Goal: Information Seeking & Learning: Check status

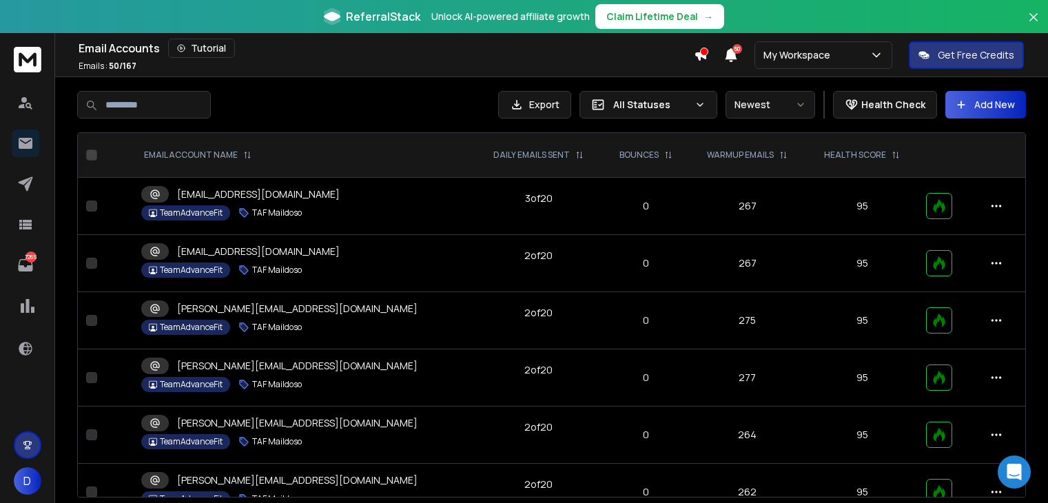
drag, startPoint x: 0, startPoint y: 0, endPoint x: 309, endPoint y: 108, distance: 327.1
click at [309, 108] on div at bounding box center [283, 105] width 413 height 28
click at [39, 192] on body "ReferralStack Unlock AI-powered affiliate growth Lifetime Deals available! Clai…" at bounding box center [524, 251] width 1048 height 503
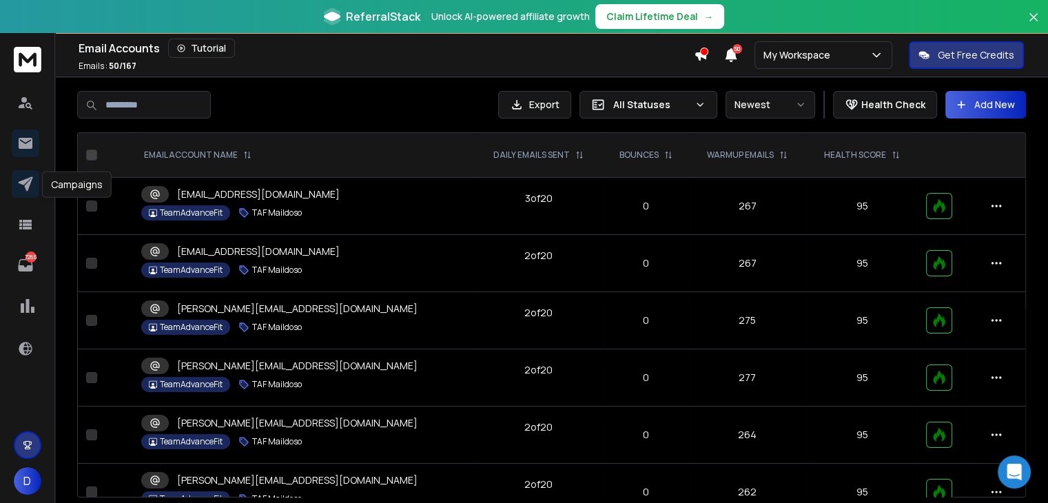
click at [38, 192] on link at bounding box center [26, 184] width 28 height 28
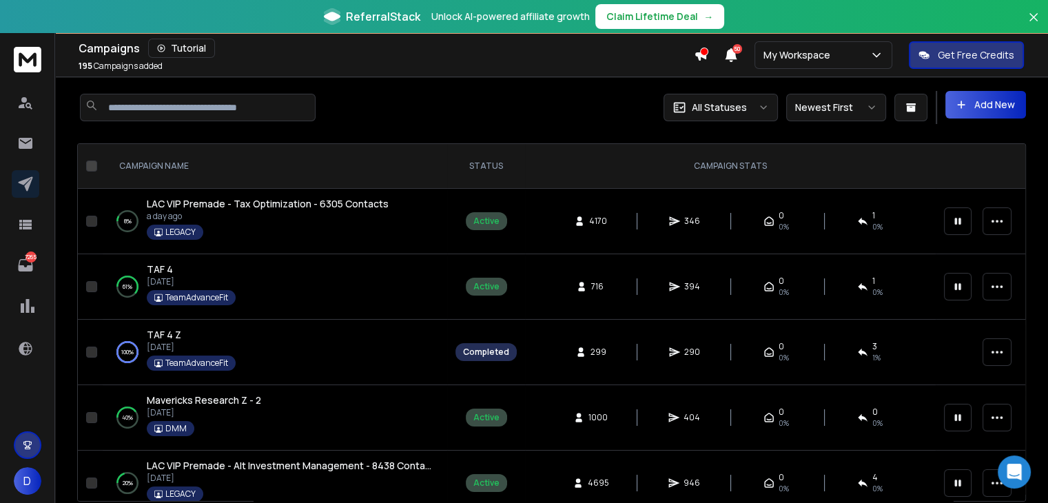
click at [243, 257] on td "61 % TAF 4 [DATE] TeamAdvanceFit" at bounding box center [275, 286] width 345 height 65
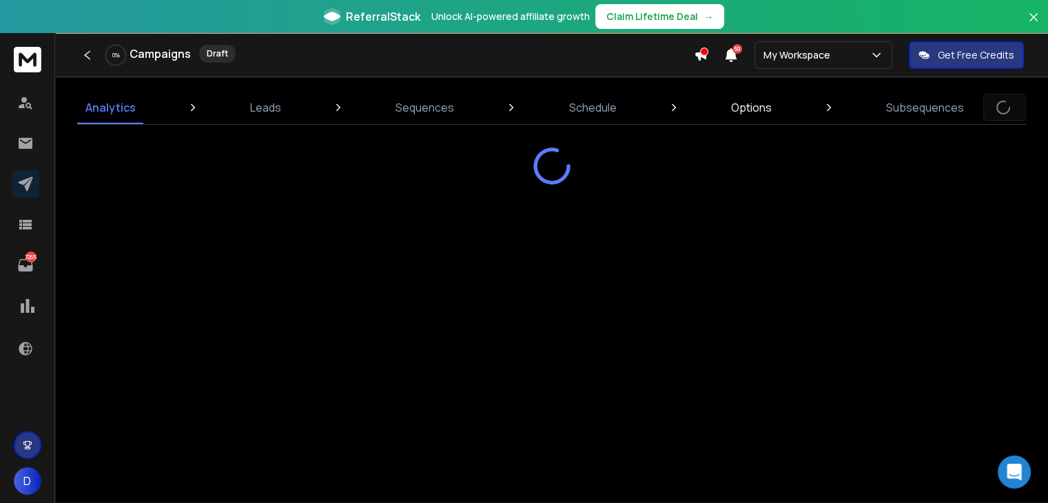
click at [733, 110] on p "Options" at bounding box center [751, 107] width 41 height 17
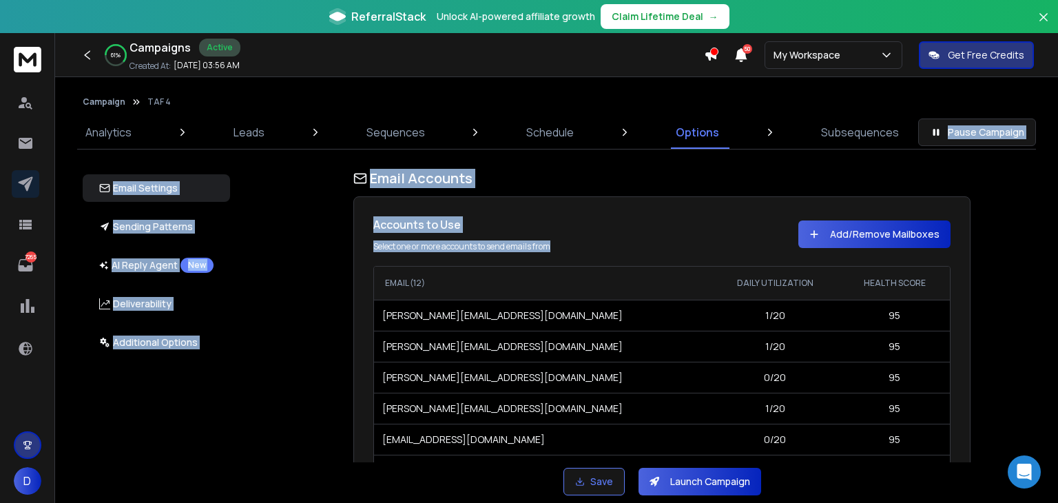
drag, startPoint x: 1058, startPoint y: 134, endPoint x: 1058, endPoint y: 231, distance: 96.5
click at [1047, 188] on div "Campaign TAF 4 Analytics Leads Sequences Schedule Options Subsequences Pause Ca…" at bounding box center [556, 132] width 1003 height 111
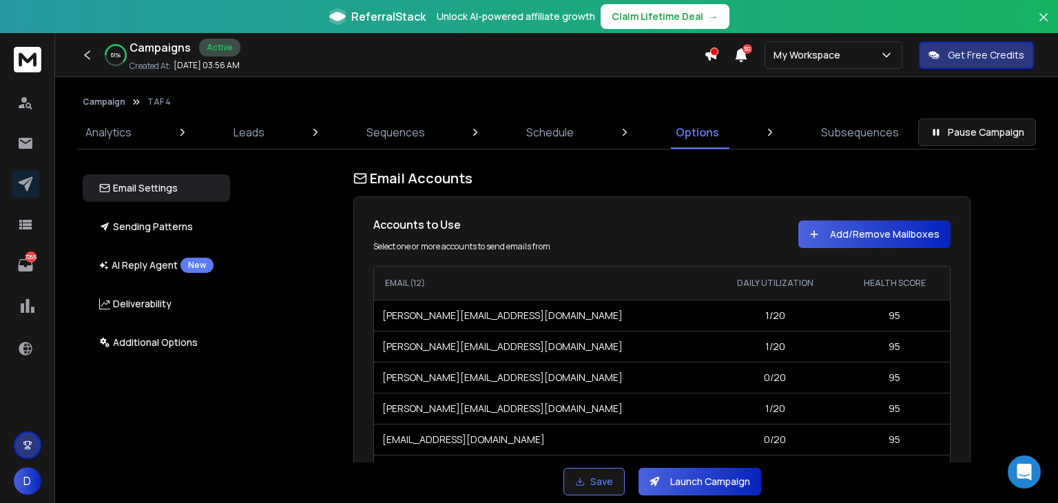
click at [1038, 243] on div "Email Accounts Accounts to Use Select one or more accounts to send emails from …" at bounding box center [670, 316] width 836 height 294
click at [61, 48] on div "61 % Campaigns Active Created At: [DATE] 03:56 AM 50 My Workspace Get Free Cred…" at bounding box center [529, 55] width 1058 height 44
click at [74, 61] on div "61 % Campaigns Active Created At: [DATE] 03:56 AM 50 My Workspace Get Free Cred…" at bounding box center [529, 55] width 1058 height 44
click at [84, 62] on button at bounding box center [88, 55] width 18 height 28
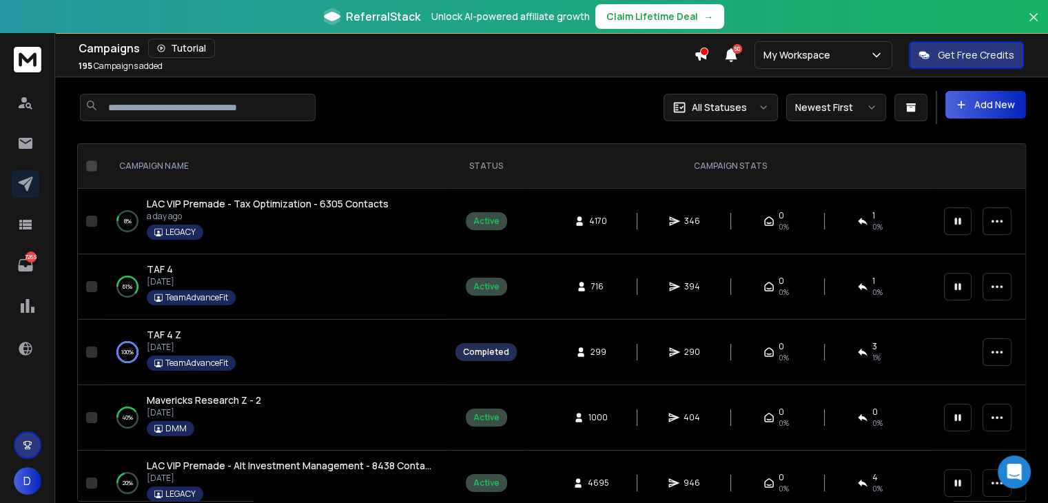
click at [152, 267] on span "TAF 4" at bounding box center [160, 269] width 26 height 13
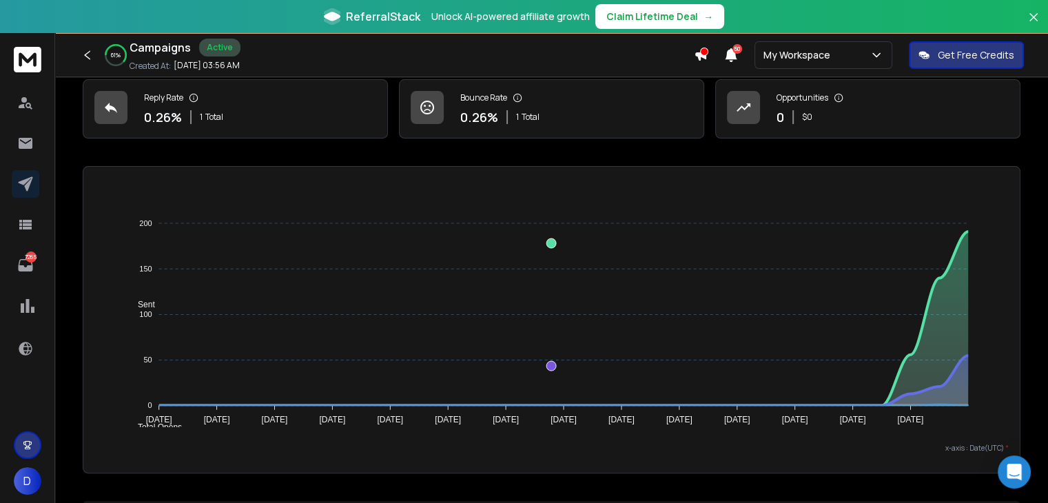
scroll to position [472, 0]
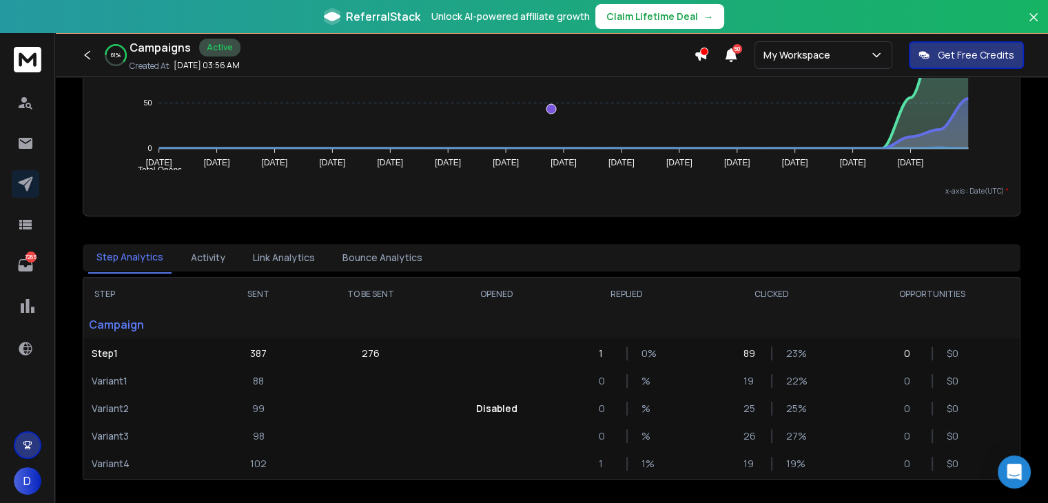
click at [323, 382] on td "276" at bounding box center [371, 408] width 137 height 141
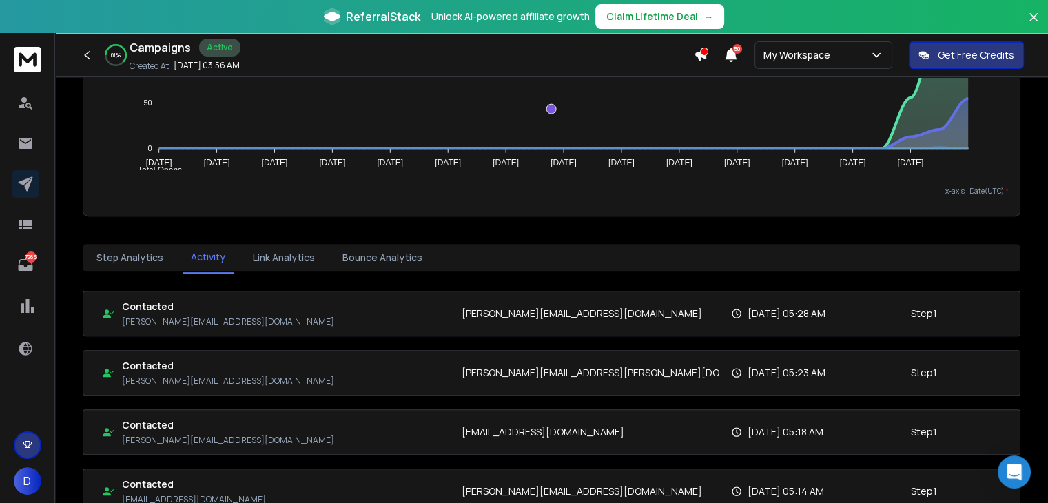
click at [189, 254] on button "Activity" at bounding box center [208, 258] width 51 height 32
drag, startPoint x: 1047, startPoint y: 116, endPoint x: 1052, endPoint y: 128, distance: 12.4
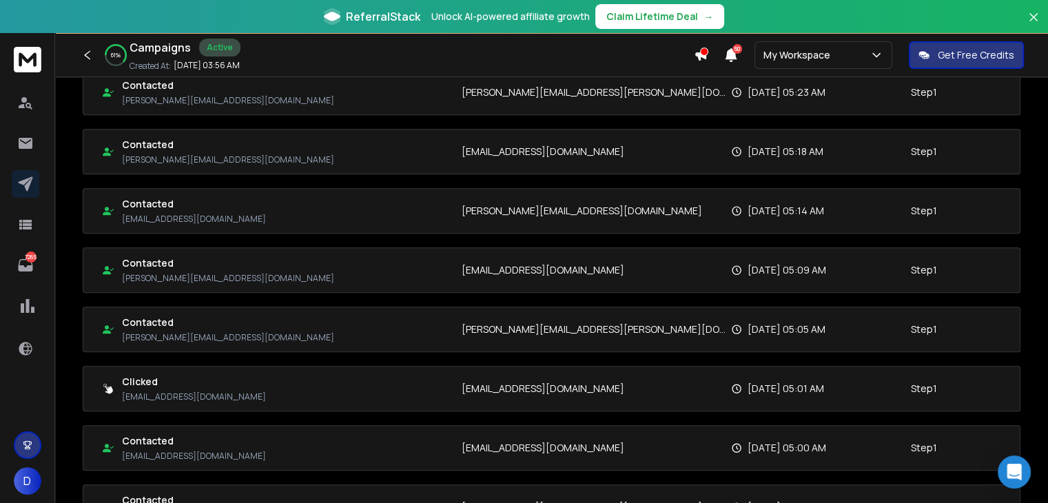
scroll to position [770, 0]
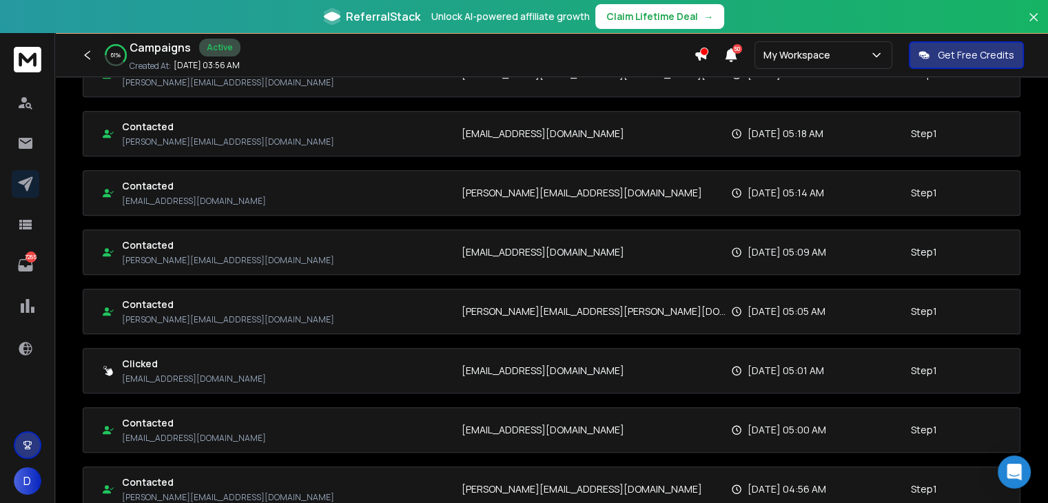
click at [303, 329] on div "Contacted [PERSON_NAME][EMAIL_ADDRESS][DOMAIN_NAME] [PERSON_NAME][DOMAIN_NAME][…" at bounding box center [552, 311] width 938 height 45
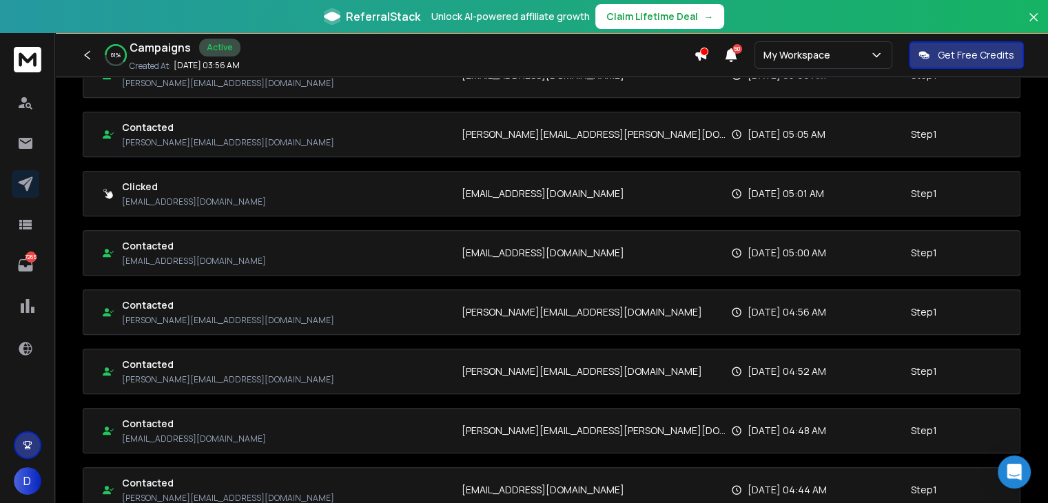
scroll to position [1009, 0]
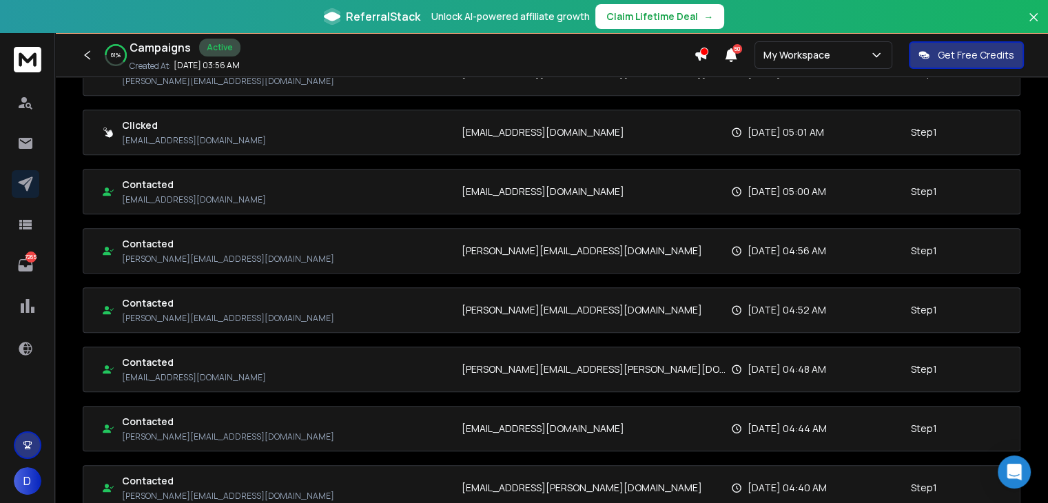
click at [338, 232] on div "Contacted [PERSON_NAME][EMAIL_ADDRESS][DOMAIN_NAME] [PERSON_NAME][EMAIL_ADDRESS…" at bounding box center [552, 250] width 938 height 45
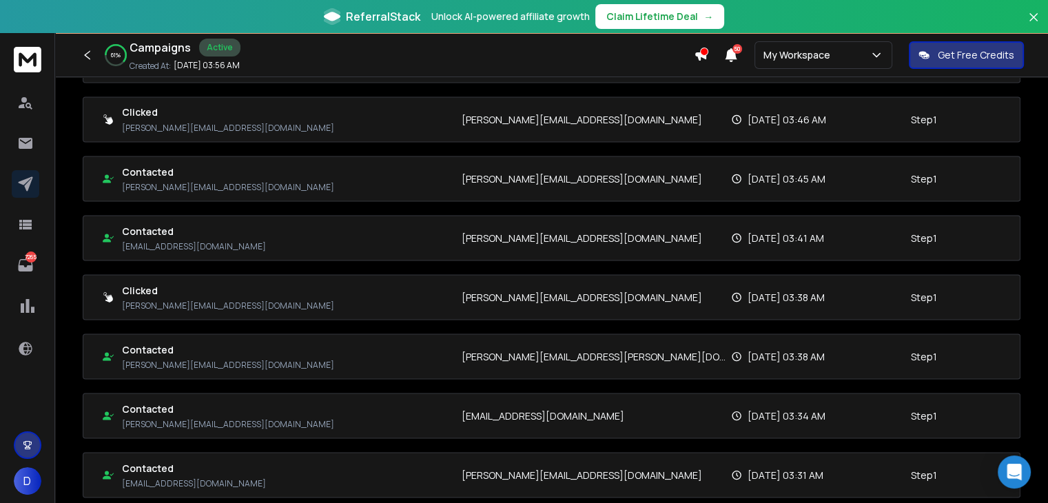
scroll to position [2552, 0]
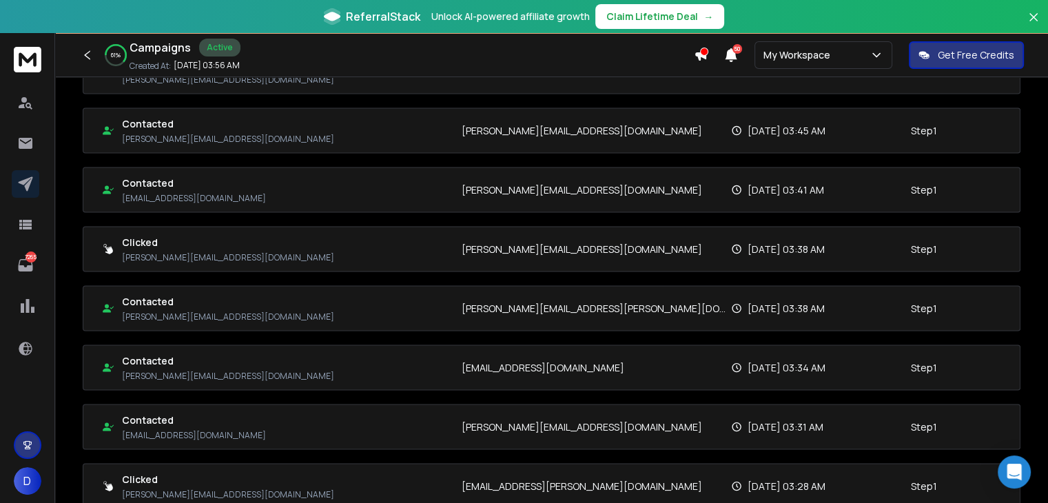
click at [601, 108] on div "Contacted [PERSON_NAME][EMAIL_ADDRESS][DOMAIN_NAME] [PERSON_NAME][EMAIL_ADDRESS…" at bounding box center [552, 130] width 938 height 45
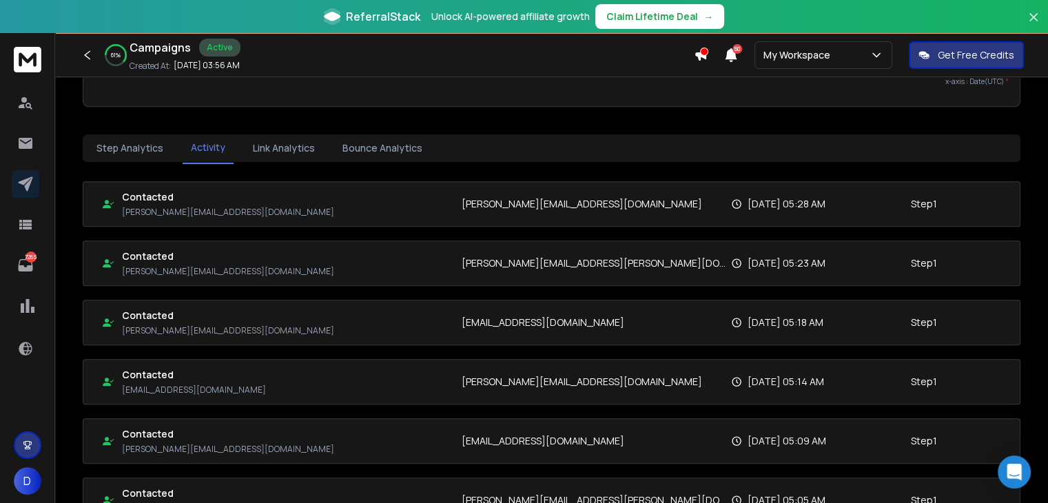
scroll to position [551, 0]
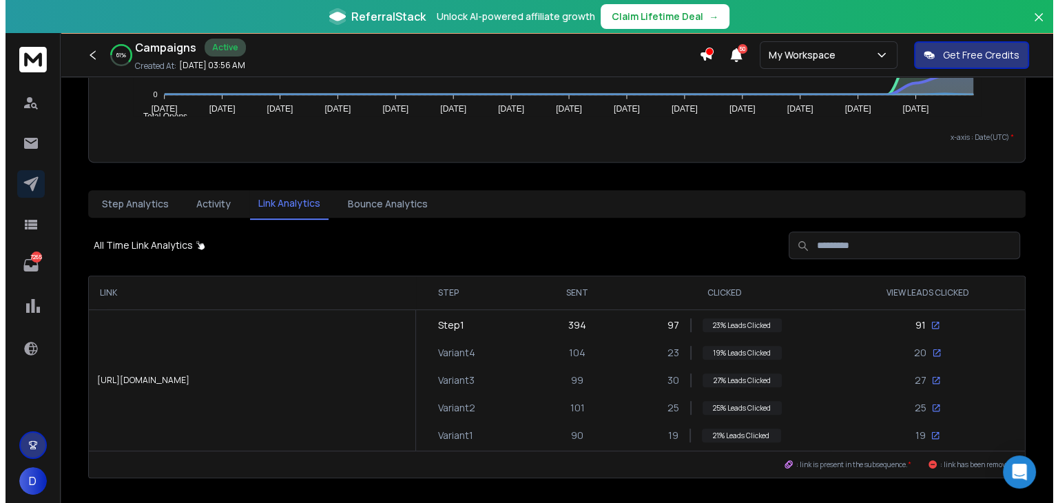
scroll to position [524, 0]
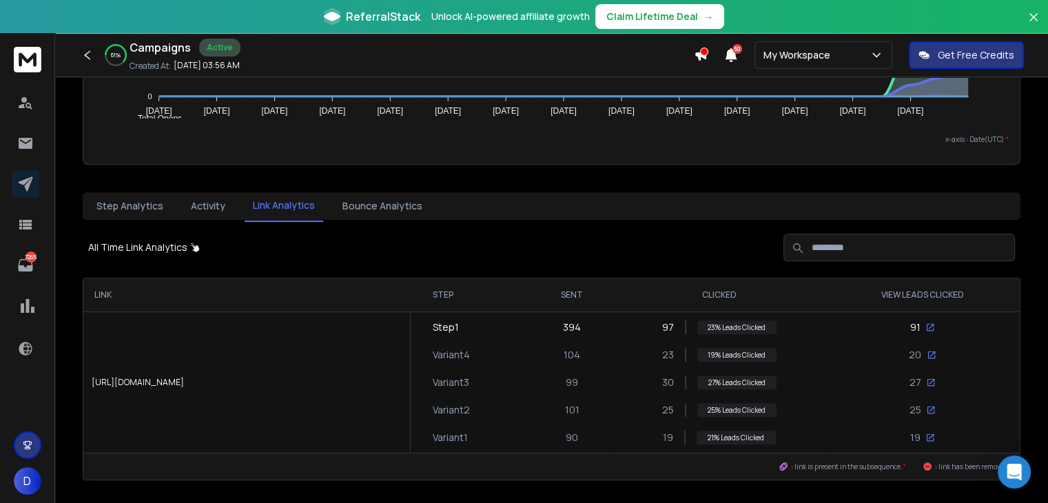
click at [926, 325] on icon at bounding box center [930, 328] width 10 height 10
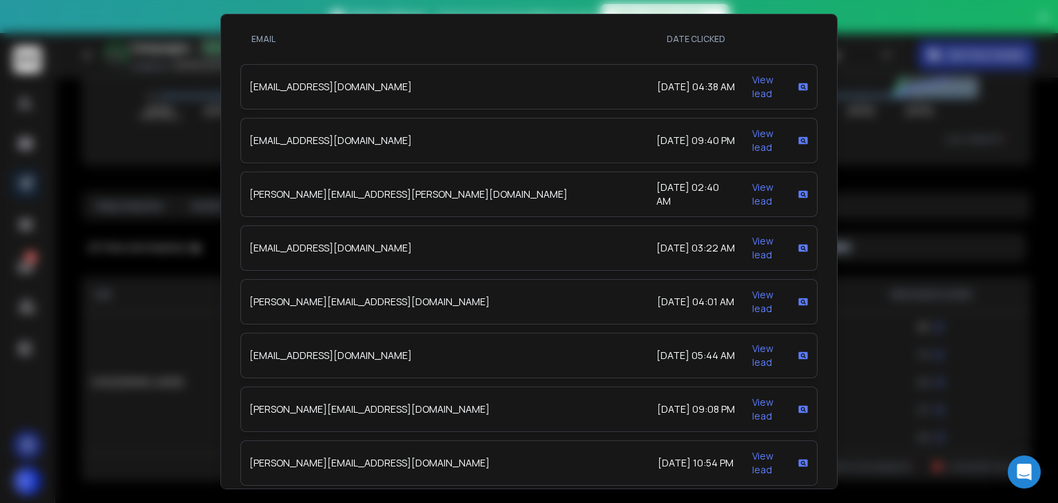
scroll to position [248, 0]
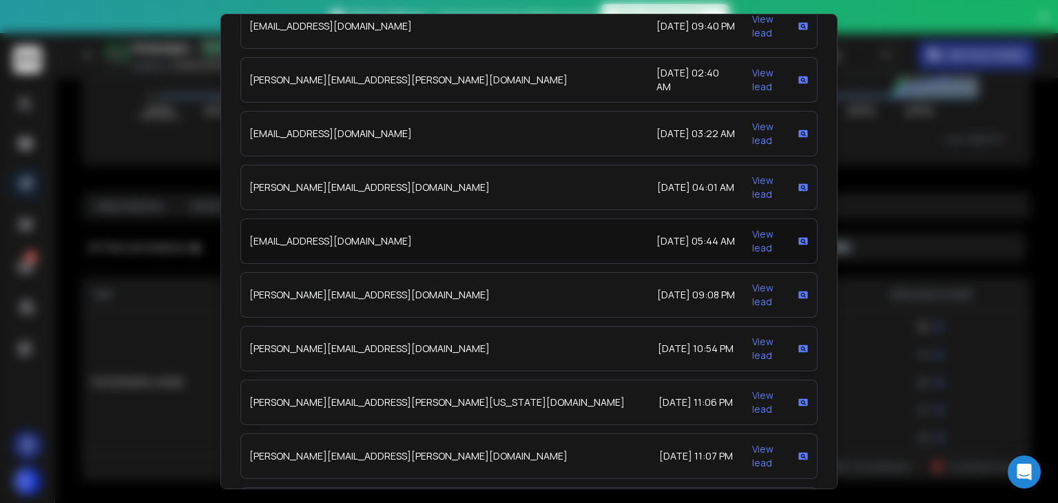
click at [502, 218] on td "[EMAIL_ADDRESS][DOMAIN_NAME]" at bounding box center [445, 240] width 408 height 45
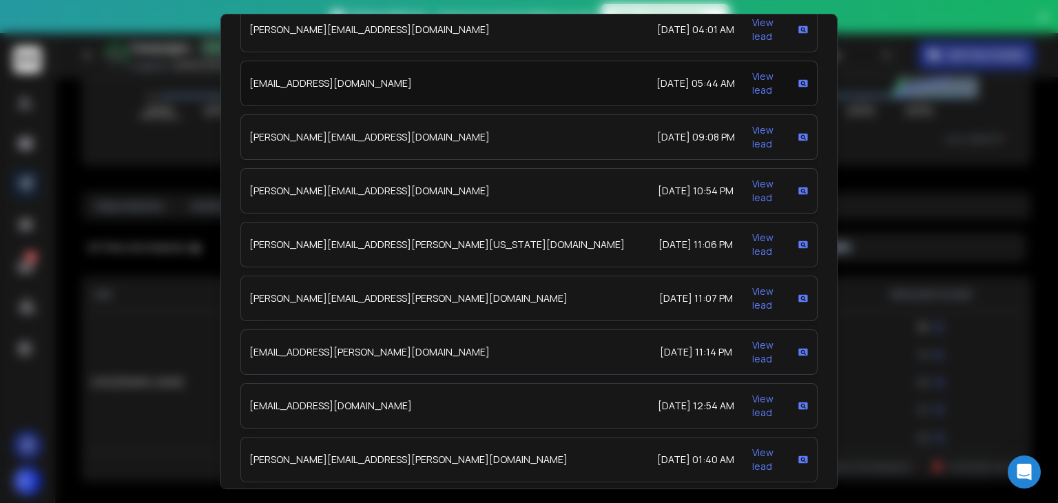
scroll to position [496, 0]
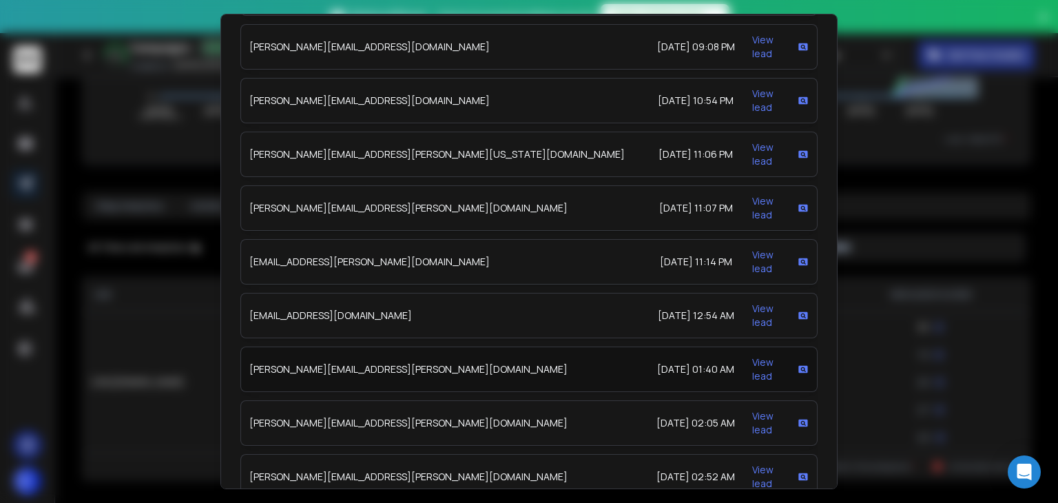
click at [453, 347] on td "[PERSON_NAME][EMAIL_ADDRESS][PERSON_NAME][DOMAIN_NAME]" at bounding box center [445, 369] width 408 height 45
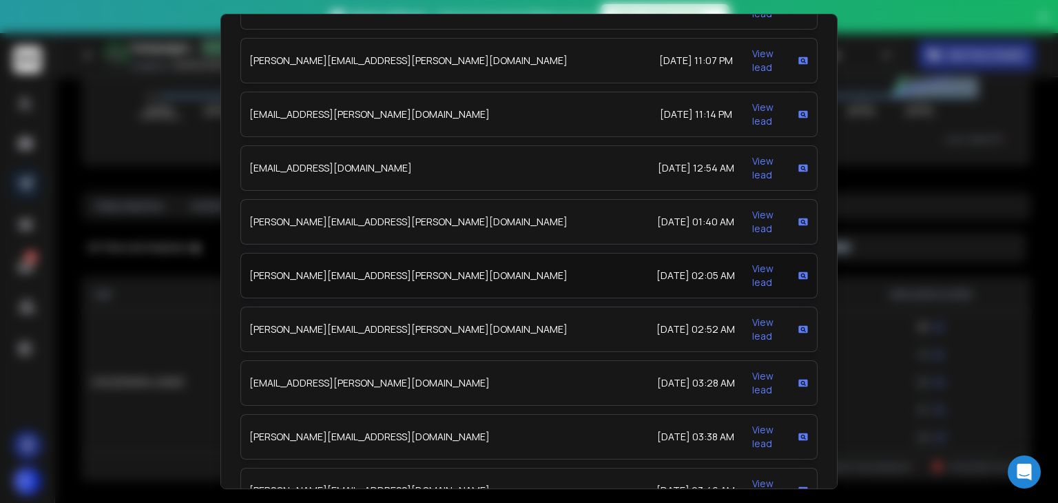
scroll to position [717, 0]
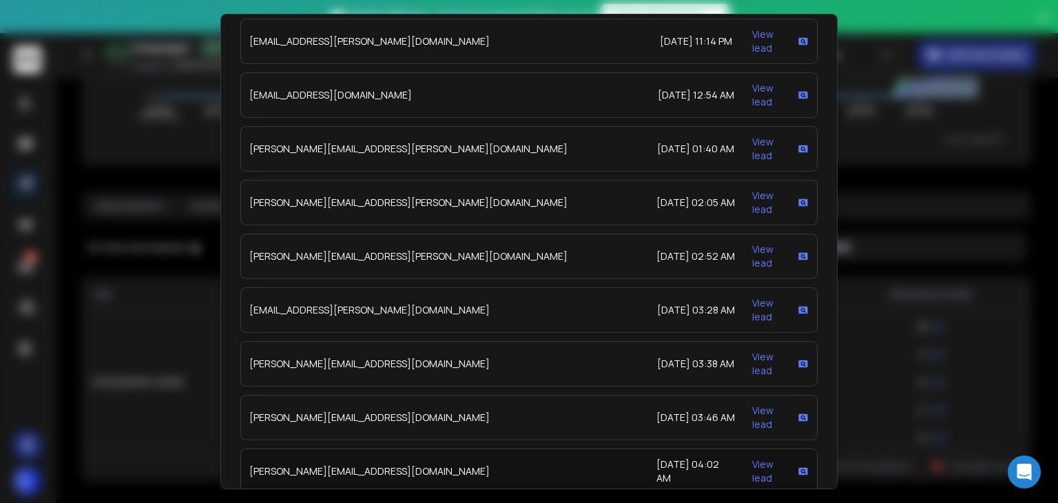
click at [457, 449] on td "[PERSON_NAME][EMAIL_ADDRESS][DOMAIN_NAME]" at bounding box center [445, 471] width 408 height 45
drag, startPoint x: 457, startPoint y: 199, endPoint x: 465, endPoint y: 185, distance: 16.7
click at [457, 449] on td "[PERSON_NAME][EMAIL_ADDRESS][DOMAIN_NAME]" at bounding box center [445, 471] width 408 height 45
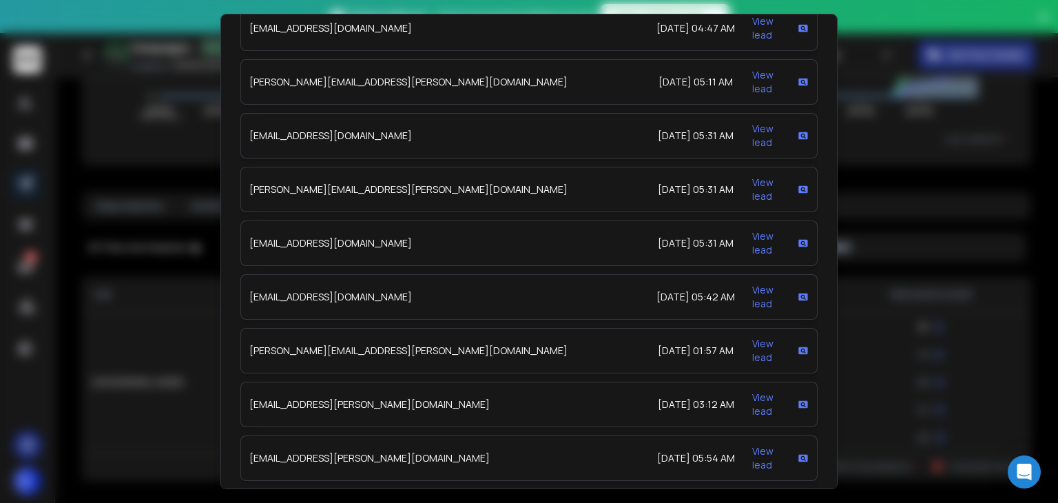
scroll to position [1489, 0]
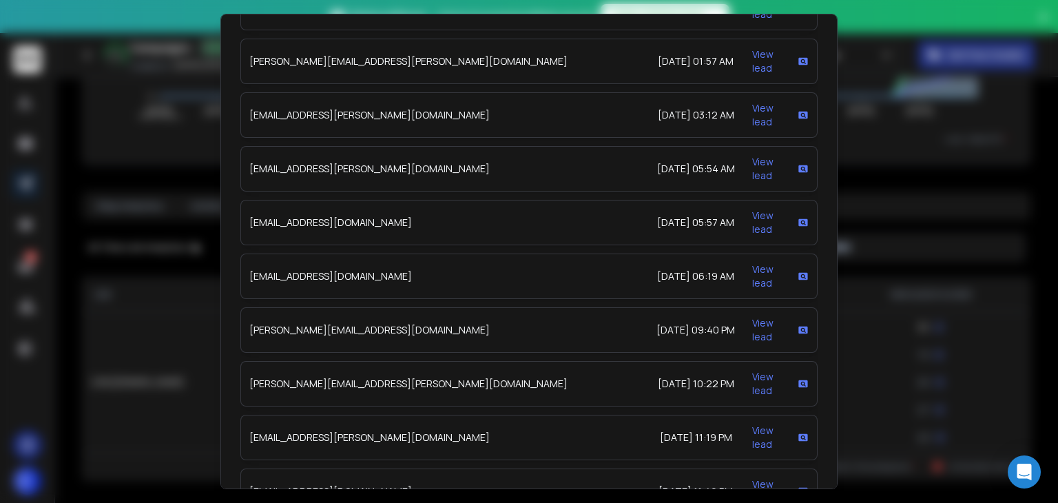
scroll to position [1729, 0]
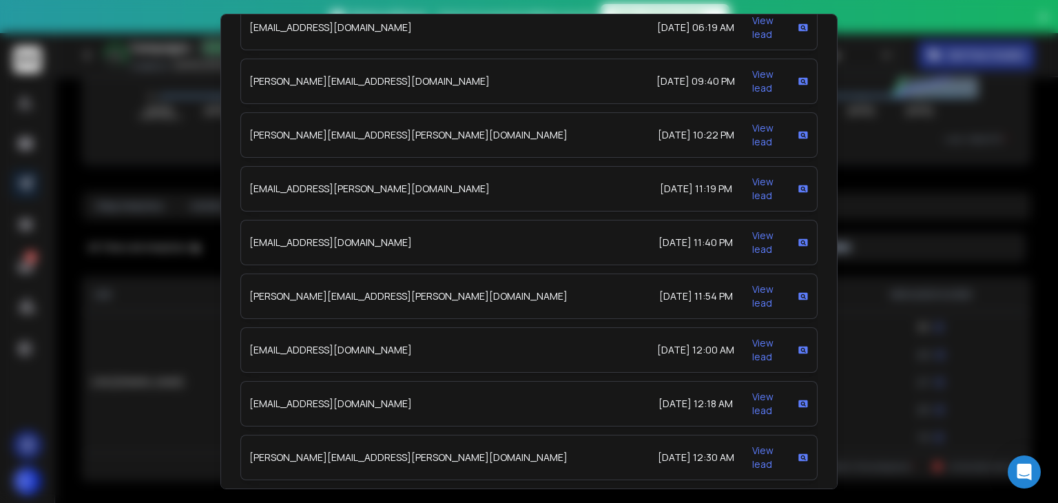
scroll to position [2060, 0]
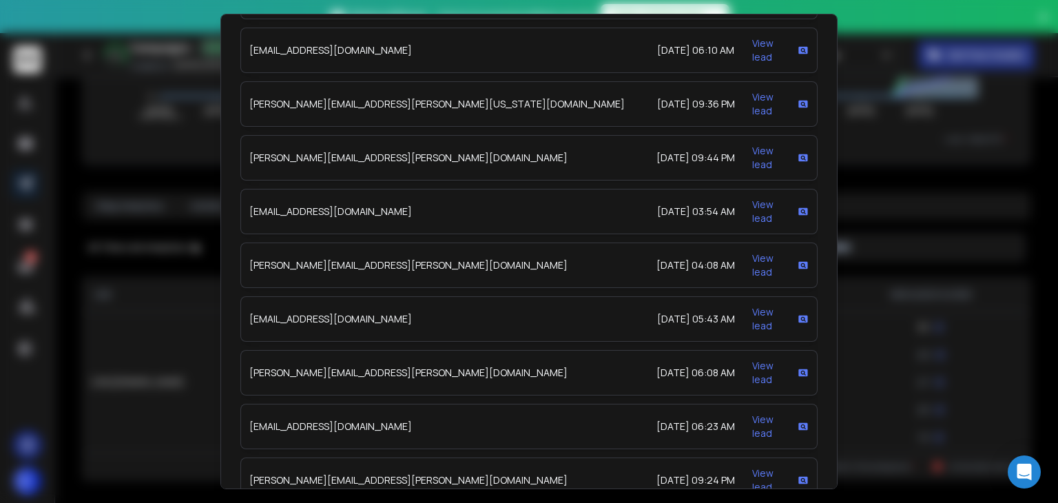
scroll to position [2859, 0]
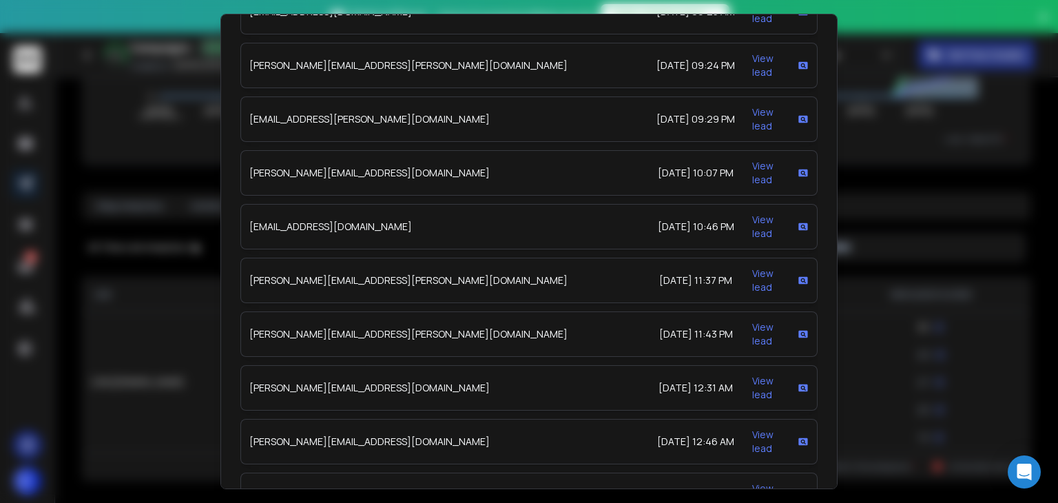
scroll to position [3300, 0]
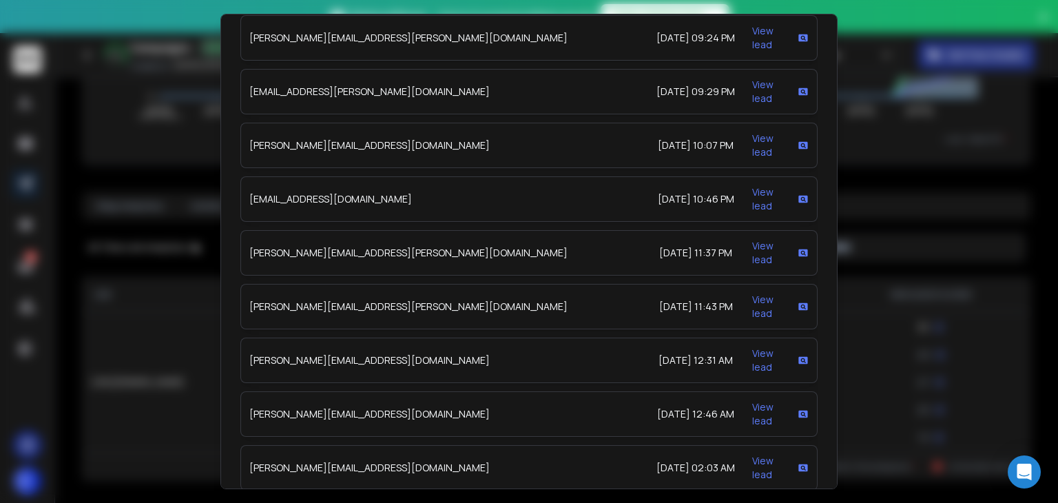
click at [1006, 214] on div "List of Leads Who Clicked on the Link Review the list of leads who have shown i…" at bounding box center [529, 251] width 1058 height 503
click at [869, 112] on div "List of Leads Who Clicked on the Link Review the list of leads who have shown i…" at bounding box center [529, 251] width 1058 height 503
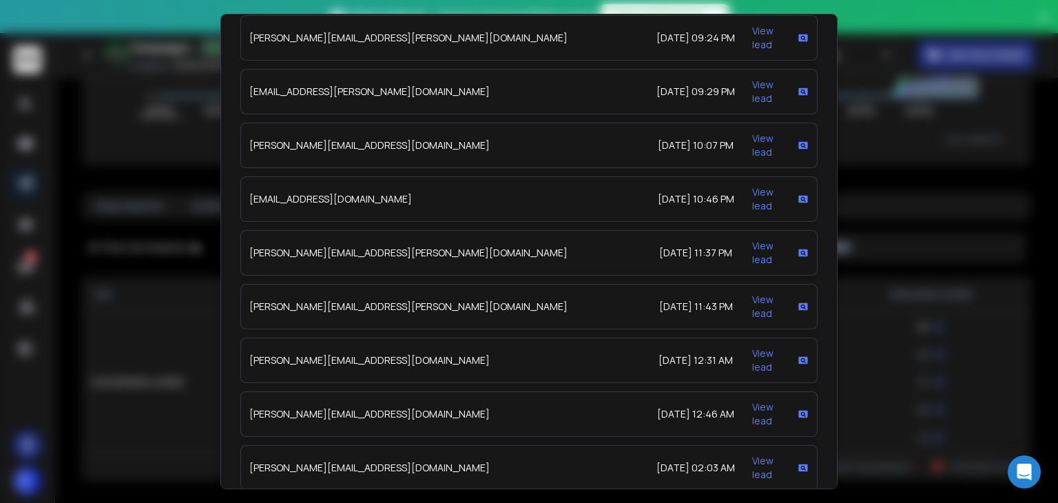
click at [838, 221] on div "List of Leads Who Clicked on the Link Review the list of leads who have shown i…" at bounding box center [529, 251] width 1058 height 503
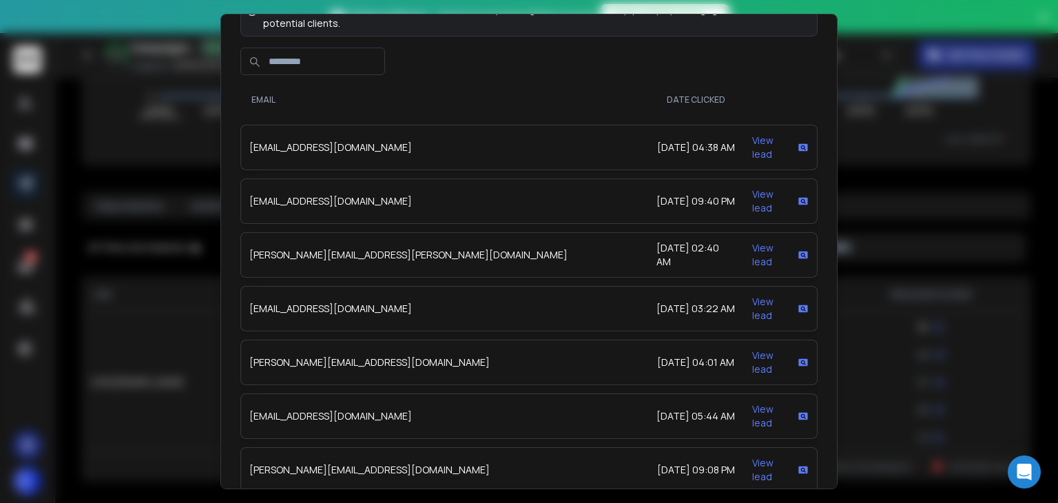
scroll to position [0, 0]
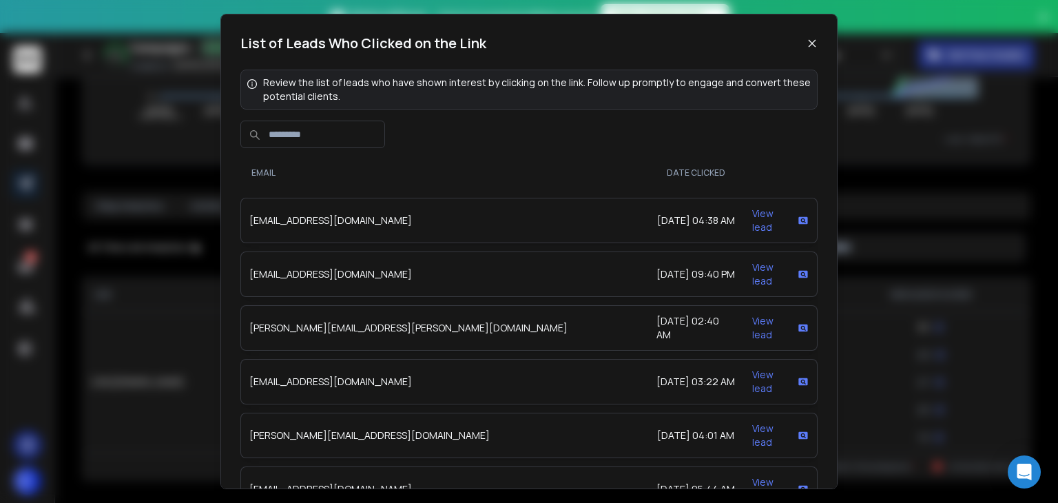
click at [819, 48] on div "List of Leads Who Clicked on the Link Review the list of leads who have shown i…" at bounding box center [529, 251] width 617 height 475
click at [802, 38] on div "List of Leads Who Clicked on the Link" at bounding box center [529, 43] width 577 height 19
click at [795, 39] on div "List of Leads Who Clicked on the Link" at bounding box center [529, 43] width 577 height 19
click at [813, 44] on icon at bounding box center [813, 44] width 8 height 8
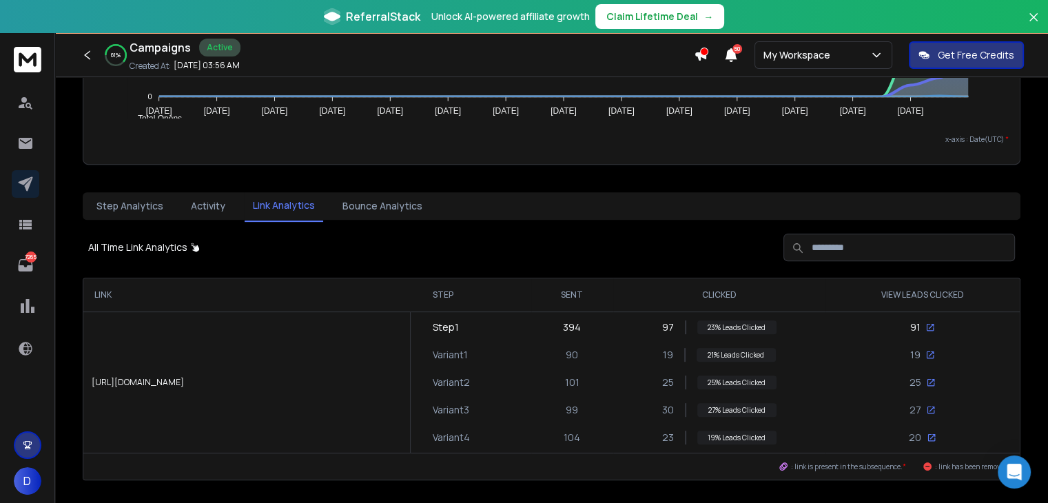
click at [746, 236] on div "All Time Link Analytics" at bounding box center [552, 248] width 938 height 28
click at [932, 354] on icon at bounding box center [930, 355] width 10 height 10
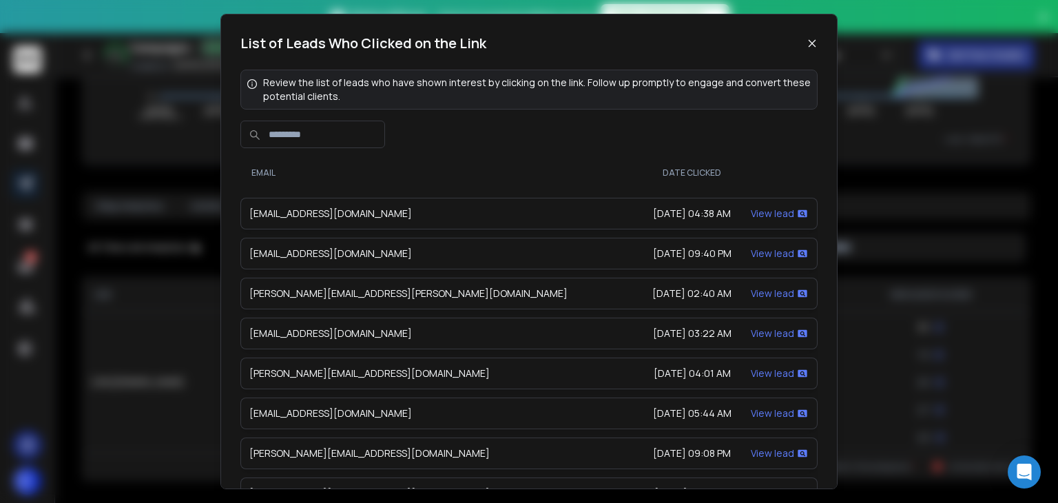
click at [684, 141] on div at bounding box center [529, 129] width 577 height 39
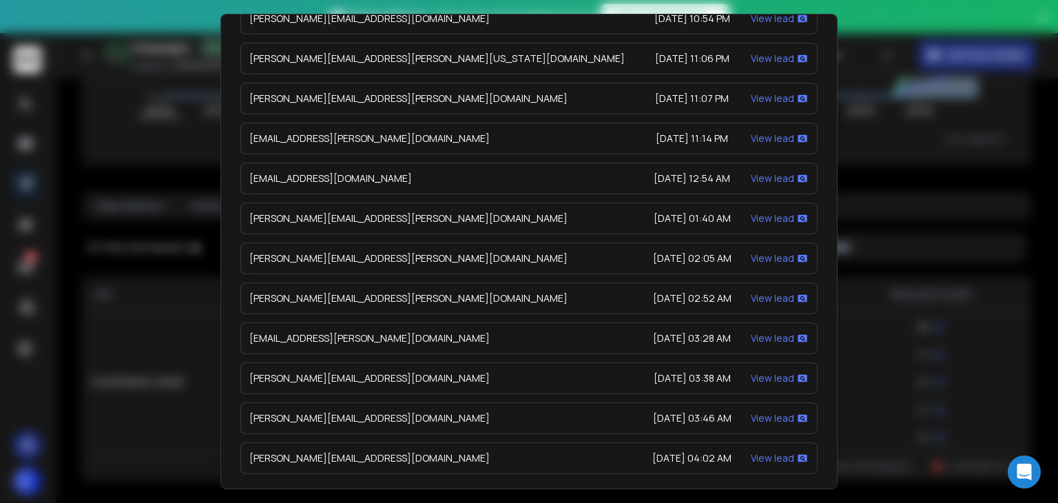
scroll to position [482, 0]
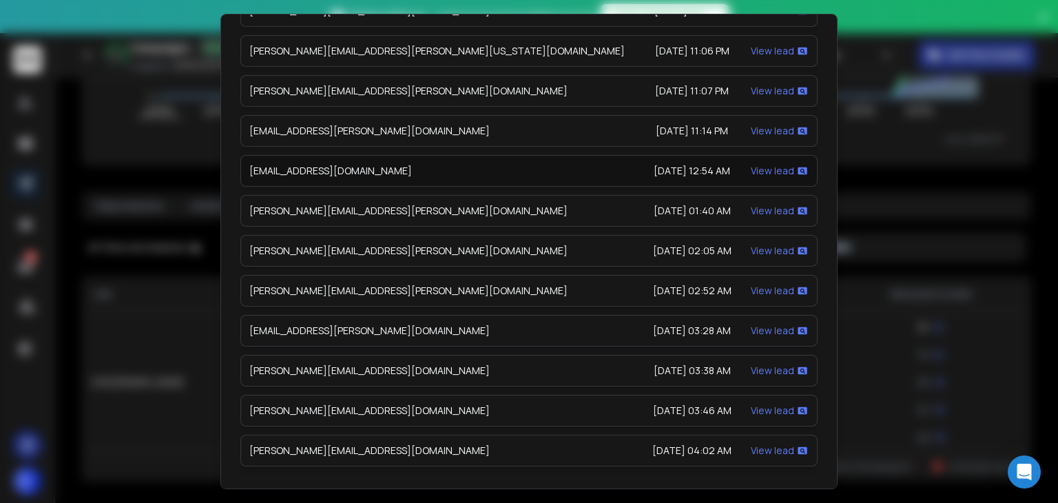
click at [681, 160] on td "[DATE] 12:54 AM" at bounding box center [693, 171] width 99 height 32
click at [519, 221] on td "[PERSON_NAME][EMAIL_ADDRESS][PERSON_NAME][DOMAIN_NAME]" at bounding box center [442, 211] width 403 height 32
click at [522, 238] on td "[PERSON_NAME][EMAIL_ADDRESS][PERSON_NAME][DOMAIN_NAME]" at bounding box center [442, 251] width 403 height 32
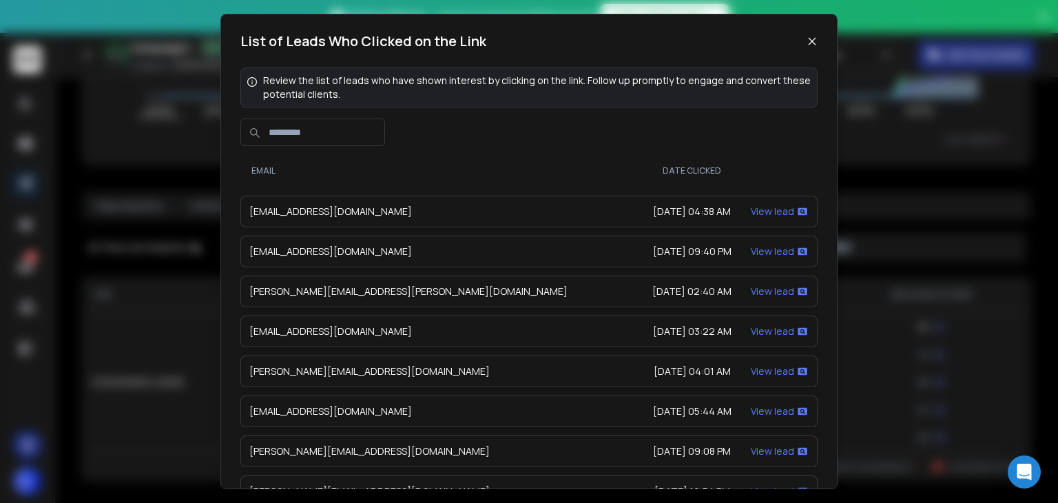
scroll to position [0, 0]
click at [526, 57] on div "List of Leads Who Clicked on the Link" at bounding box center [529, 52] width 577 height 36
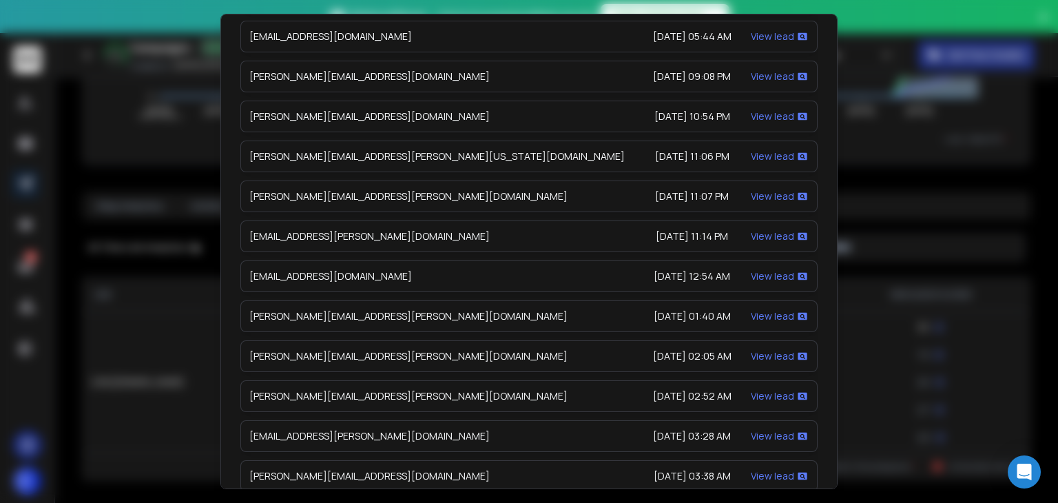
scroll to position [482, 0]
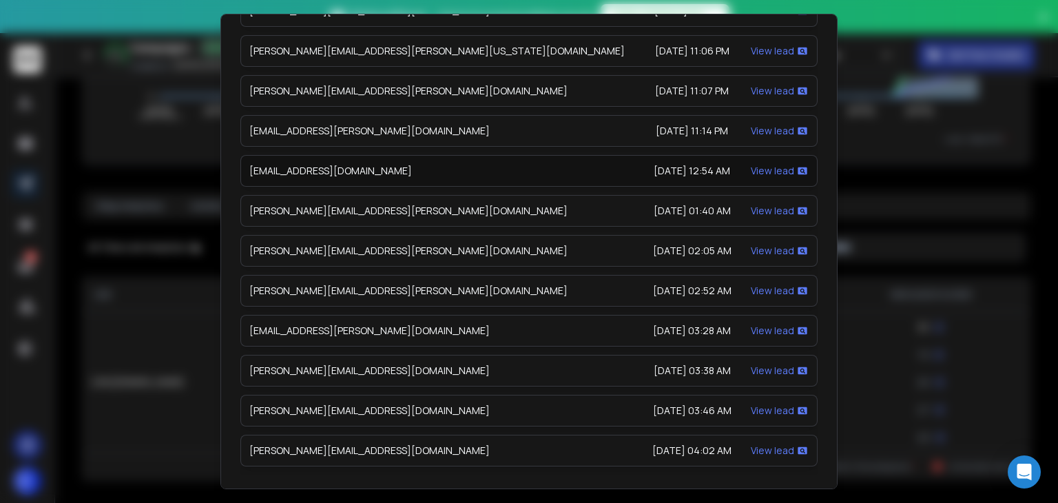
click at [467, 158] on td "[EMAIL_ADDRESS][DOMAIN_NAME]" at bounding box center [442, 171] width 403 height 32
click at [1047, 260] on div "List of Leads Who Clicked on the Link Review the list of leads who have shown i…" at bounding box center [529, 251] width 1058 height 503
click at [498, 83] on td "[PERSON_NAME][EMAIL_ADDRESS][PERSON_NAME][DOMAIN_NAME]" at bounding box center [442, 91] width 403 height 32
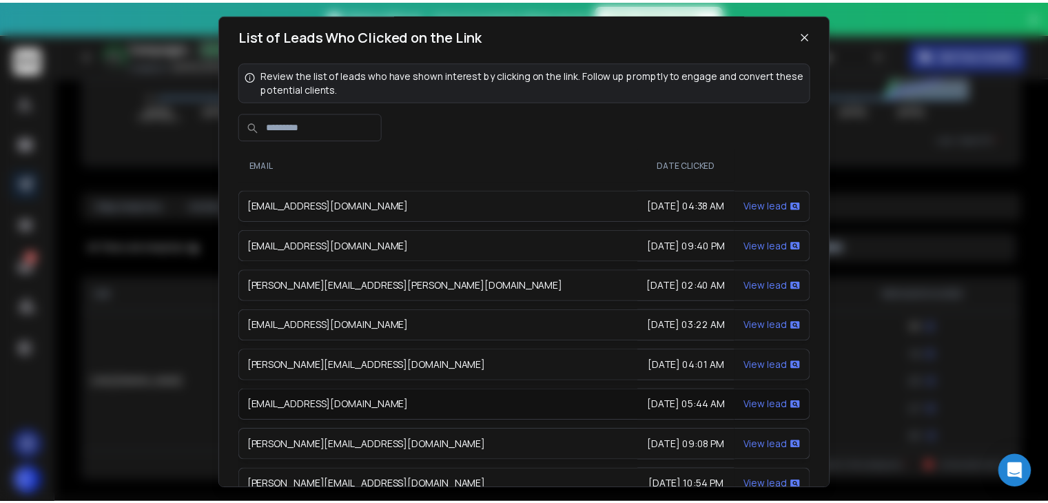
scroll to position [0, 0]
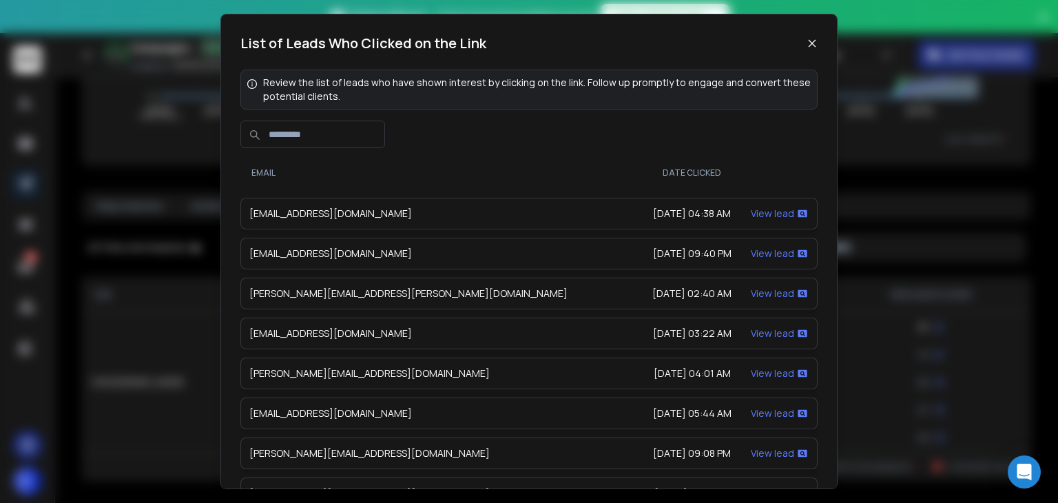
click at [807, 42] on icon at bounding box center [812, 43] width 11 height 11
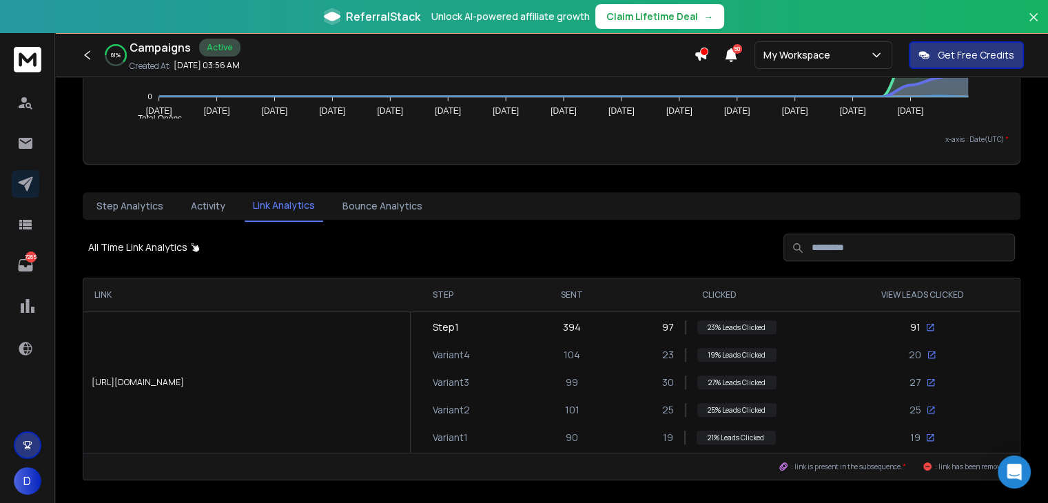
click at [932, 378] on icon at bounding box center [931, 383] width 10 height 10
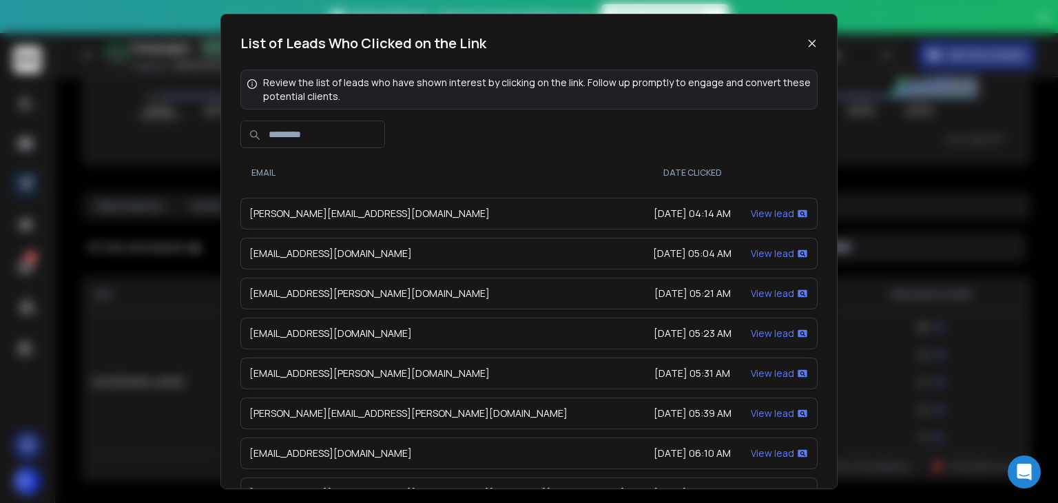
click at [480, 174] on th "Email" at bounding box center [442, 172] width 403 height 33
click at [474, 178] on th "Email" at bounding box center [442, 172] width 403 height 33
click at [812, 48] on icon at bounding box center [812, 43] width 11 height 11
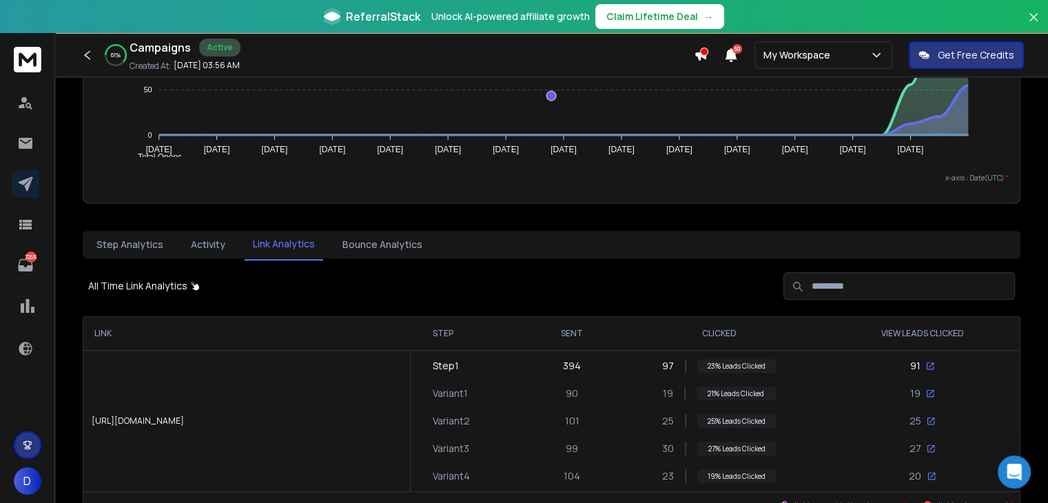
scroll to position [455, 0]
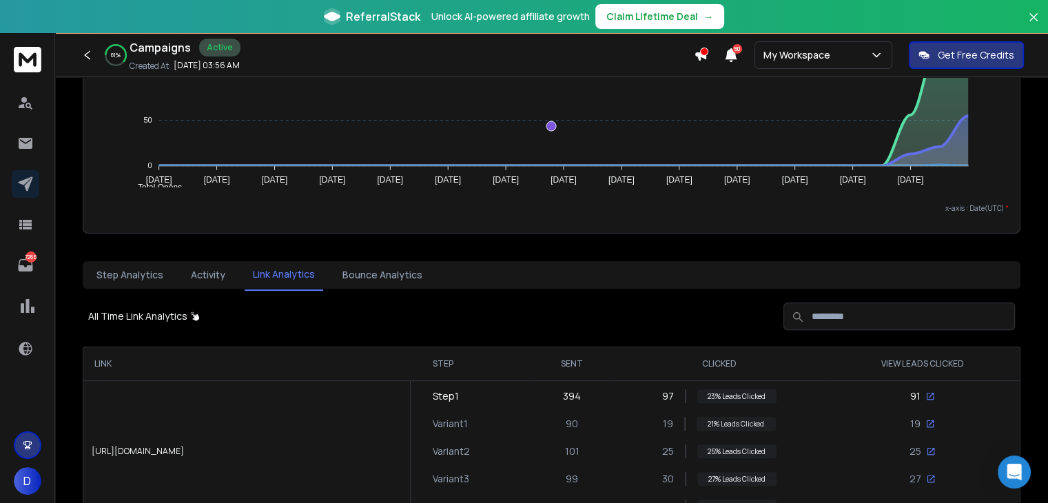
click at [598, 325] on div "All Time Link Analytics" at bounding box center [552, 317] width 938 height 28
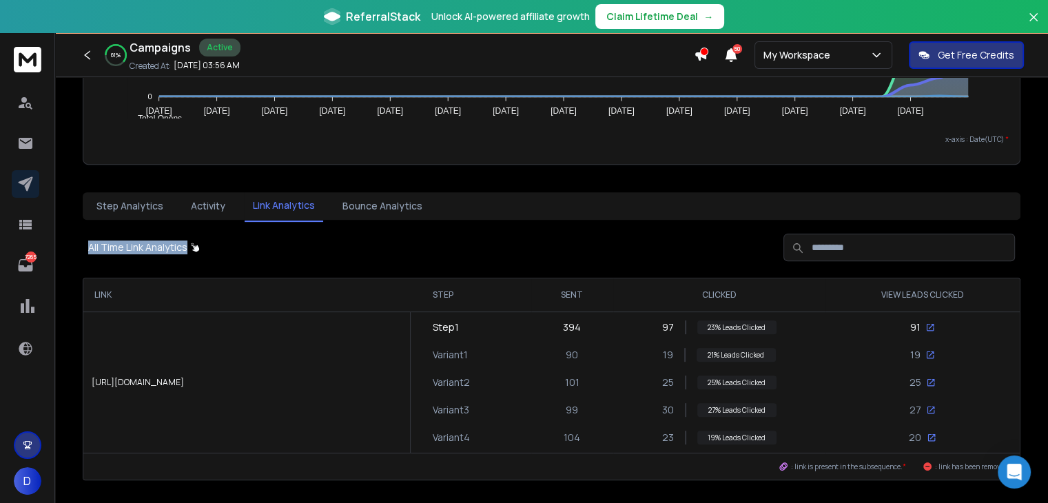
click at [510, 221] on div "Step Analytics Activity Link Analytics Bounce Analytics All Time Link Analytics…" at bounding box center [552, 336] width 938 height 288
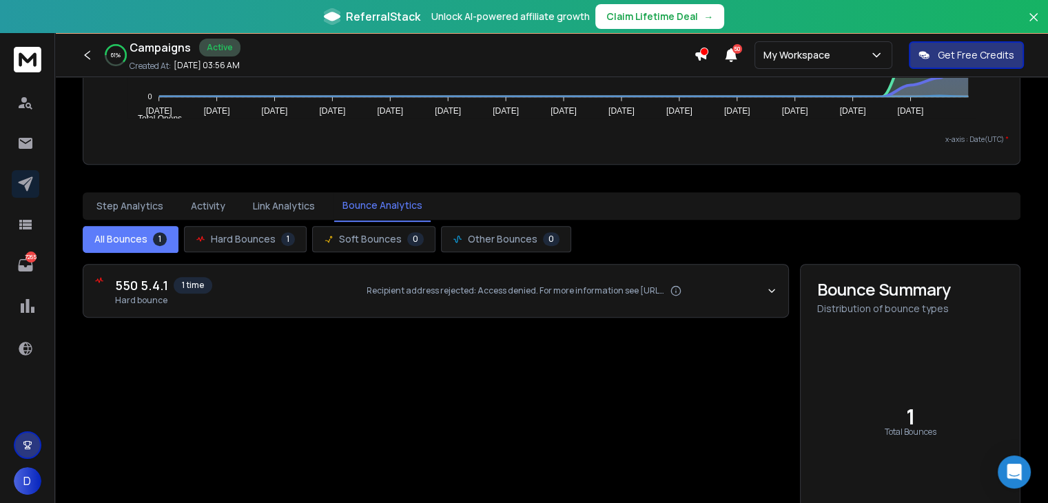
click at [390, 210] on button "Bounce Analytics" at bounding box center [382, 206] width 96 height 32
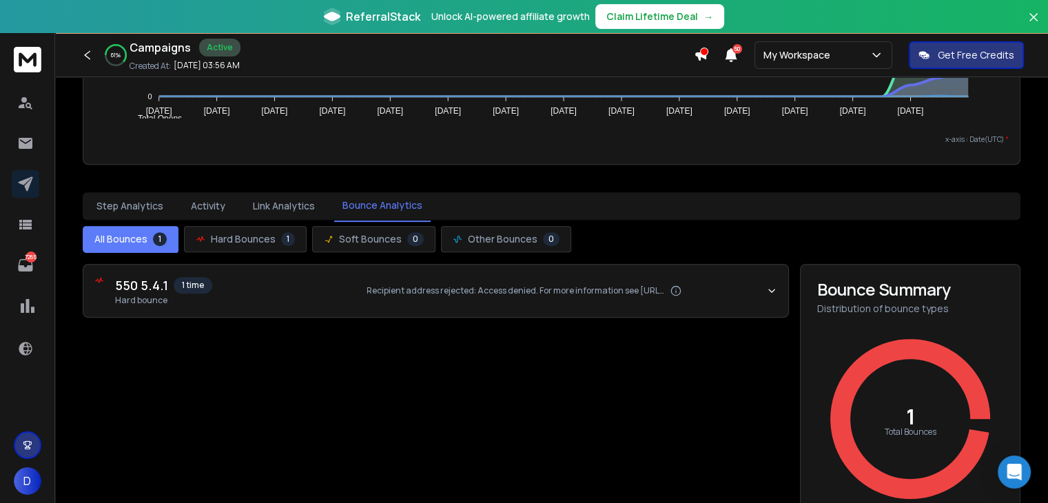
click at [306, 345] on div "All Bounces 1 Hard Bounces 1 Soft Bounces 0 Other Bounces 0 550 5.4.1 1 time Ha…" at bounding box center [436, 401] width 706 height 353
click at [313, 339] on div "All Bounces 1 Hard Bounces 1 Soft Bounces 0 Other Bounces 0 550 5.4.1 1 time Ha…" at bounding box center [436, 401] width 706 height 353
click at [242, 232] on span "Hard Bounces" at bounding box center [243, 239] width 65 height 14
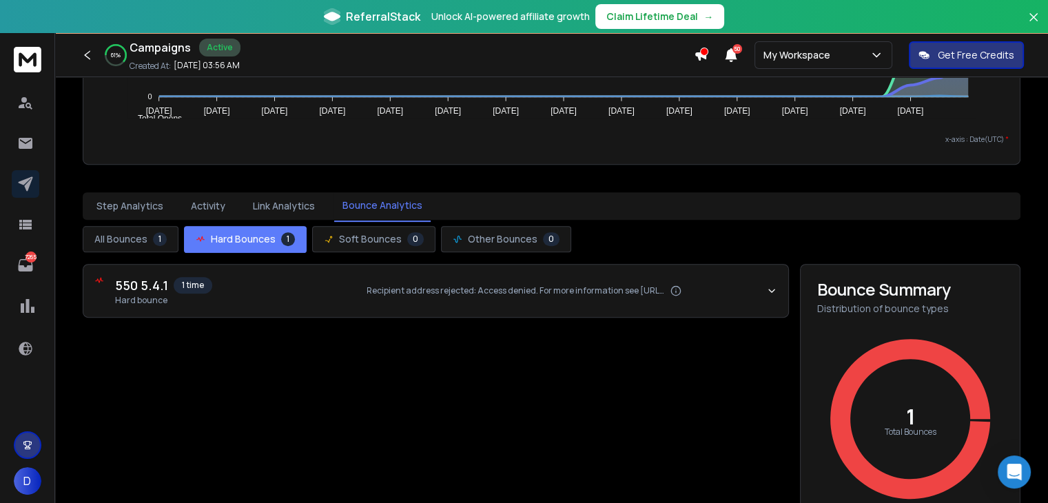
click at [383, 251] on div "All Bounces 1 Hard Bounces 1 Soft Bounces 0 Other Bounces 0" at bounding box center [436, 239] width 706 height 28
click at [300, 217] on button "Link Analytics" at bounding box center [284, 206] width 79 height 30
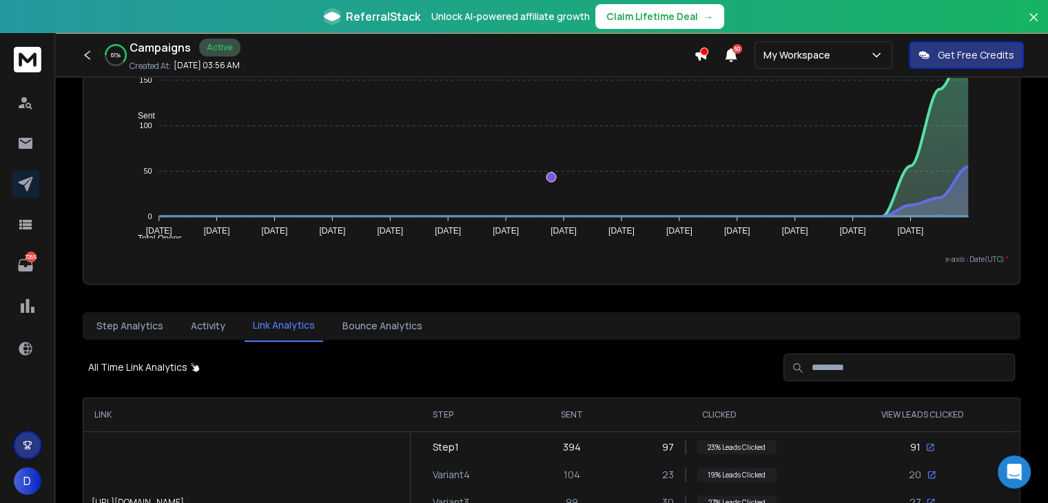
scroll to position [369, 0]
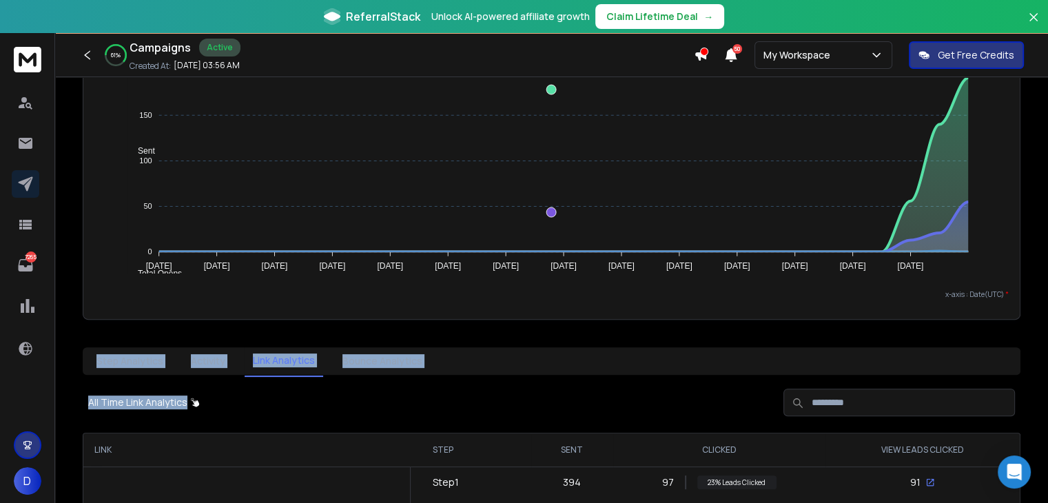
drag, startPoint x: 1012, startPoint y: 315, endPoint x: 1034, endPoint y: 385, distance: 73.7
click at [1034, 385] on div "Campaign TAF 4 Analytics Leads Sequences Schedule Options Subsequences Pause Ca…" at bounding box center [551, 185] width 993 height 952
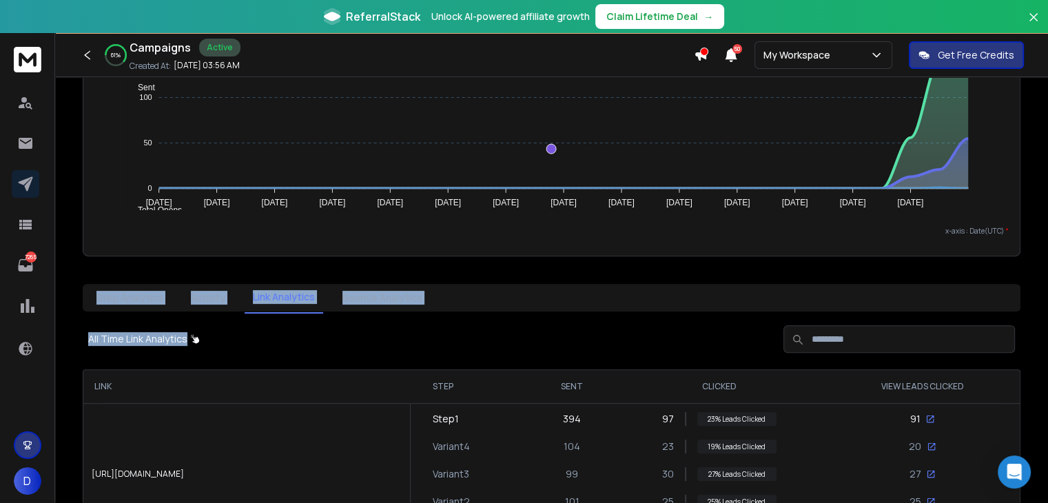
scroll to position [524, 0]
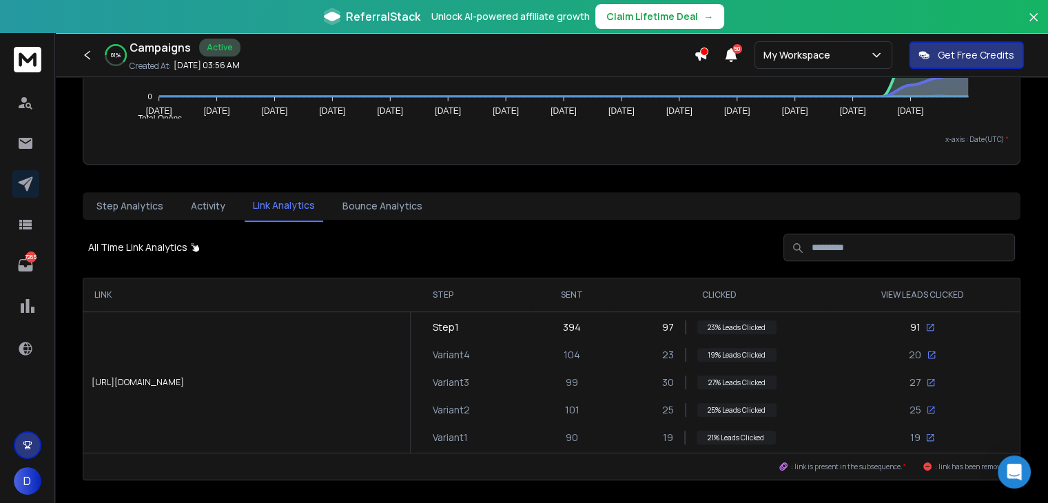
click at [521, 256] on div "All Time Link Analytics" at bounding box center [552, 248] width 938 height 28
click at [515, 271] on div "All Time Link Analytics LINK STEP SENT CLICKED VIEW LEADS CLICKED [URL][DOMAIN_…" at bounding box center [552, 357] width 938 height 247
click at [609, 296] on th "SENT" at bounding box center [572, 294] width 82 height 33
click at [928, 440] on icon at bounding box center [930, 438] width 10 height 10
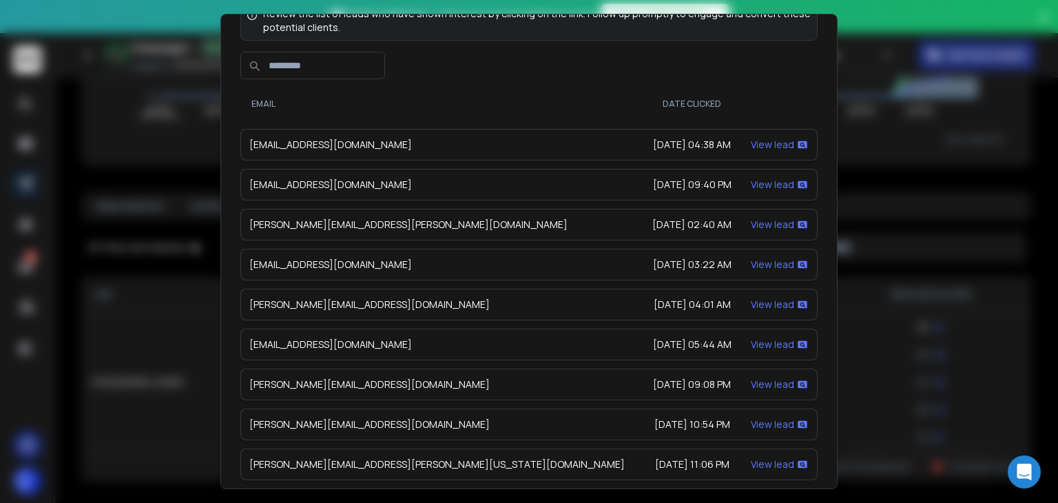
scroll to position [138, 0]
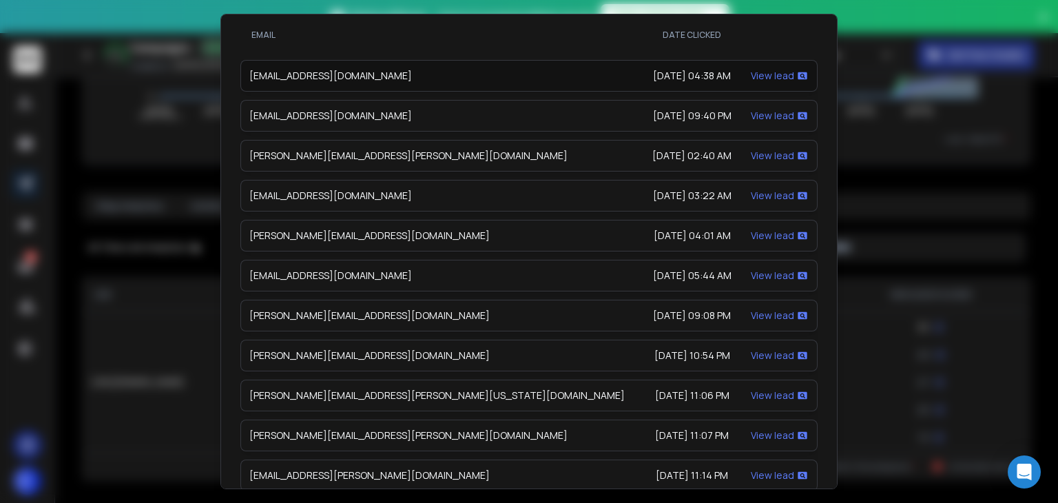
click at [758, 73] on div "View lead" at bounding box center [779, 76] width 59 height 14
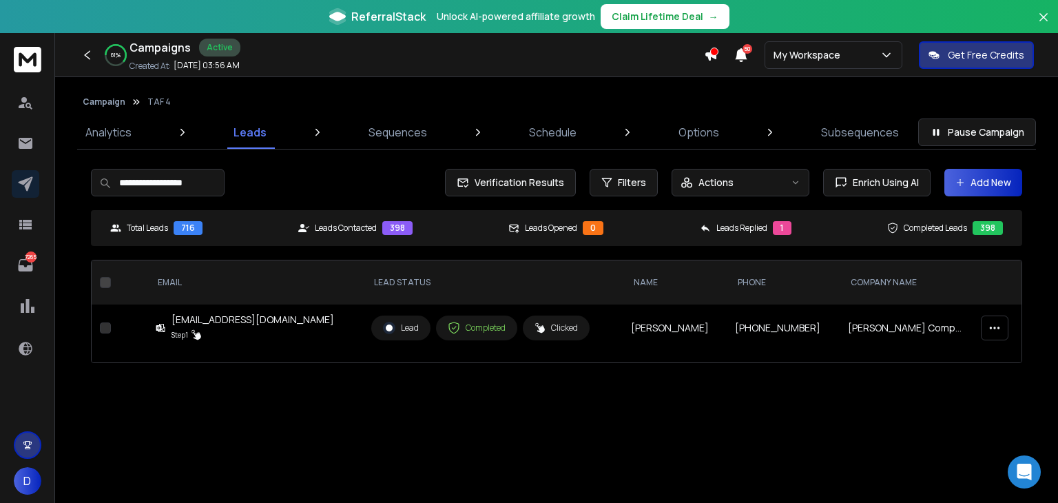
click at [472, 494] on div "**********" at bounding box center [529, 251] width 1058 height 503
click at [353, 161] on div "**********" at bounding box center [556, 223] width 959 height 264
drag, startPoint x: 364, startPoint y: 114, endPoint x: 378, endPoint y: 121, distance: 16.0
click at [364, 114] on div "Campaign TAF 4 Analytics Leads Sequences Schedule Options Subsequences Pause Ca…" at bounding box center [556, 120] width 959 height 59
click at [400, 132] on p "Sequences" at bounding box center [398, 132] width 59 height 17
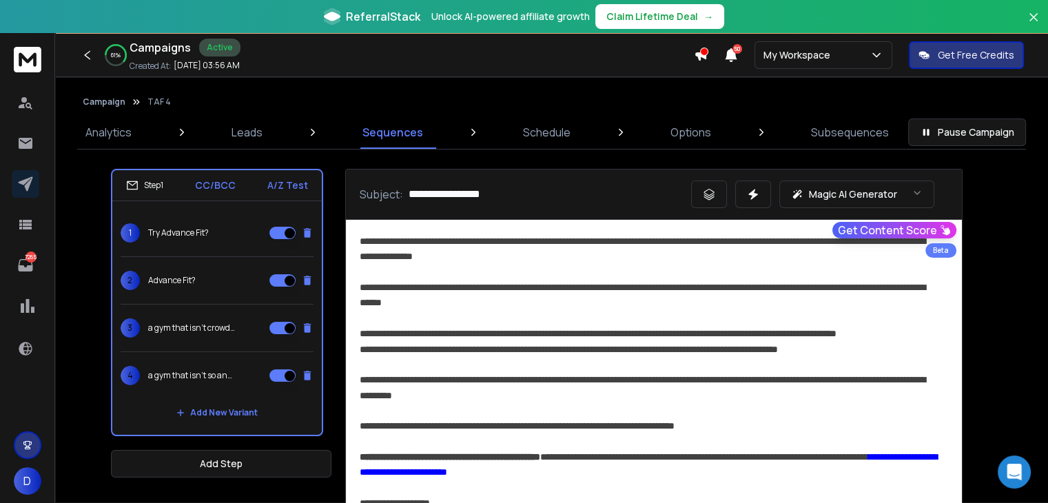
click at [564, 289] on div "**********" at bounding box center [649, 288] width 578 height 46
click at [591, 279] on div "**********" at bounding box center [649, 288] width 578 height 46
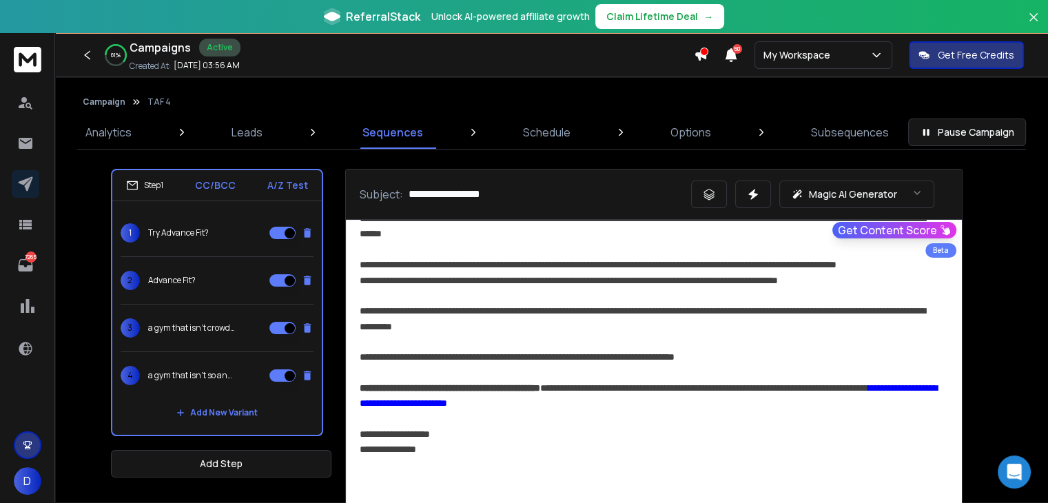
scroll to position [96, 0]
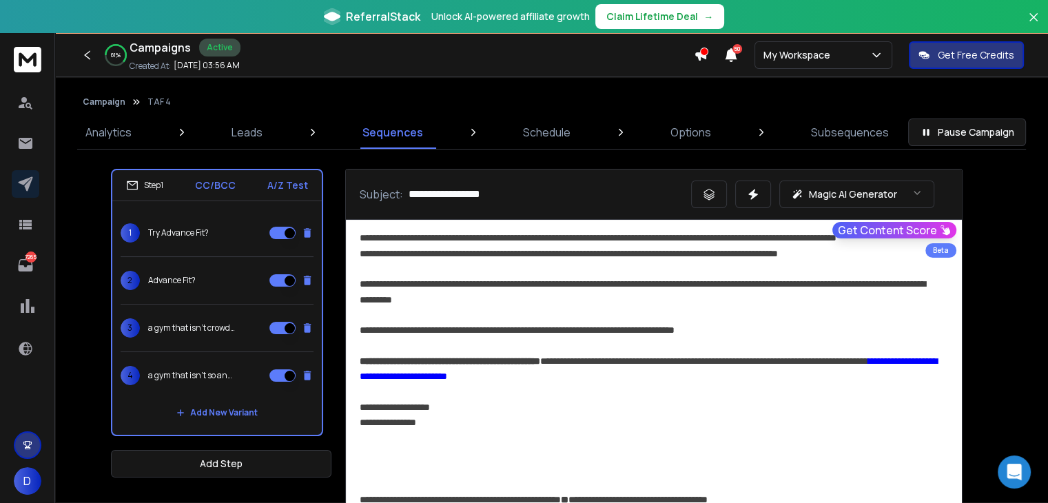
click at [766, 331] on div "**********" at bounding box center [649, 322] width 578 height 31
drag, startPoint x: 759, startPoint y: 334, endPoint x: 747, endPoint y: 337, distance: 12.9
click at [759, 334] on div "**********" at bounding box center [649, 322] width 578 height 31
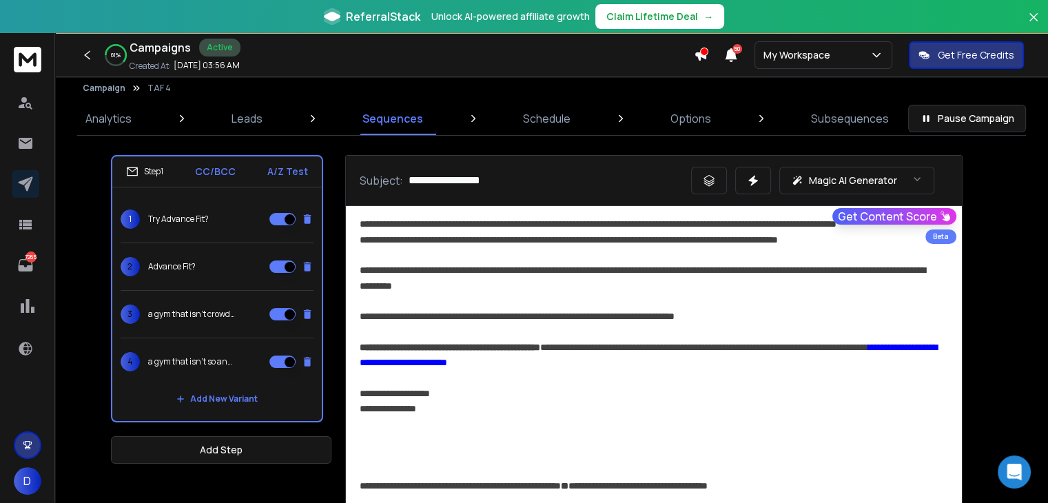
scroll to position [77, 0]
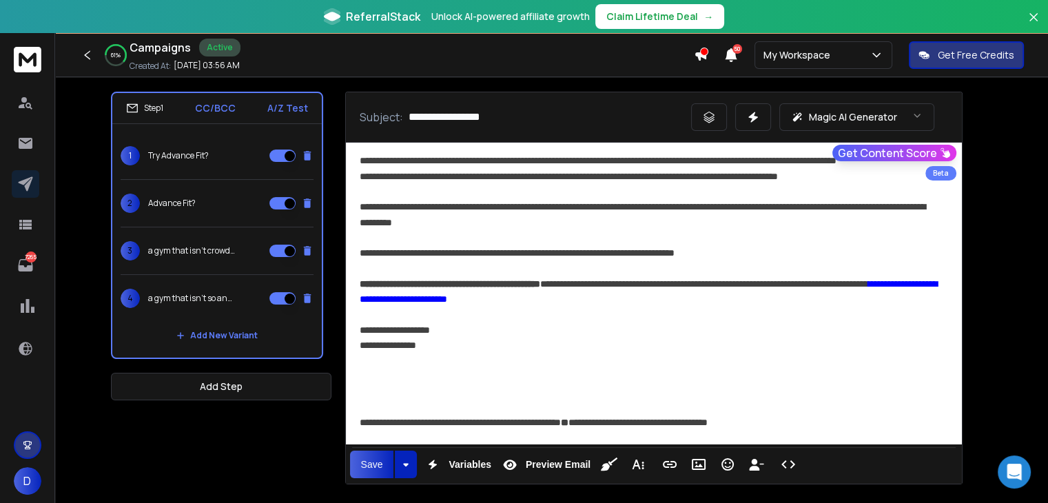
click at [701, 338] on div "**********" at bounding box center [649, 345] width 578 height 15
click at [433, 379] on div at bounding box center [654, 376] width 589 height 15
click at [214, 307] on div "4 a gym that isn’t so annoying" at bounding box center [217, 298] width 193 height 47
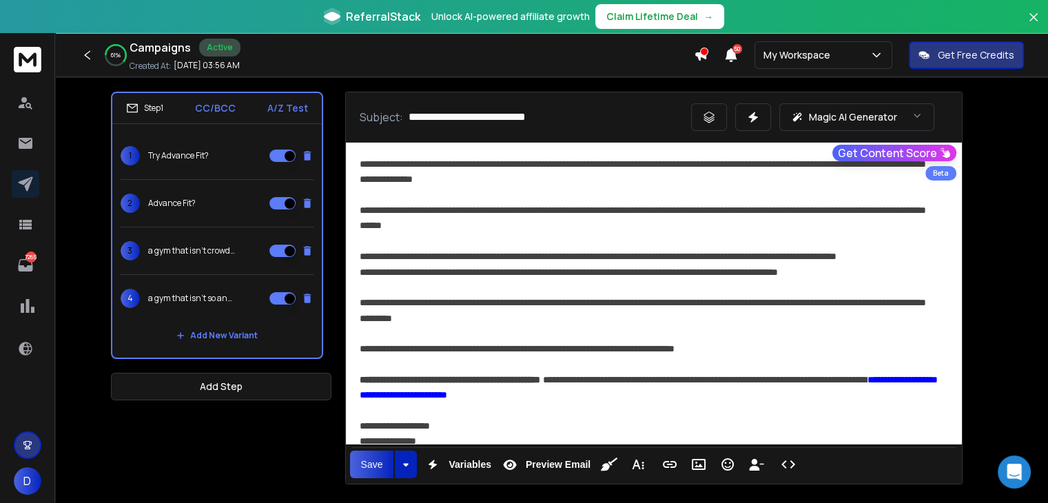
click at [211, 246] on p "a gym that isn’t crowded" at bounding box center [192, 250] width 88 height 11
click at [469, 219] on div "**********" at bounding box center [649, 210] width 578 height 46
click at [556, 226] on div "**********" at bounding box center [649, 210] width 578 height 46
click at [550, 243] on div "**********" at bounding box center [649, 257] width 578 height 46
click at [618, 269] on div "**********" at bounding box center [649, 257] width 578 height 46
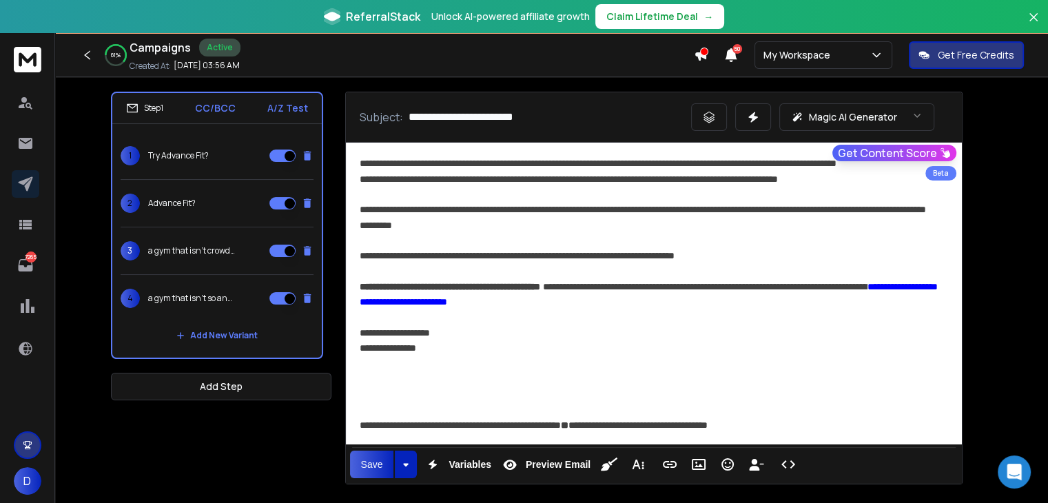
scroll to position [96, 0]
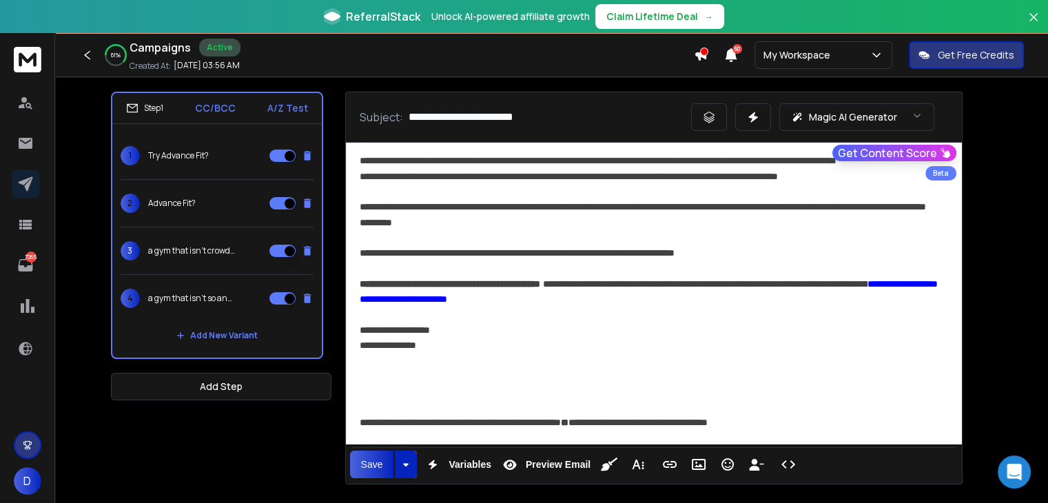
click at [397, 473] on div "button" at bounding box center [406, 465] width 22 height 28
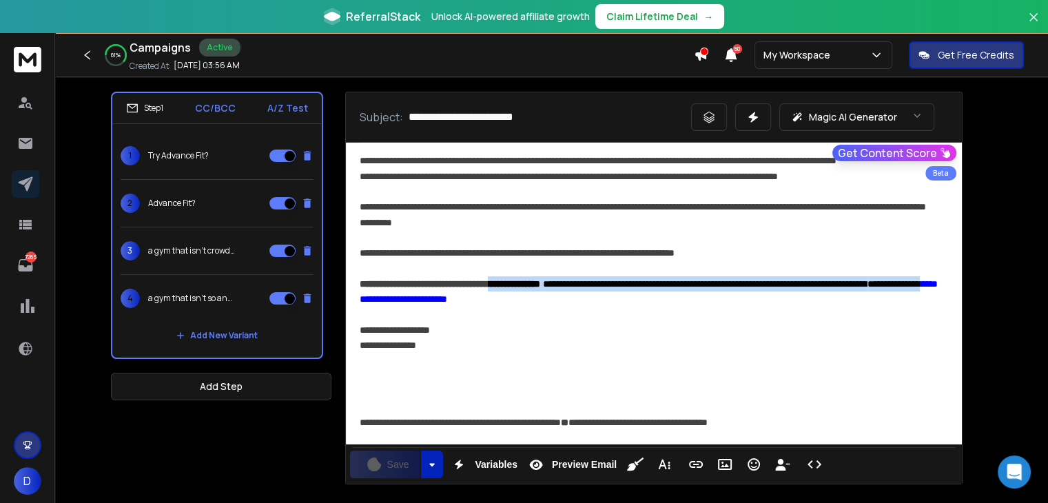
click at [533, 291] on div "**********" at bounding box center [649, 291] width 578 height 31
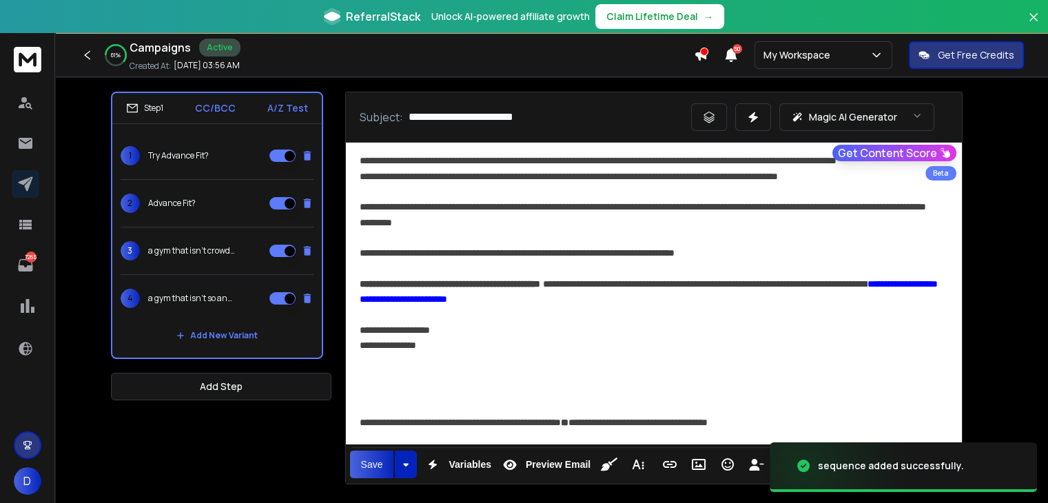
click at [659, 310] on div at bounding box center [654, 314] width 589 height 15
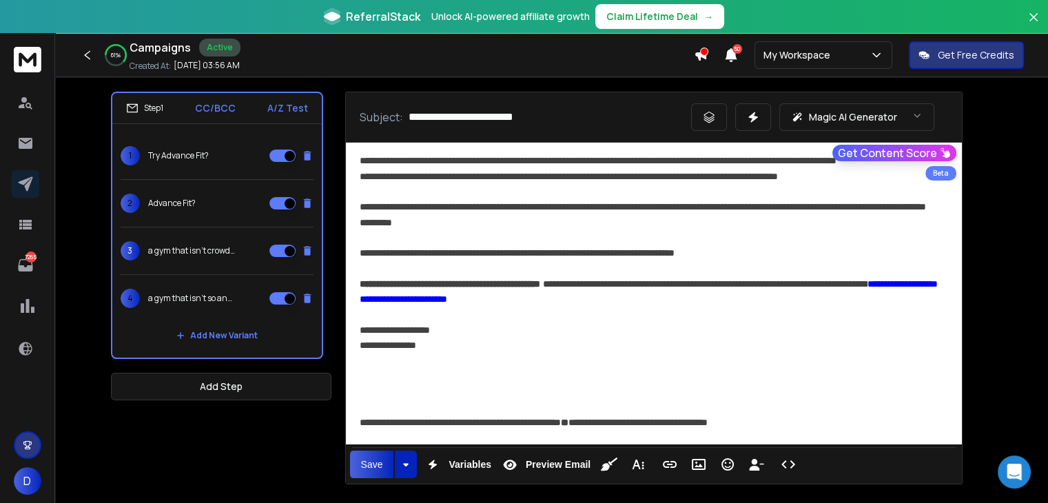
click at [650, 330] on div "**********" at bounding box center [649, 330] width 578 height 15
click at [186, 210] on div "2 Advance Fit?" at bounding box center [158, 203] width 75 height 19
type input "**********"
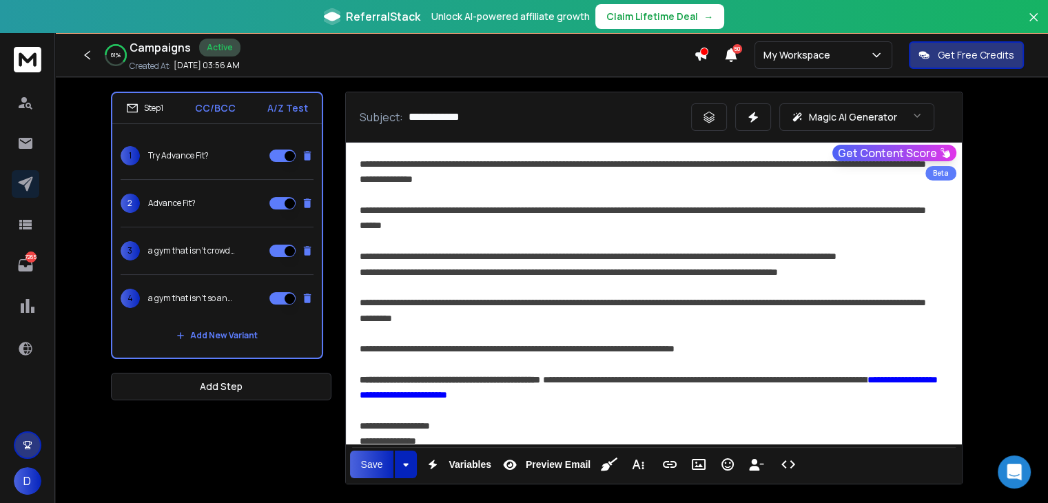
click at [433, 221] on div "**********" at bounding box center [649, 210] width 578 height 46
click at [84, 60] on icon at bounding box center [87, 55] width 12 height 12
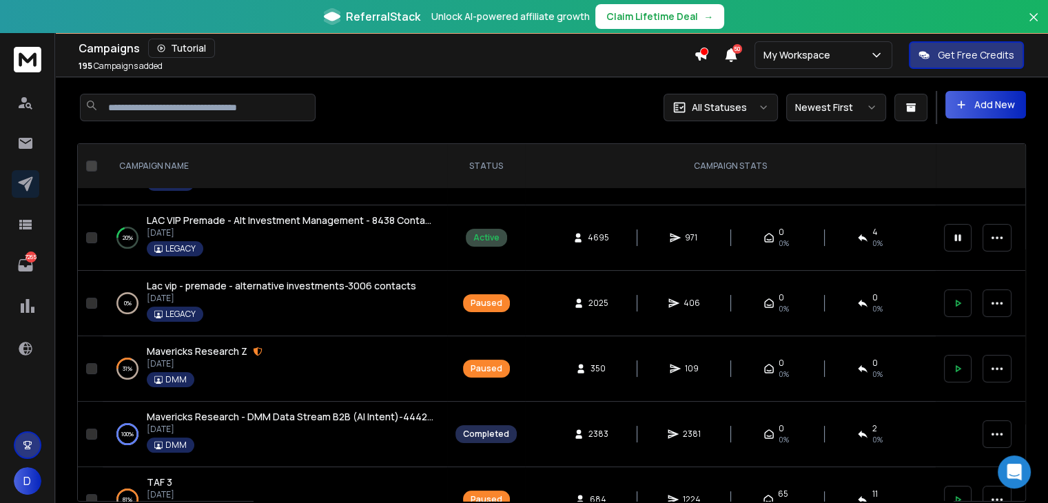
scroll to position [224, 0]
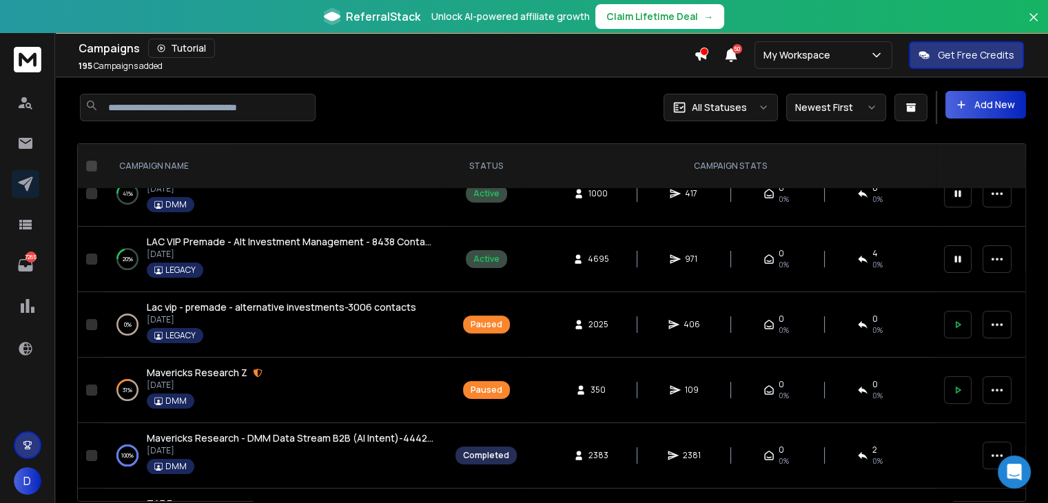
click at [380, 240] on span "LAC VIP Premade - Alt Investment Management - 8438 Contacts" at bounding box center [294, 241] width 294 height 13
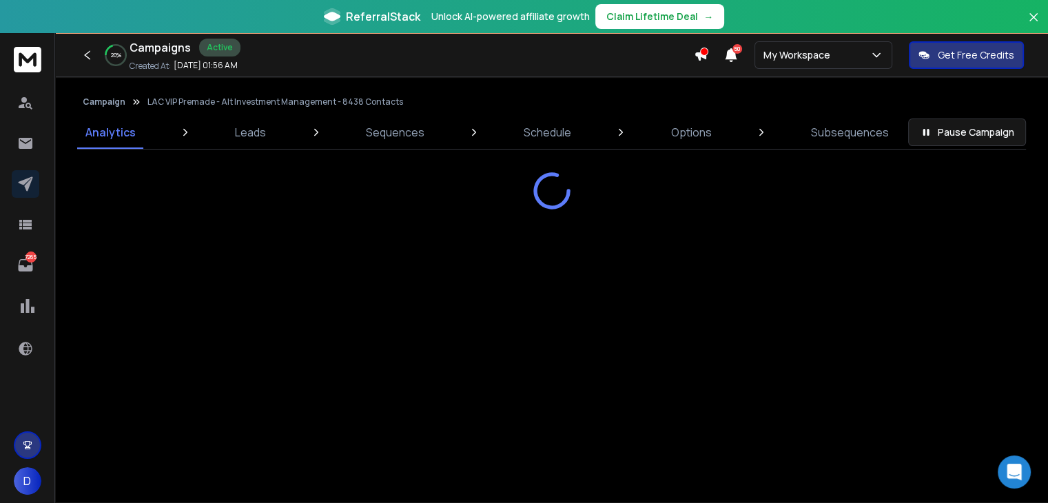
click at [408, 152] on div "Campaign LAC VIP Premade - Alt Investment Management - 8438 Contacts Analytics …" at bounding box center [551, 384] width 949 height 586
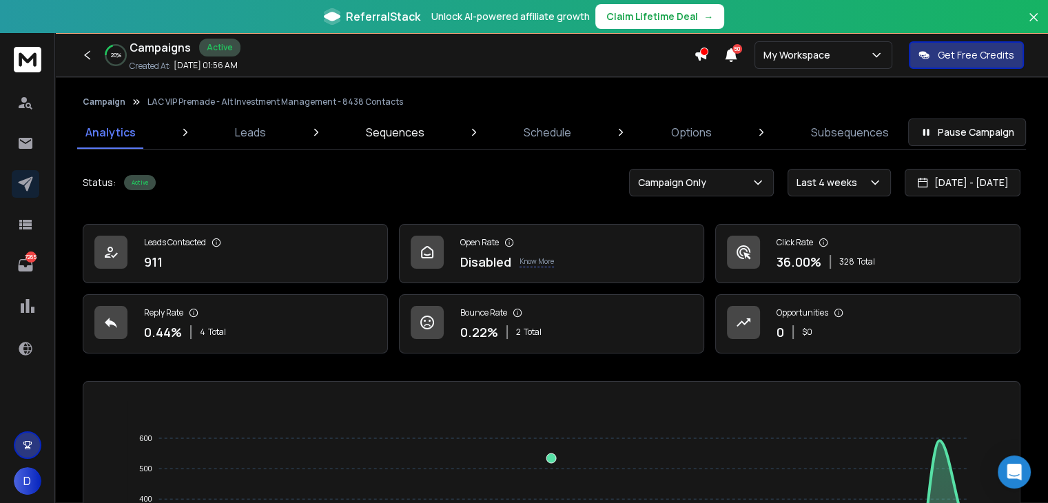
click at [408, 132] on p "Sequences" at bounding box center [395, 132] width 59 height 17
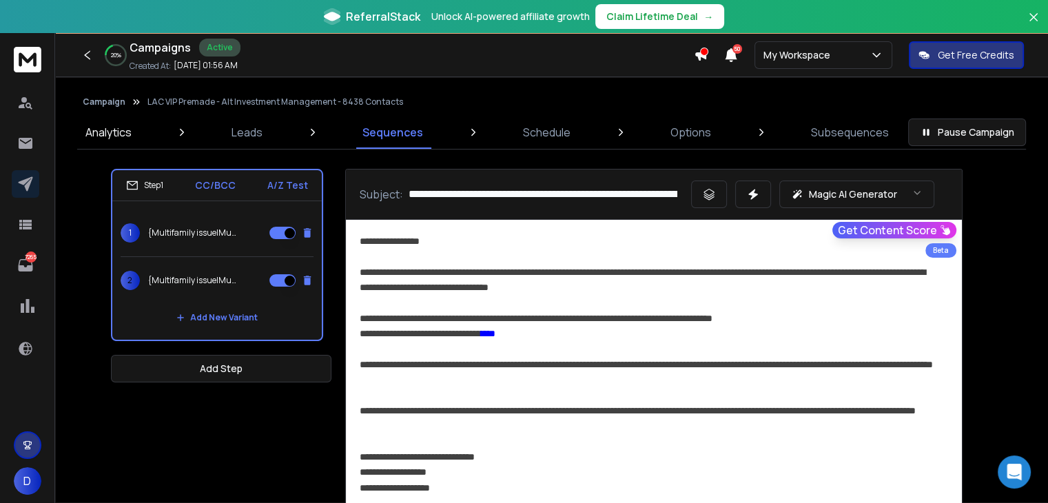
click at [96, 139] on p "Analytics" at bounding box center [108, 132] width 46 height 17
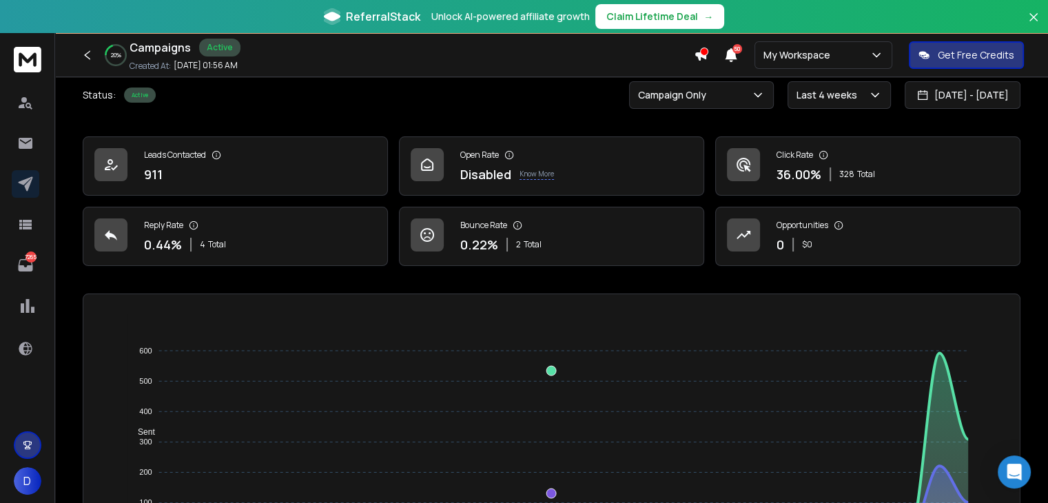
scroll to position [55, 0]
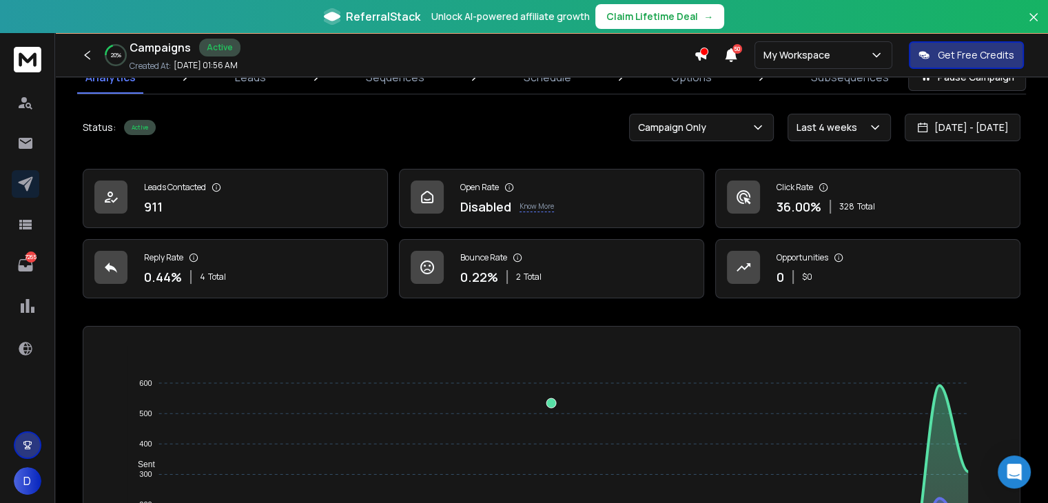
click at [502, 135] on div "Status: Active Pause Campaign Campaign Only Last 4 weeks [DATE] - [DATE]" at bounding box center [552, 128] width 938 height 28
click at [448, 136] on div "Status: Active Pause Campaign Campaign Only Last 4 weeks [DATE] - [DATE]" at bounding box center [552, 128] width 938 height 28
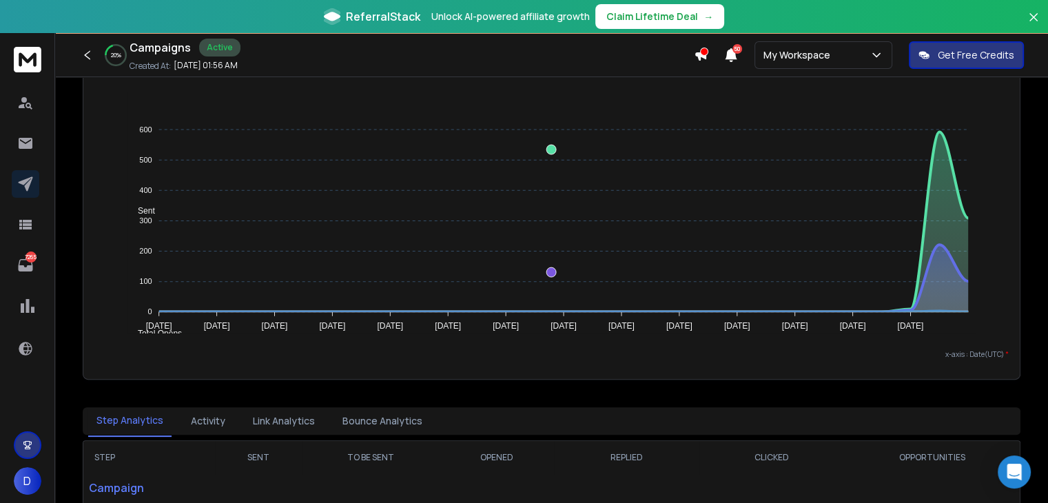
scroll to position [311, 0]
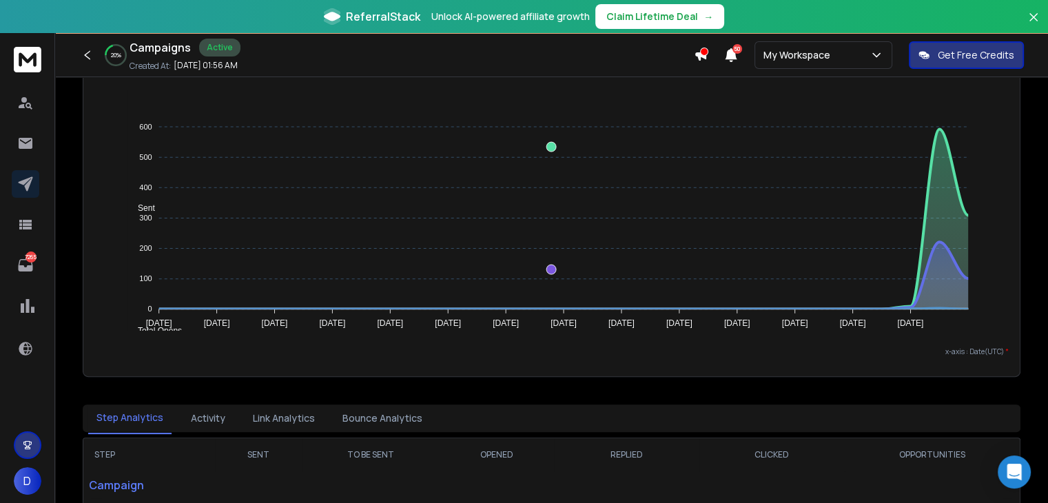
click at [199, 431] on button "Activity" at bounding box center [208, 418] width 51 height 30
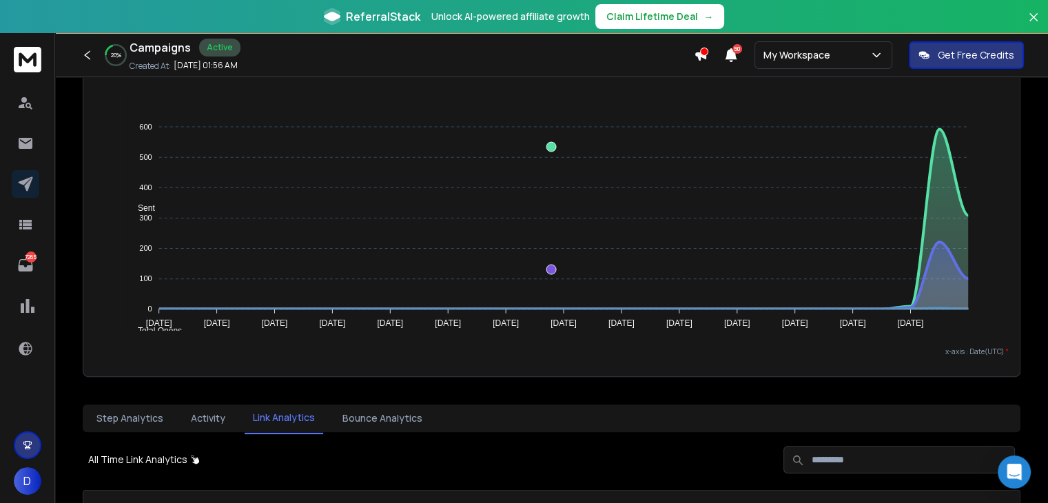
click at [256, 425] on button "Link Analytics" at bounding box center [284, 418] width 79 height 32
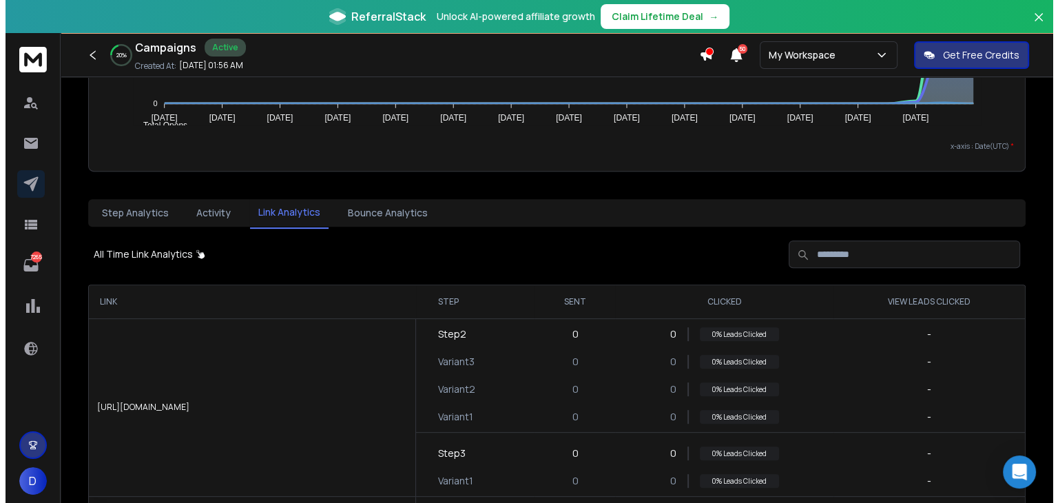
scroll to position [646, 0]
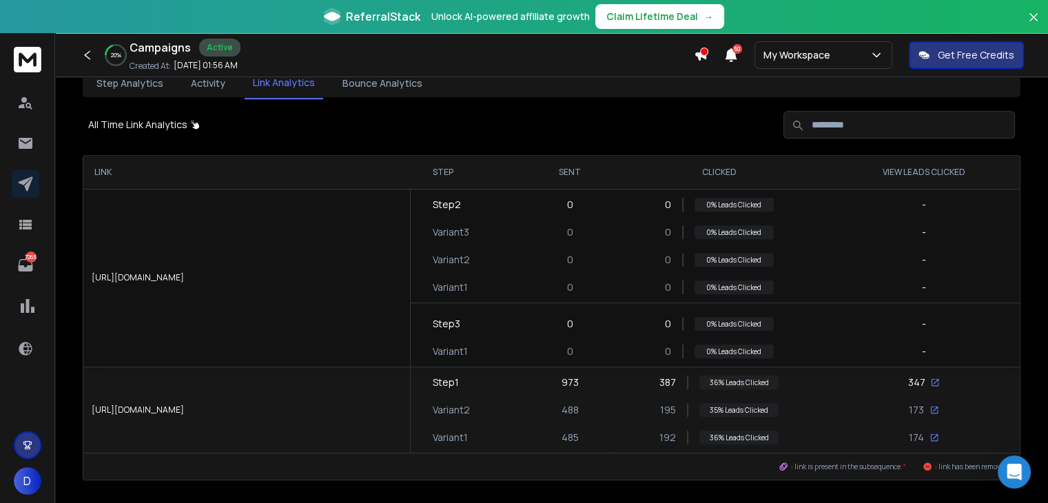
click at [883, 344] on div "- -" at bounding box center [924, 337] width 192 height 41
click at [930, 410] on icon at bounding box center [935, 410] width 10 height 10
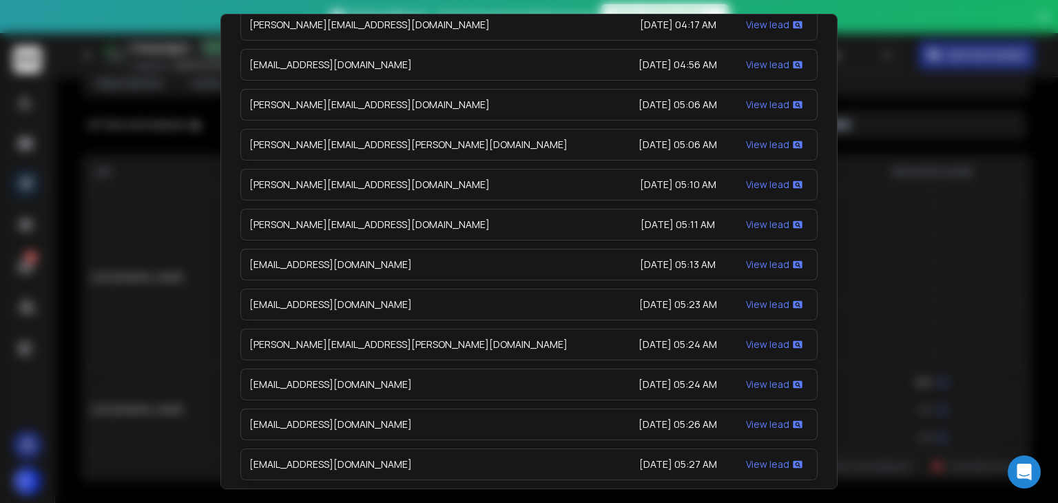
scroll to position [331, 0]
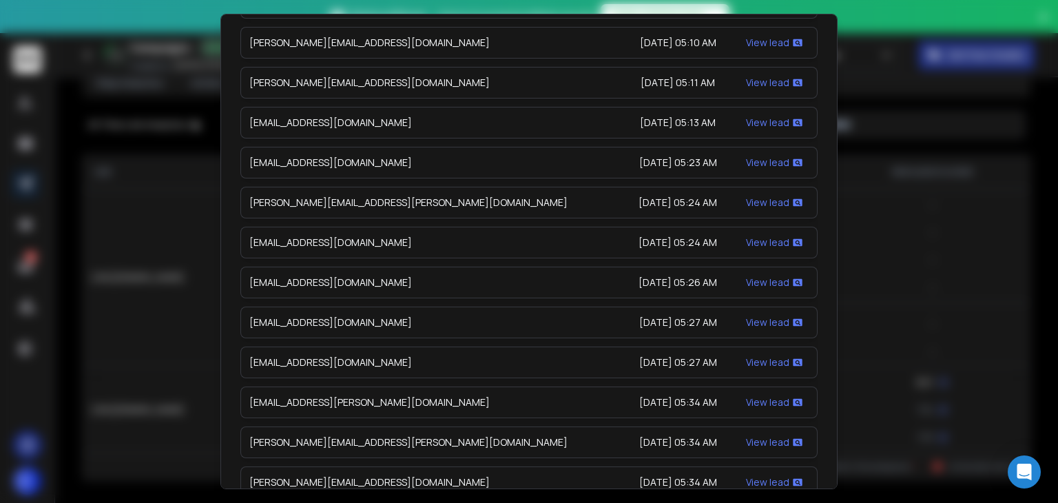
click at [493, 227] on td "[EMAIL_ADDRESS][DOMAIN_NAME]" at bounding box center [432, 243] width 383 height 32
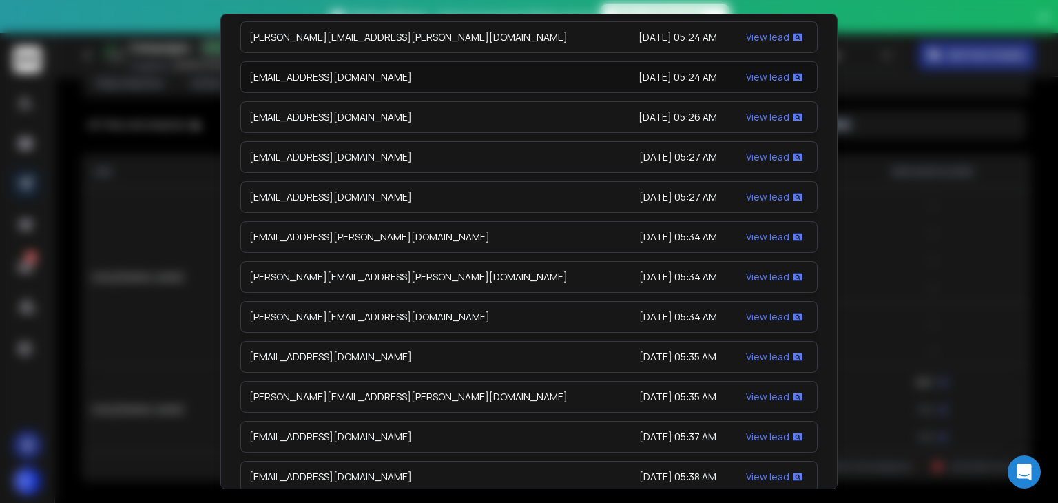
scroll to position [524, 0]
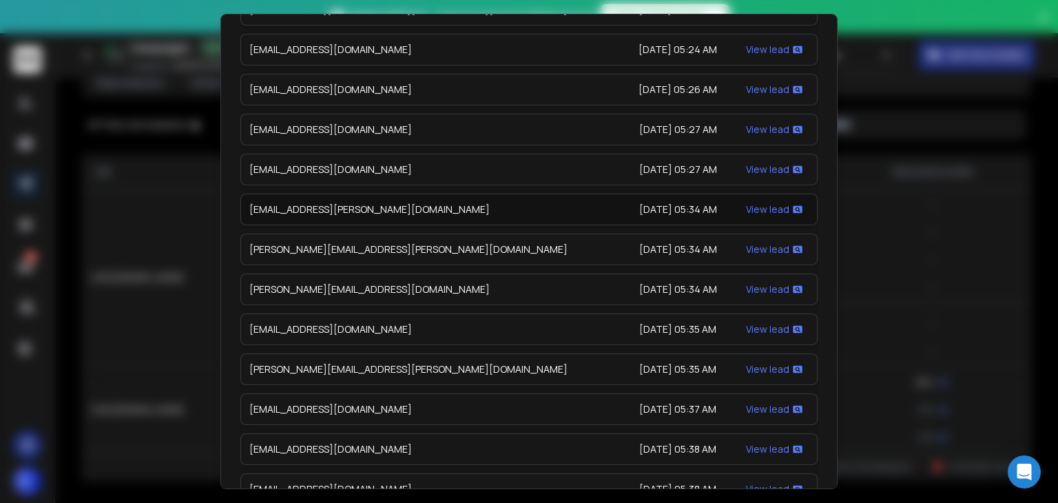
click at [624, 213] on td "[DATE] 05:34 AM" at bounding box center [679, 210] width 110 height 32
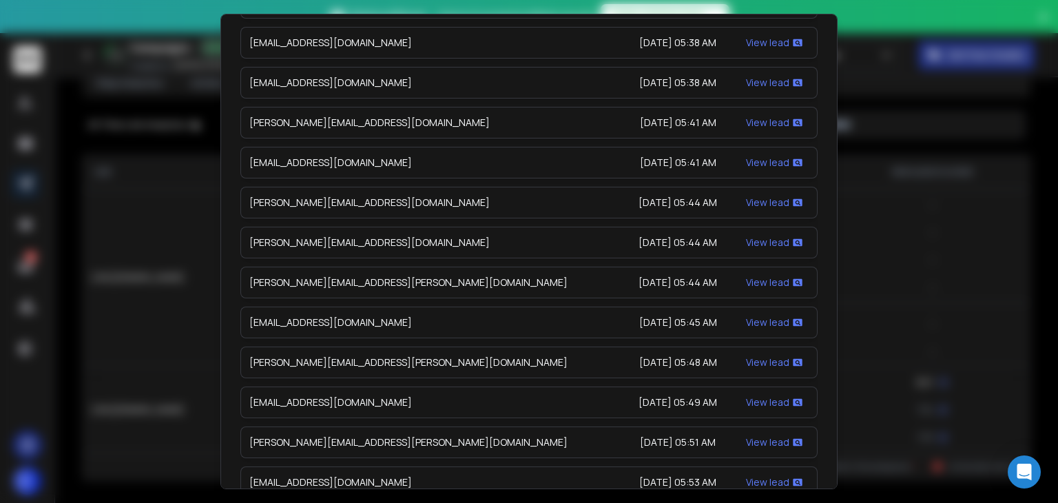
scroll to position [992, 0]
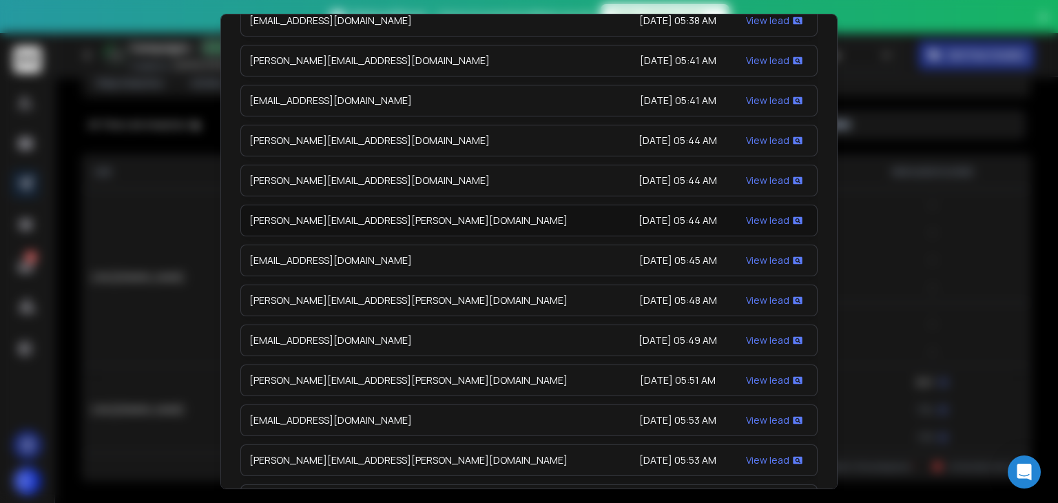
click at [463, 225] on td "[PERSON_NAME][EMAIL_ADDRESS][PERSON_NAME][DOMAIN_NAME]" at bounding box center [432, 221] width 383 height 32
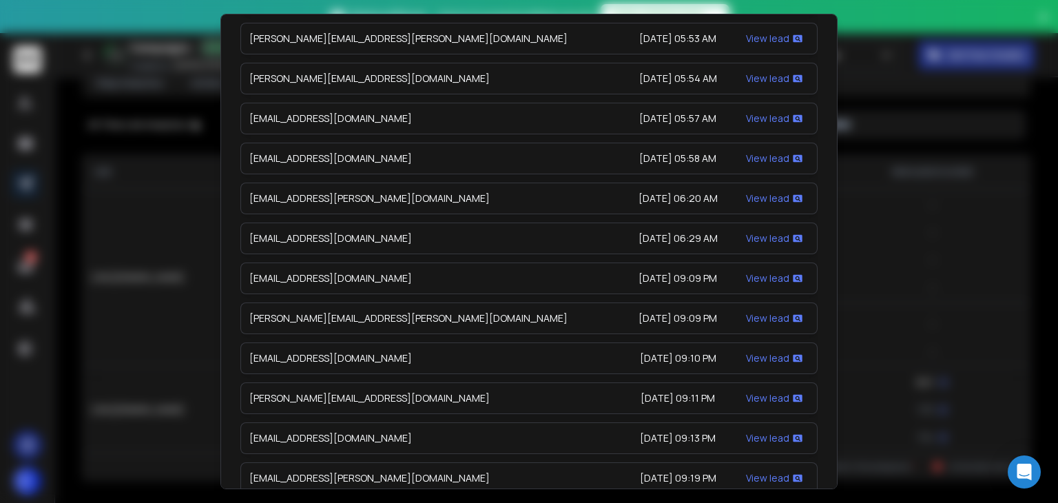
scroll to position [1433, 0]
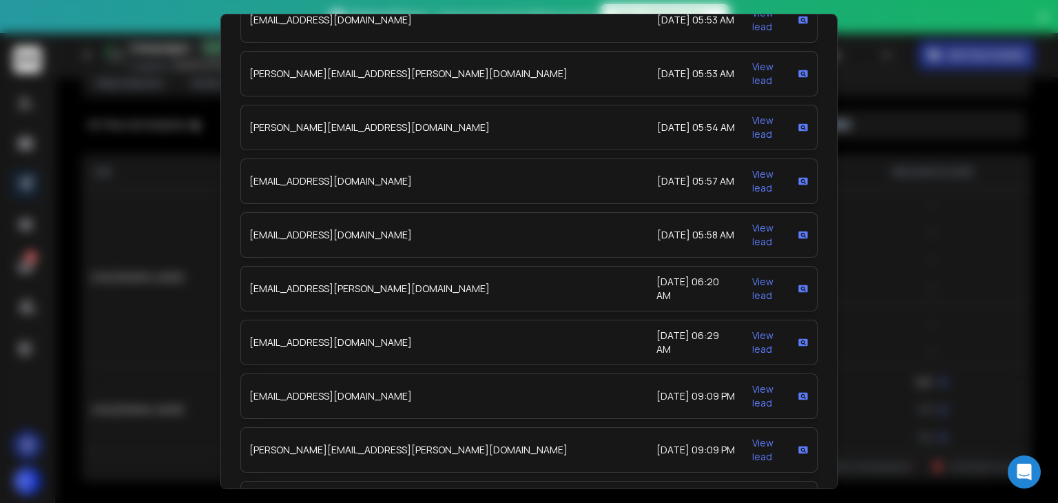
scroll to position [1819, 0]
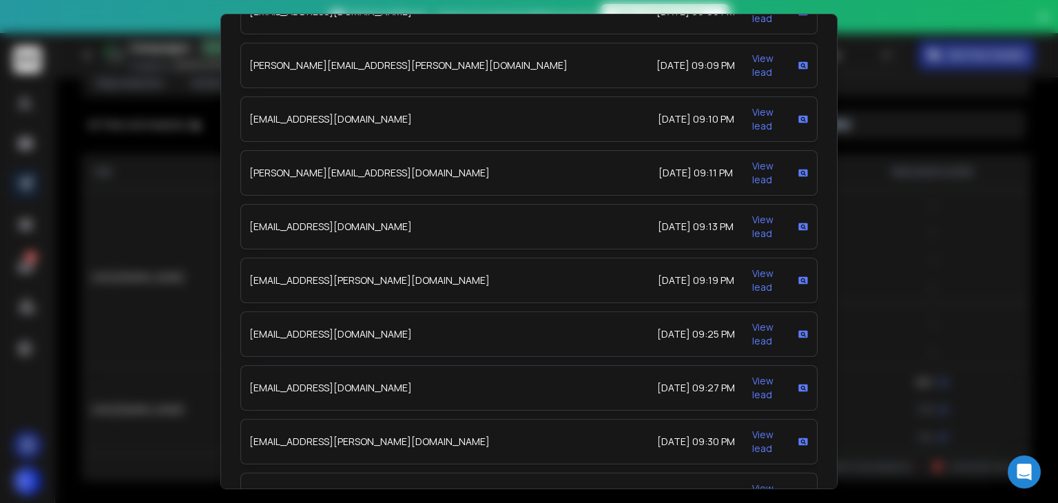
scroll to position [2260, 0]
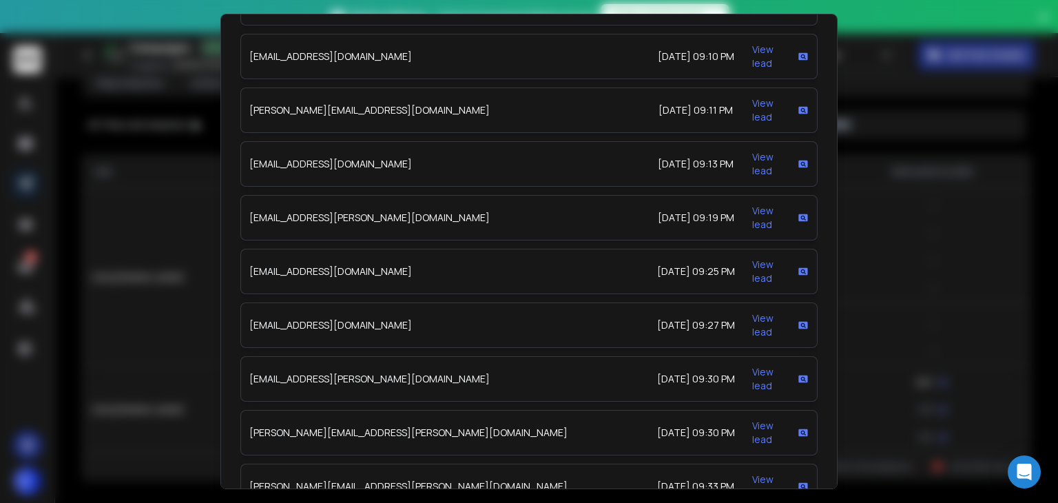
click at [484, 235] on table "Email Date Clicked [PERSON_NAME][EMAIL_ADDRESS][DOMAIN_NAME] [DATE] 04:17 AM Vi…" at bounding box center [529, 358] width 577 height 4941
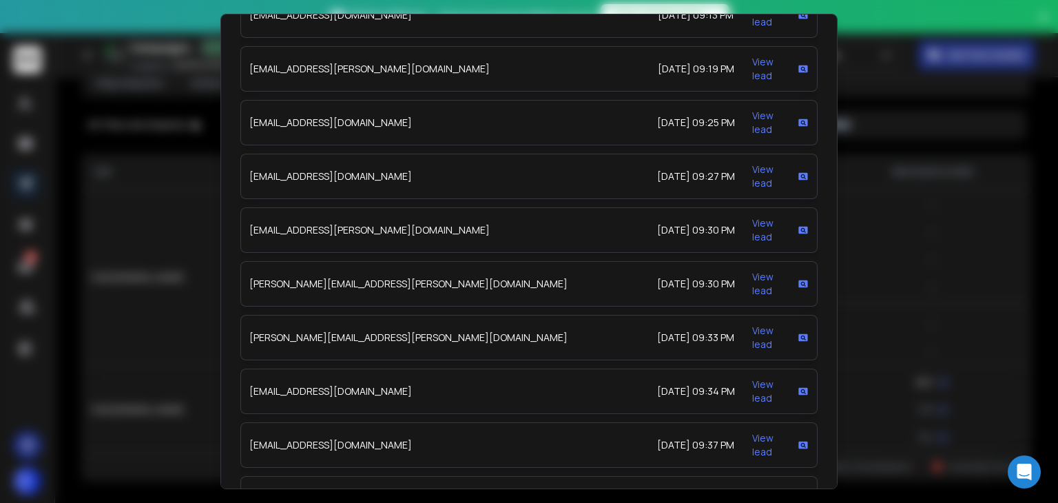
scroll to position [2481, 0]
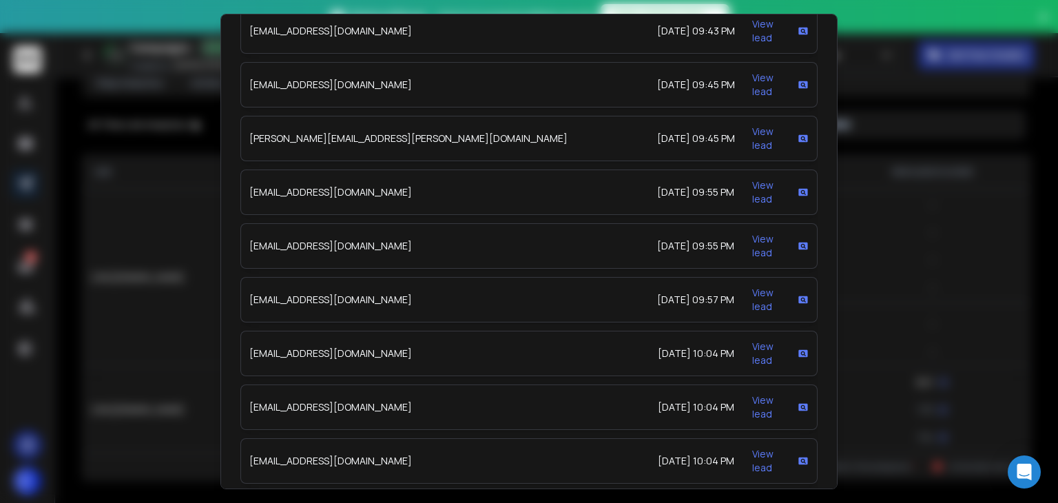
scroll to position [2894, 0]
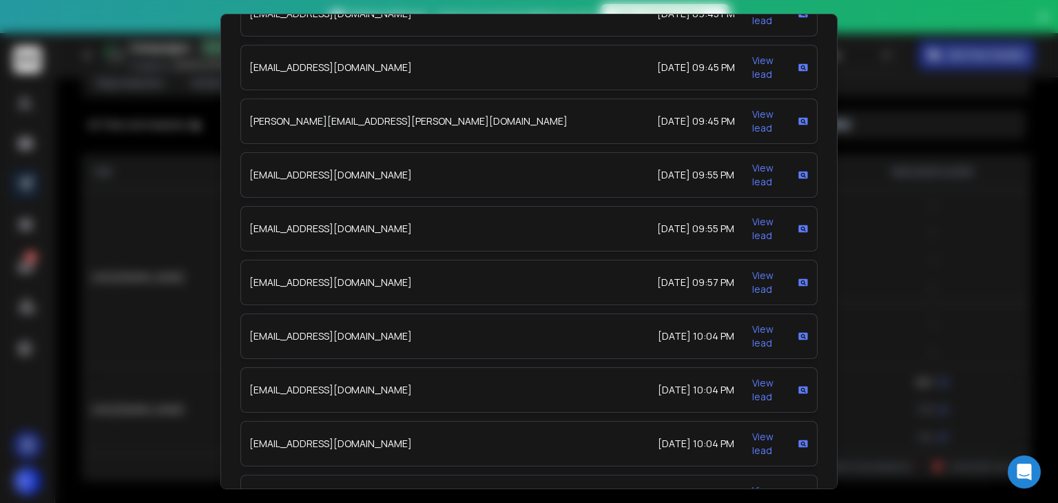
click at [917, 147] on div "List of Leads Who Clicked on the Link Review the list of leads who have shown i…" at bounding box center [529, 251] width 1058 height 503
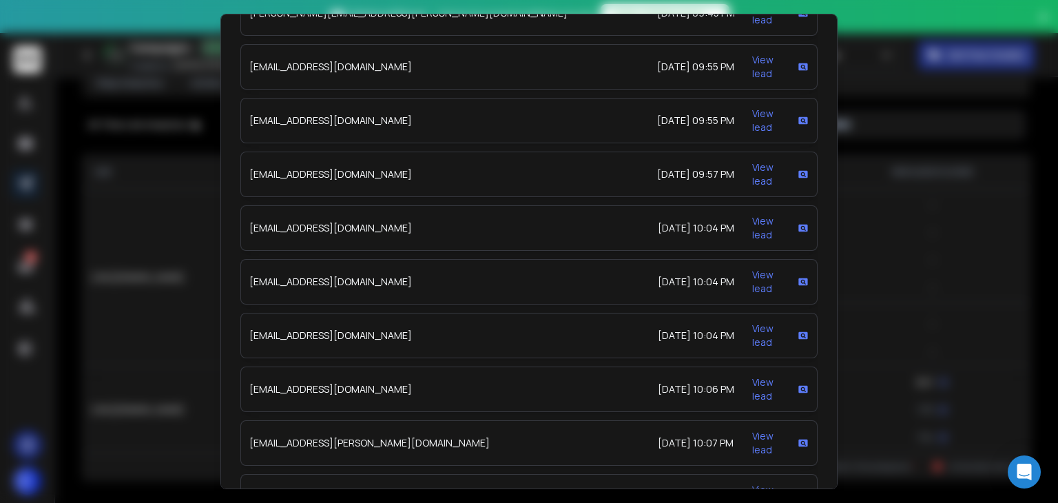
scroll to position [3005, 0]
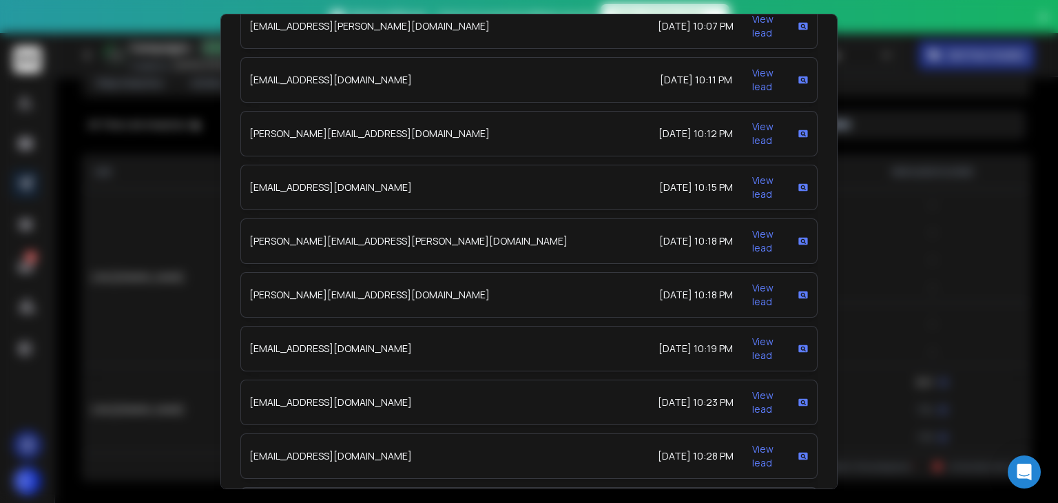
scroll to position [3439, 0]
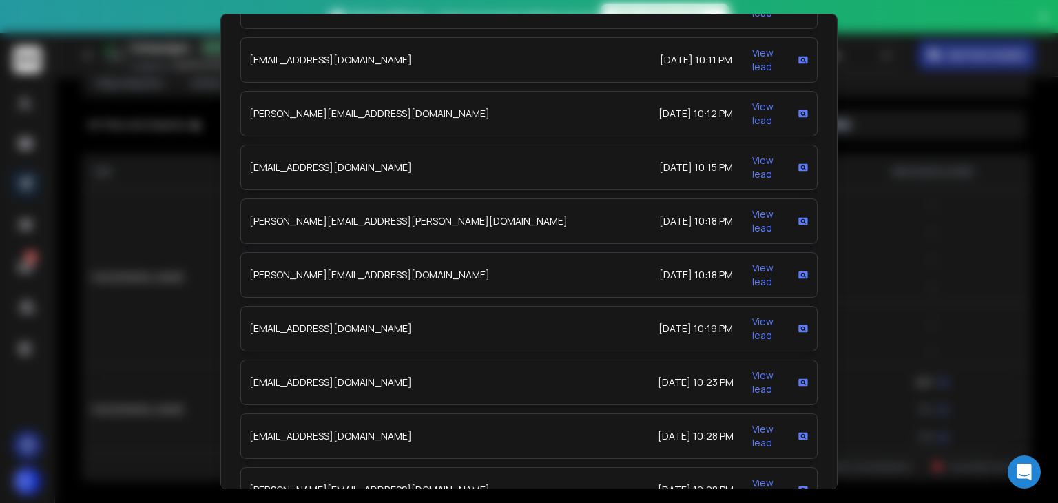
click at [478, 170] on table "Email Date Clicked [PERSON_NAME][EMAIL_ADDRESS][DOMAIN_NAME] [DATE] 04:17 AM Vi…" at bounding box center [529, 281] width 577 height 7145
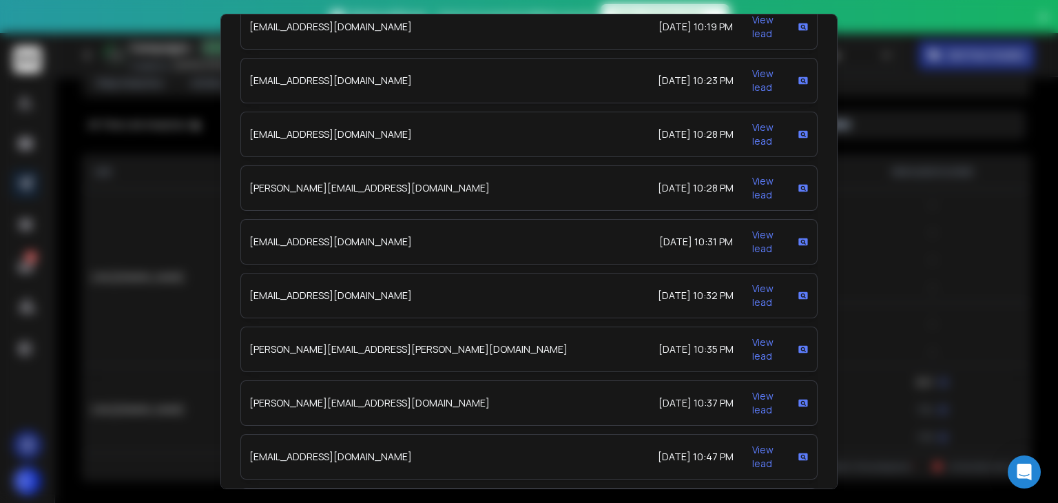
scroll to position [3798, 0]
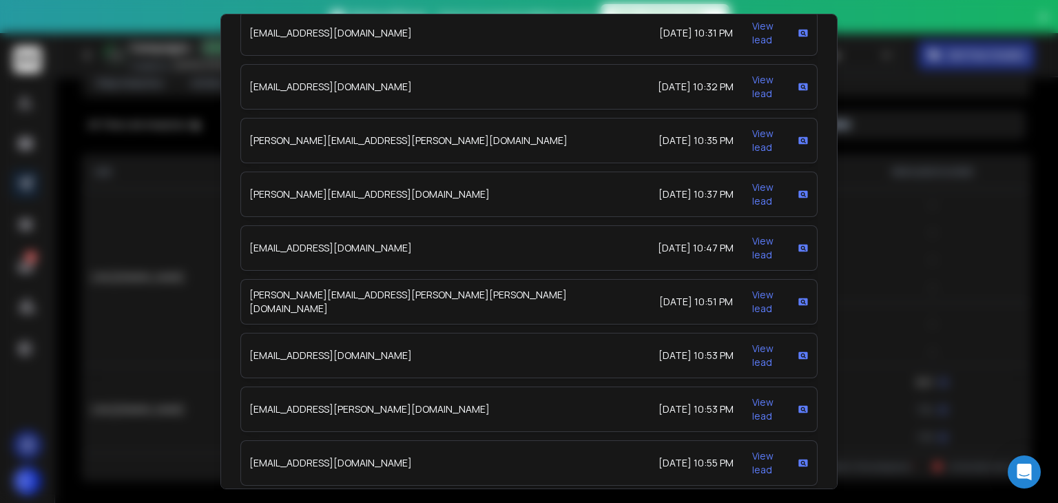
scroll to position [4018, 0]
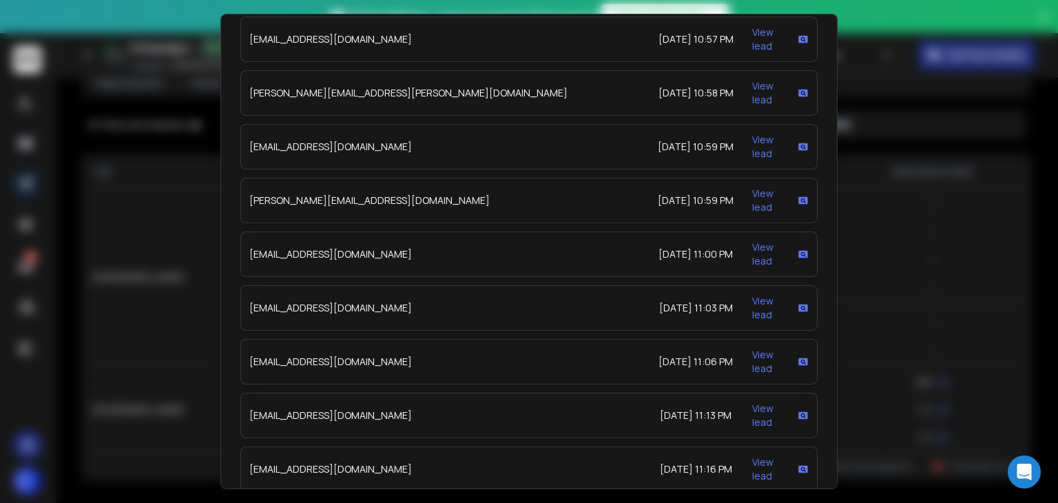
scroll to position [4459, 0]
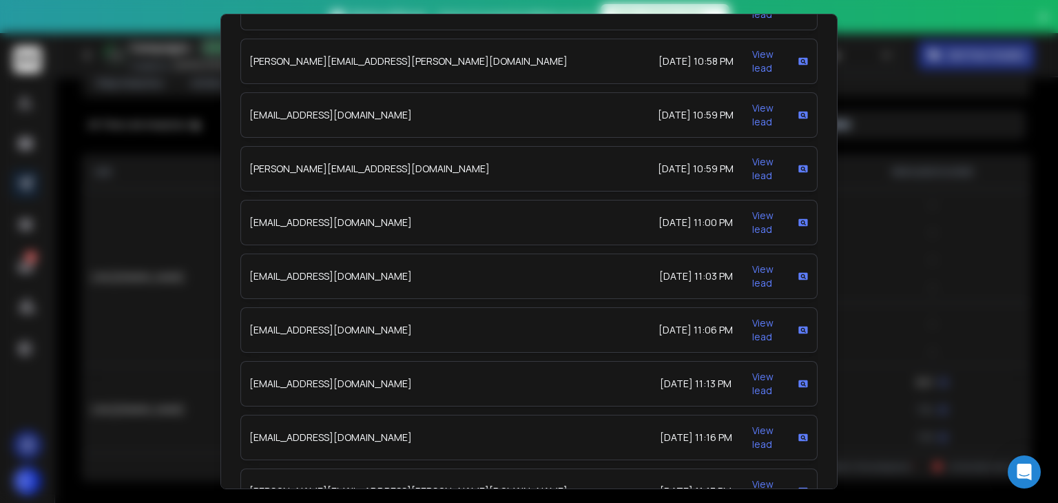
drag, startPoint x: 291, startPoint y: 112, endPoint x: 320, endPoint y: 152, distance: 49.5
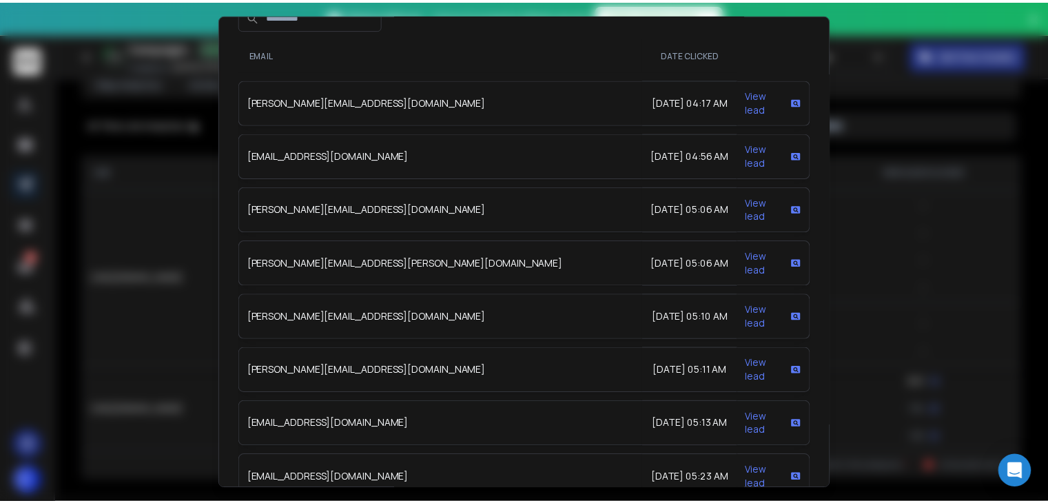
scroll to position [0, 0]
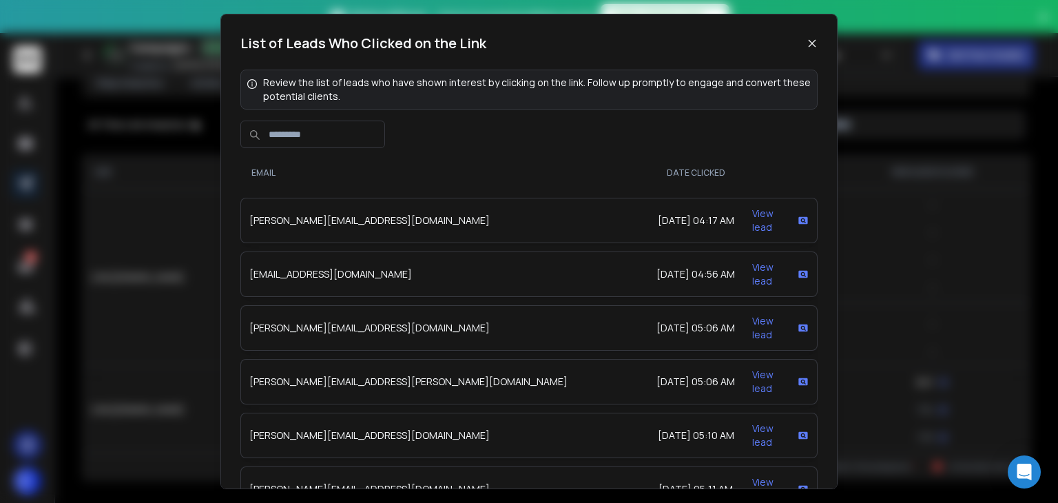
click at [813, 49] on div "List of Leads Who Clicked on the Link" at bounding box center [529, 43] width 577 height 19
click at [812, 41] on icon at bounding box center [812, 43] width 11 height 11
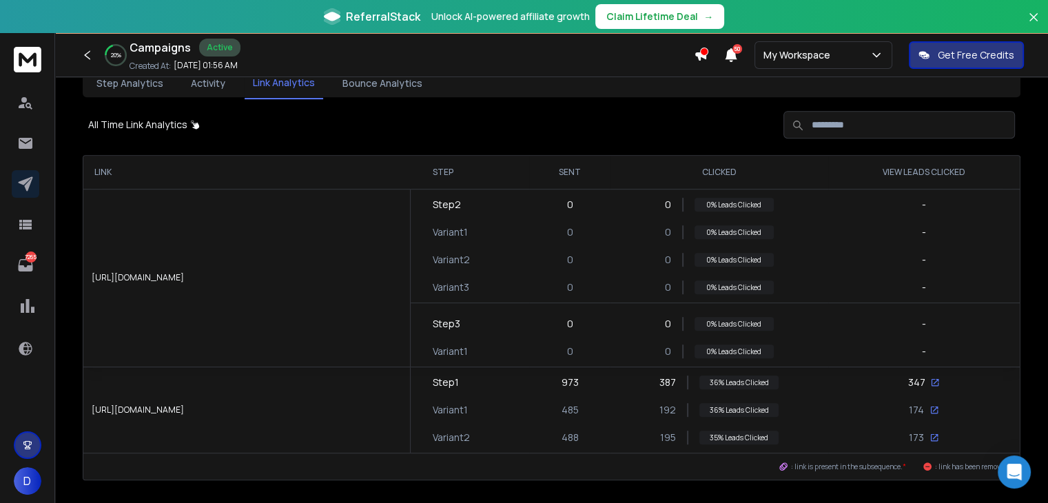
click at [374, 163] on th "LINK" at bounding box center [246, 172] width 327 height 33
click at [677, 271] on div "0 0 % Leads Clicked 0 0 % Leads Clicked 0 0 % Leads Clicked 0 0 % Leads Clicked" at bounding box center [719, 250] width 218 height 105
click at [84, 53] on icon at bounding box center [87, 55] width 12 height 12
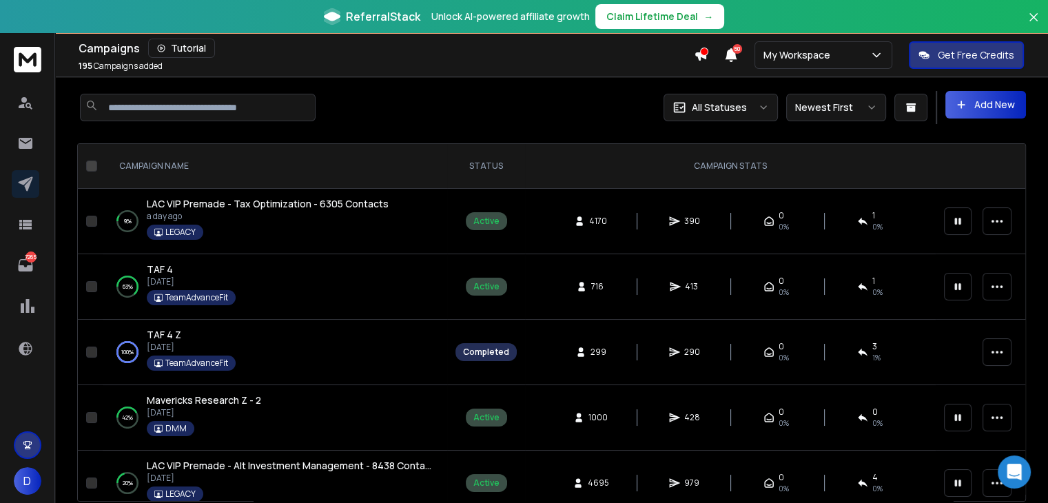
click at [248, 409] on p "[DATE]" at bounding box center [204, 412] width 114 height 11
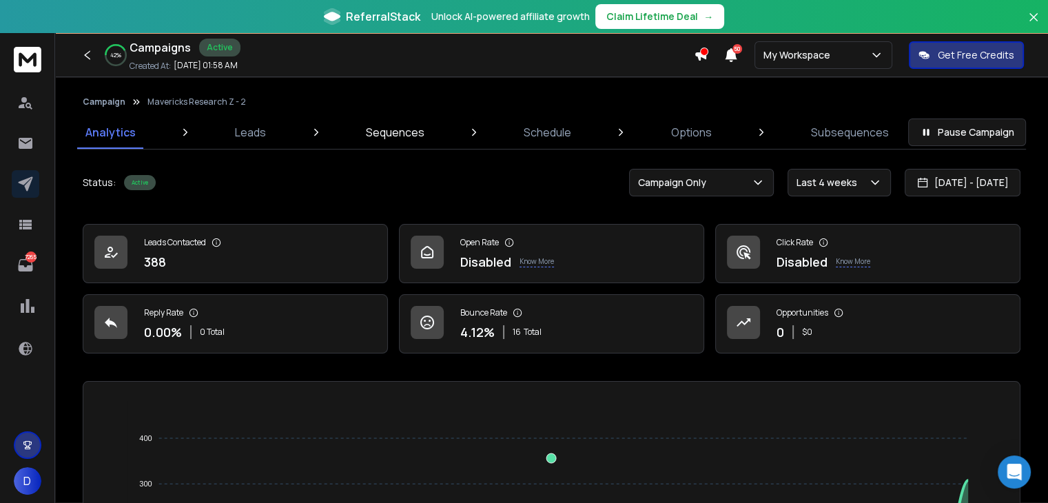
click at [402, 132] on p "Sequences" at bounding box center [395, 132] width 59 height 17
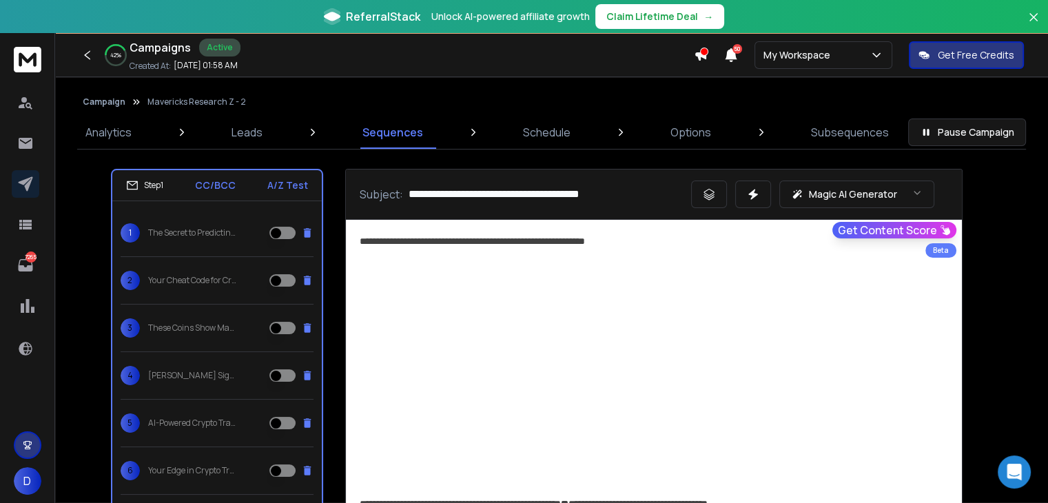
click at [527, 265] on div at bounding box center [654, 272] width 589 height 15
drag, startPoint x: 332, startPoint y: 306, endPoint x: 329, endPoint y: 351, distance: 45.6
click at [329, 351] on div "**********" at bounding box center [552, 365] width 882 height 393
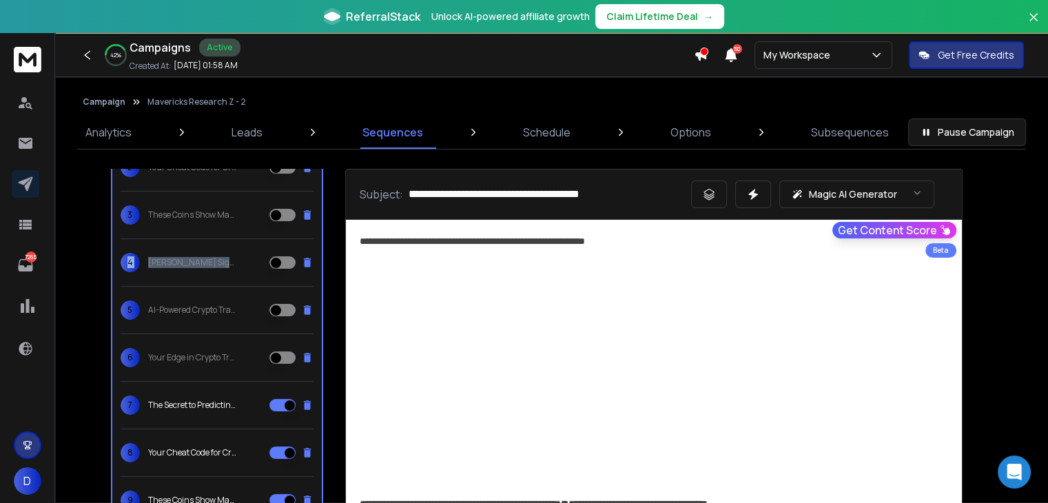
scroll to position [114, 0]
click at [176, 403] on p "The Secret to Predicting Coin Pumps Early" at bounding box center [192, 403] width 88 height 11
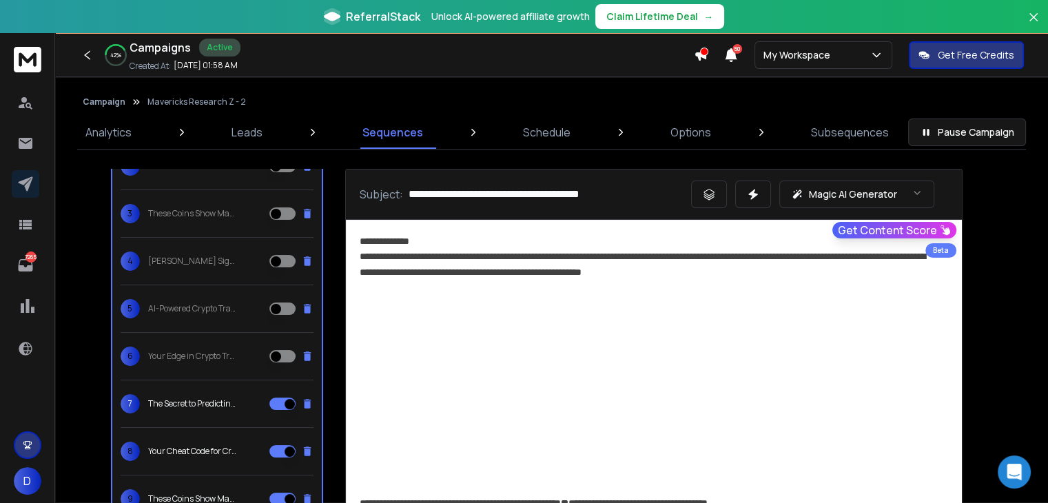
click at [464, 289] on div at bounding box center [654, 287] width 589 height 15
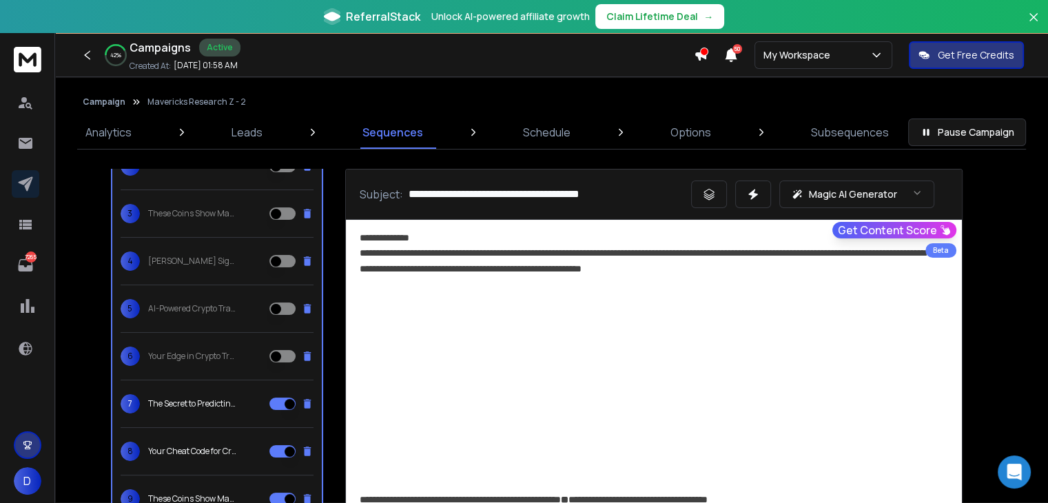
scroll to position [78, 0]
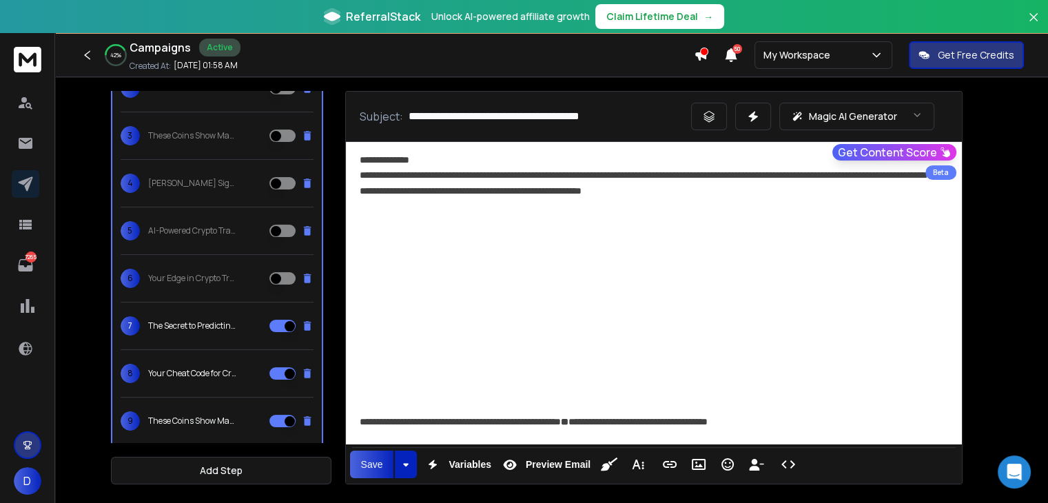
click at [455, 161] on div "**********" at bounding box center [649, 159] width 578 height 15
click at [207, 358] on div "8 Your Cheat Code for Crypto Pumps" at bounding box center [217, 374] width 193 height 48
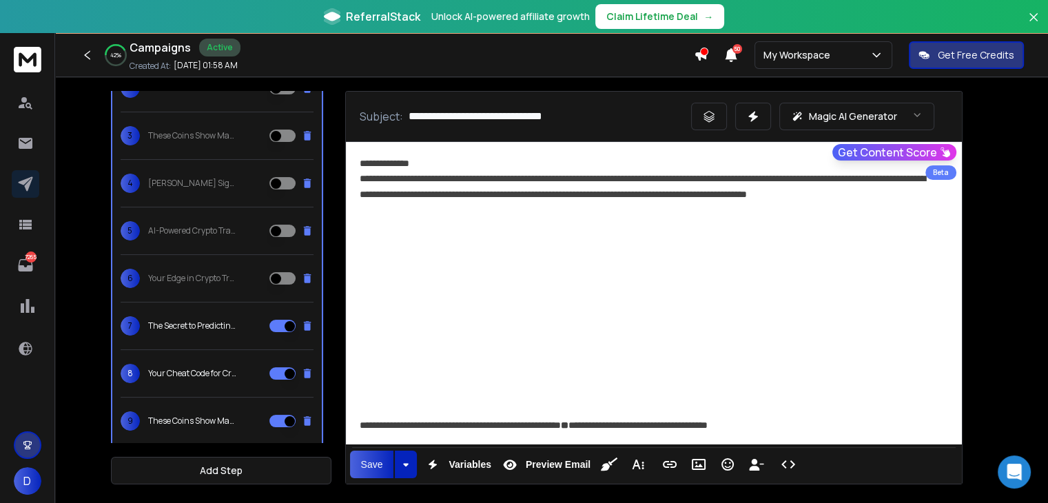
click at [199, 403] on div "9 These Coins Show Massive Potential" at bounding box center [217, 422] width 193 height 48
click at [515, 312] on div at bounding box center [654, 317] width 589 height 15
click at [512, 319] on div at bounding box center [654, 317] width 589 height 15
click at [528, 290] on div at bounding box center [654, 286] width 589 height 15
click at [529, 288] on div at bounding box center [654, 286] width 589 height 15
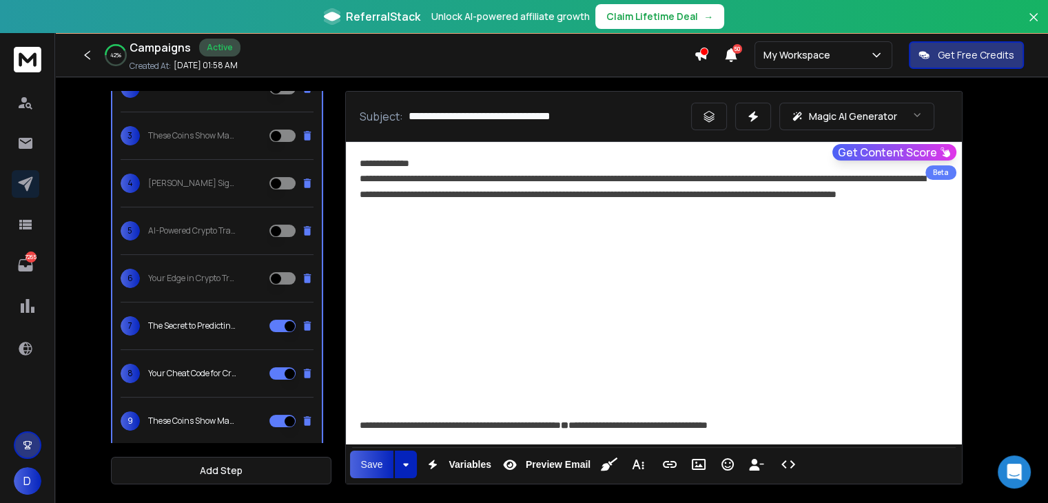
click at [187, 359] on div "8 Your Cheat Code for Crypto Pumps" at bounding box center [217, 374] width 193 height 48
click at [612, 260] on div at bounding box center [654, 255] width 589 height 15
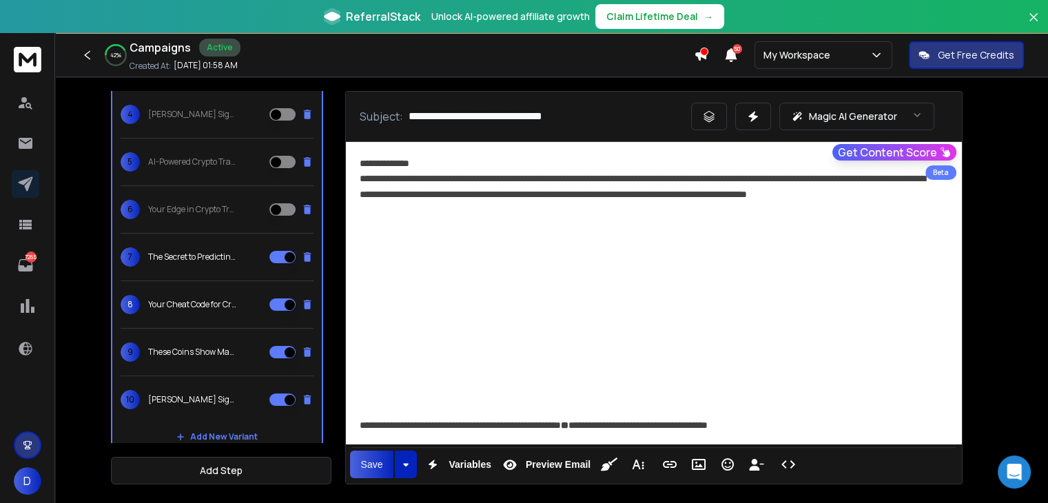
click at [187, 342] on div "9 These Coins Show Massive Potential" at bounding box center [179, 351] width 116 height 19
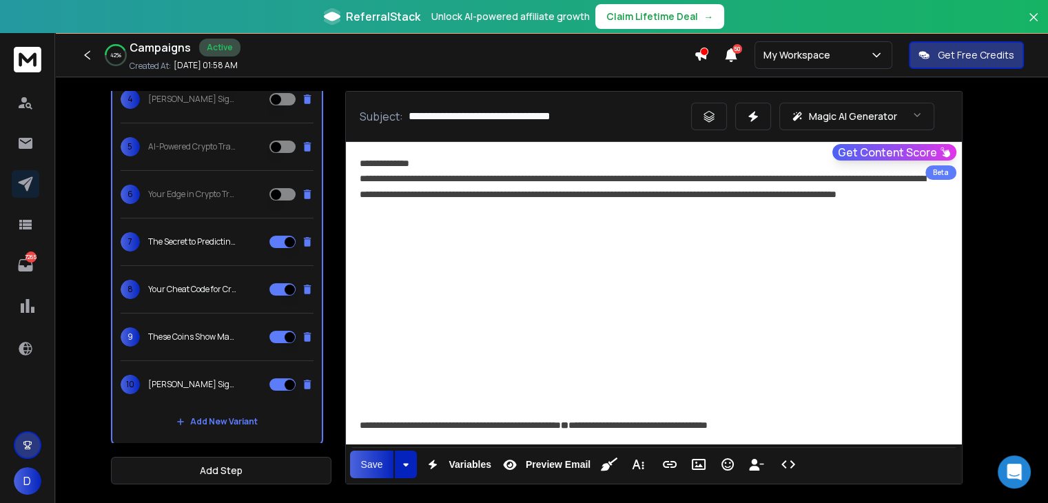
click at [140, 378] on div "10 [PERSON_NAME] Signals Available" at bounding box center [179, 384] width 116 height 19
click at [485, 283] on div at bounding box center [654, 286] width 589 height 15
click at [450, 158] on div "**********" at bounding box center [649, 163] width 578 height 15
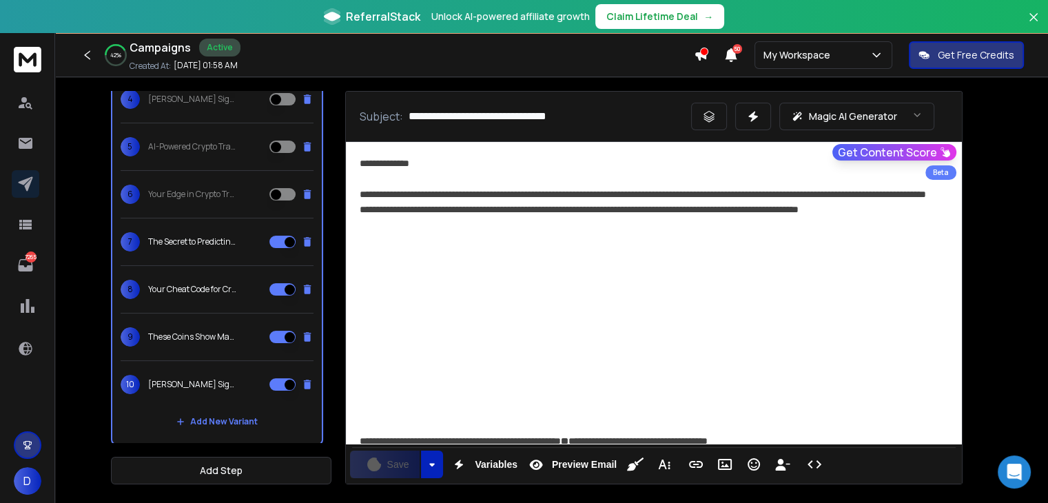
click at [197, 336] on p "These Coins Show Massive Potential" at bounding box center [192, 336] width 88 height 11
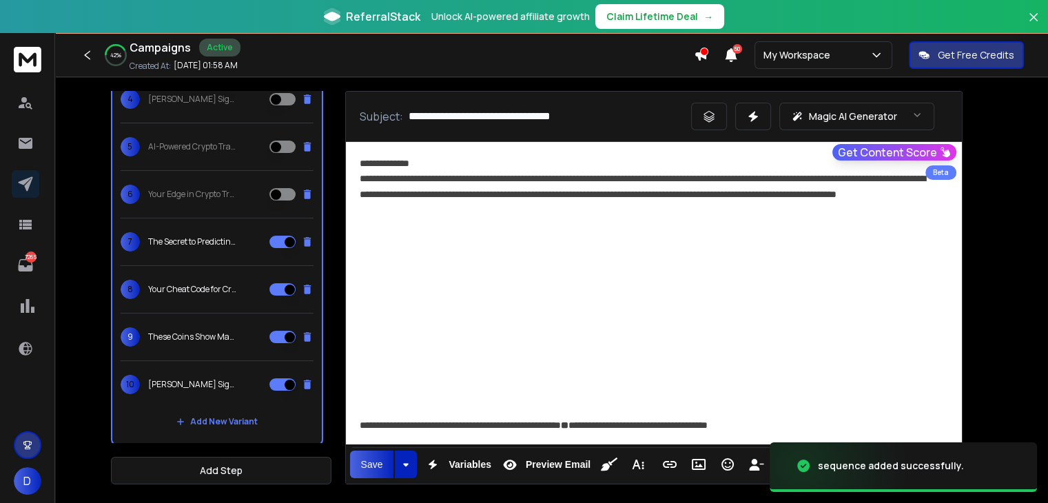
click at [442, 156] on div "**********" at bounding box center [649, 163] width 578 height 15
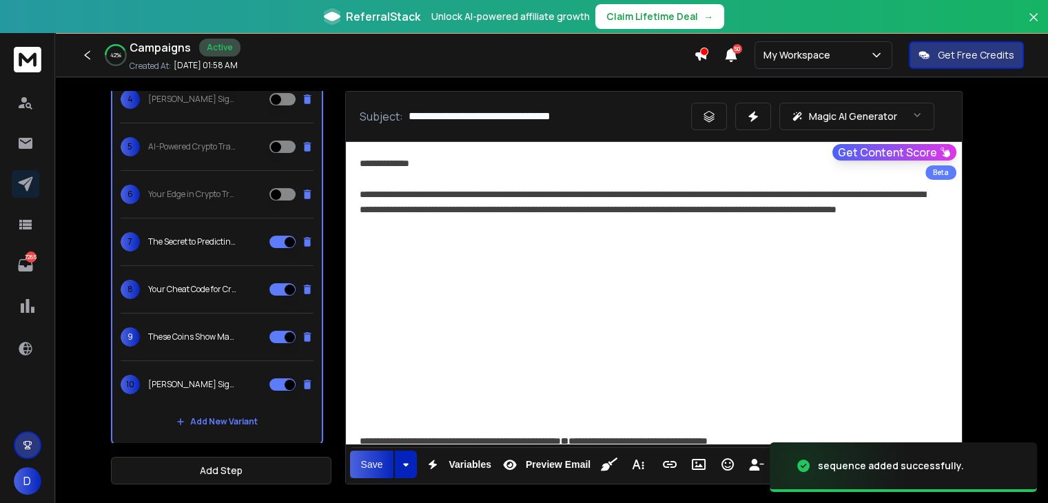
click at [179, 285] on p "Your Cheat Code for Crypto Pumps" at bounding box center [192, 289] width 88 height 11
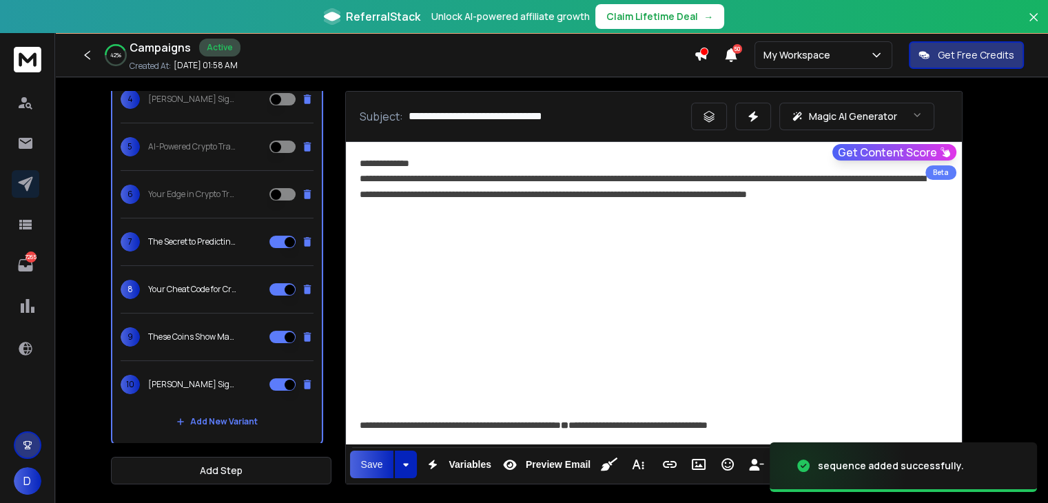
click at [431, 158] on div "**********" at bounding box center [649, 163] width 578 height 15
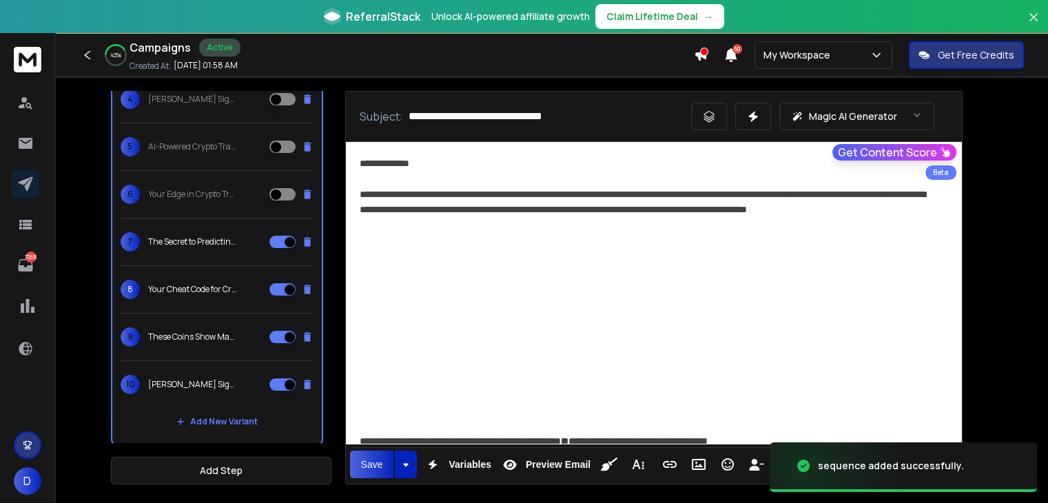
click at [203, 249] on div "7 The Secret to Predicting Coin Pumps Early" at bounding box center [217, 242] width 193 height 48
type input "**********"
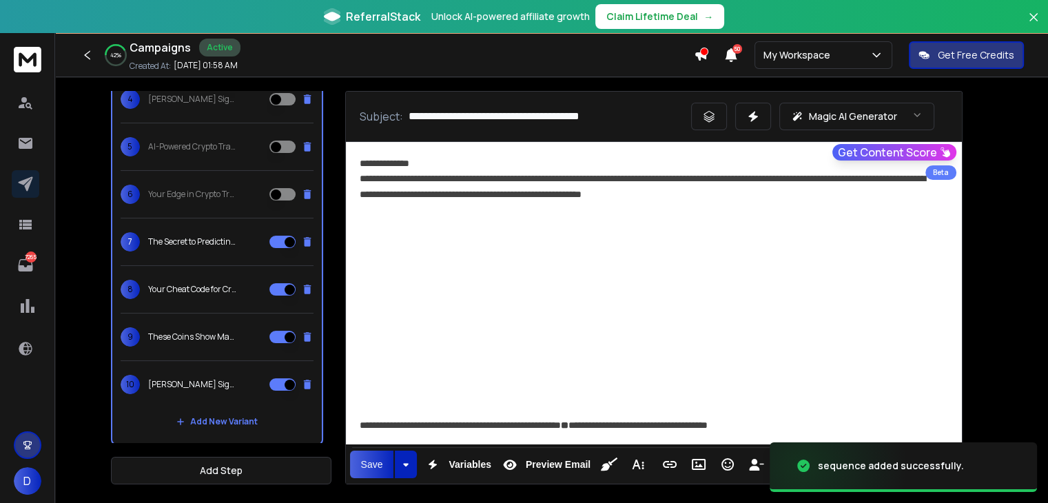
click at [418, 148] on div "**********" at bounding box center [654, 293] width 616 height 302
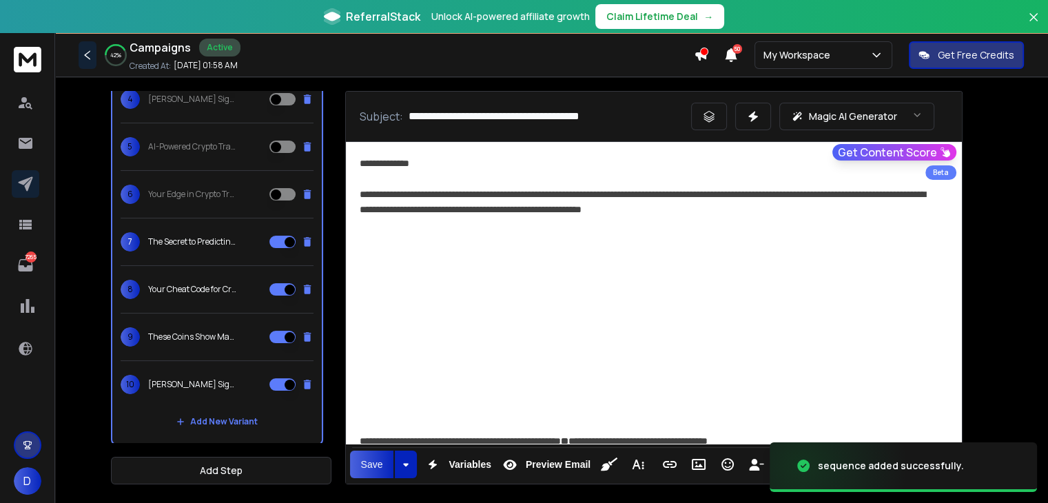
click at [95, 58] on button at bounding box center [88, 55] width 18 height 28
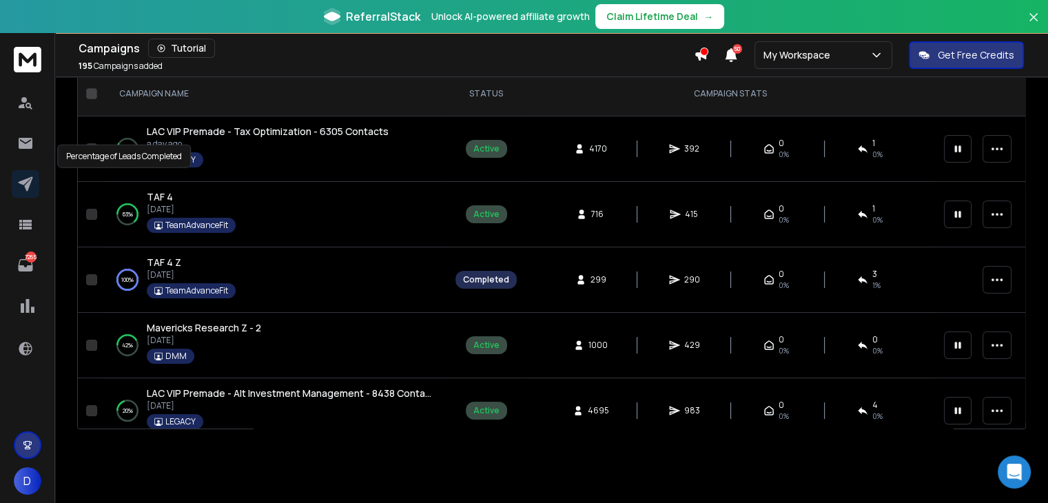
scroll to position [105, 0]
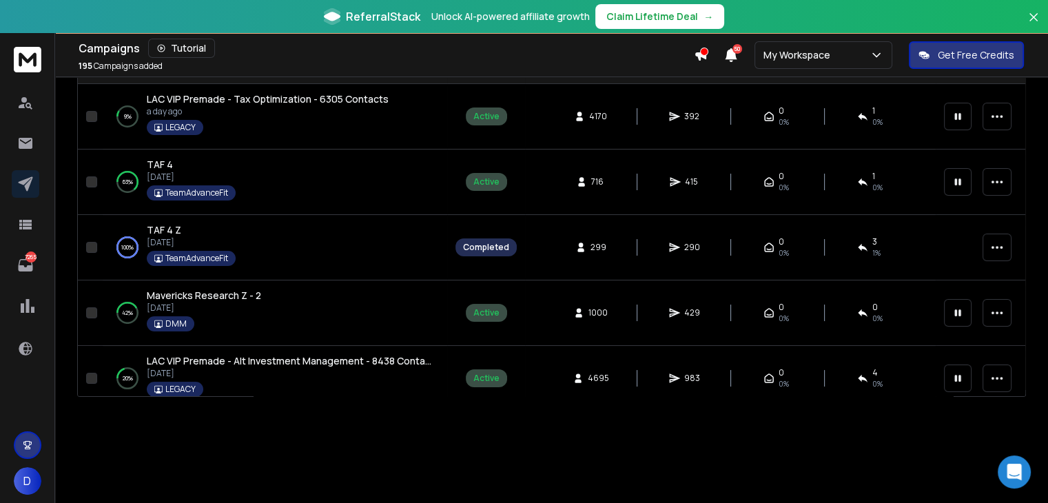
click at [421, 370] on p "[DATE]" at bounding box center [290, 373] width 287 height 11
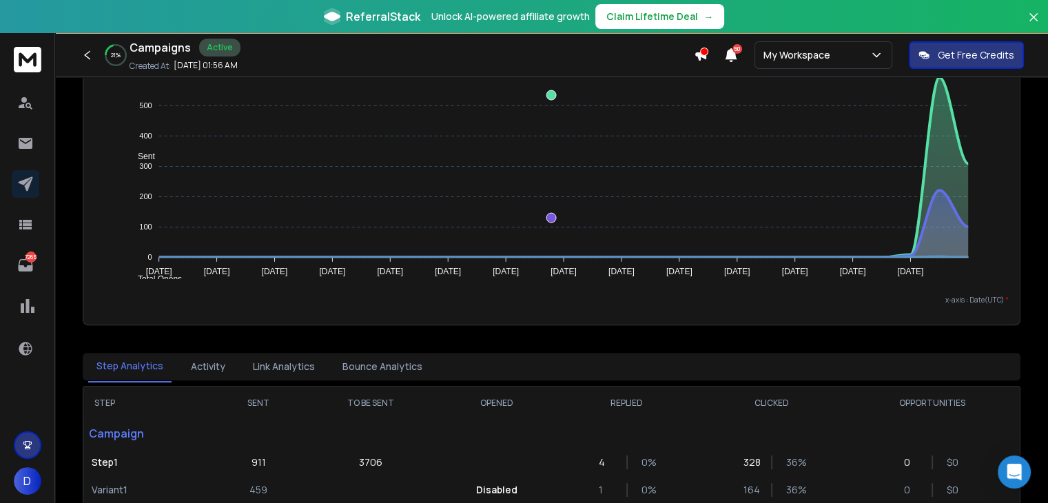
scroll to position [417, 0]
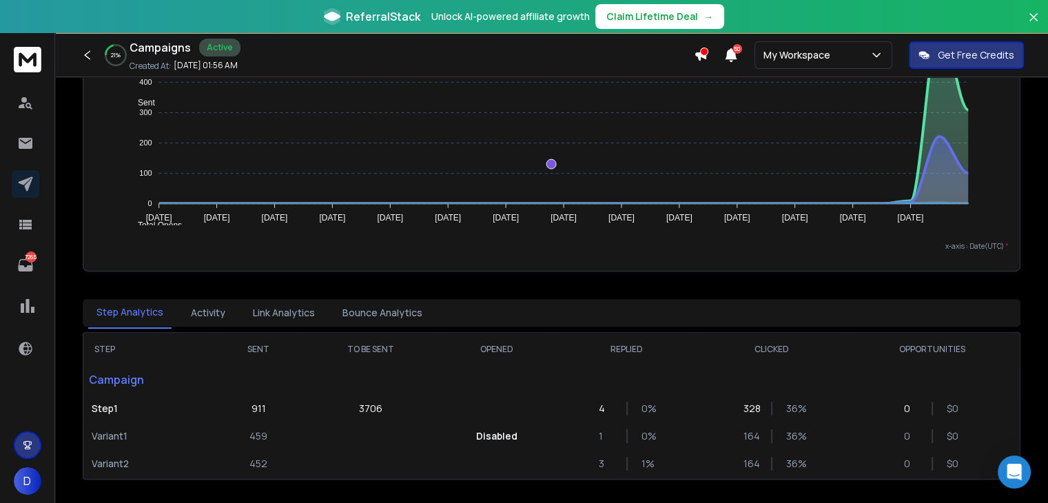
click at [328, 340] on th "TO BE SENT" at bounding box center [371, 349] width 137 height 33
click at [296, 314] on button "Link Analytics" at bounding box center [284, 313] width 79 height 30
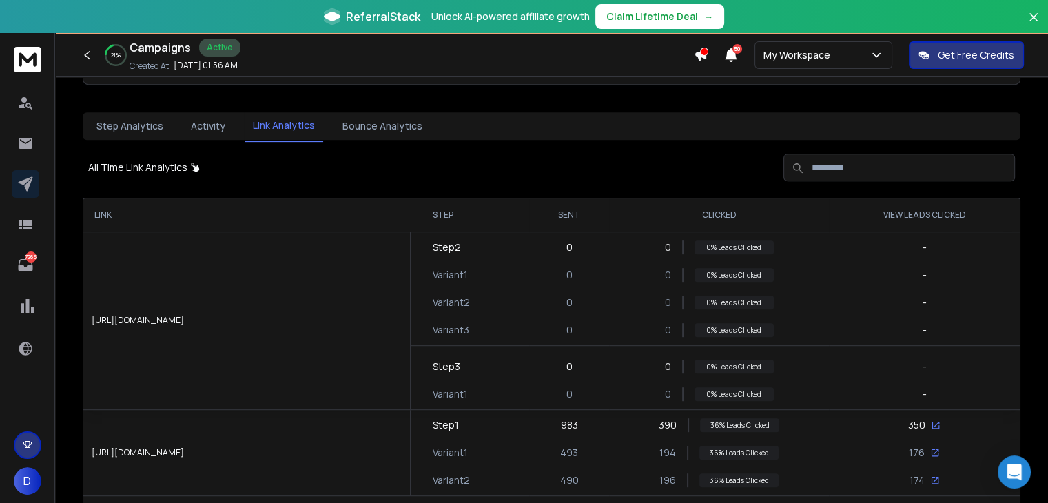
scroll to position [553, 0]
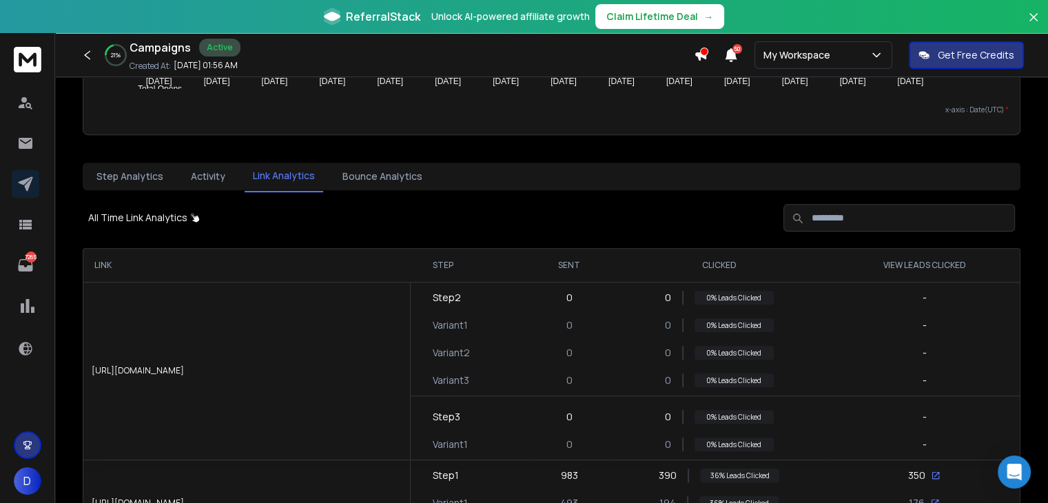
click at [205, 174] on button "Activity" at bounding box center [208, 176] width 51 height 30
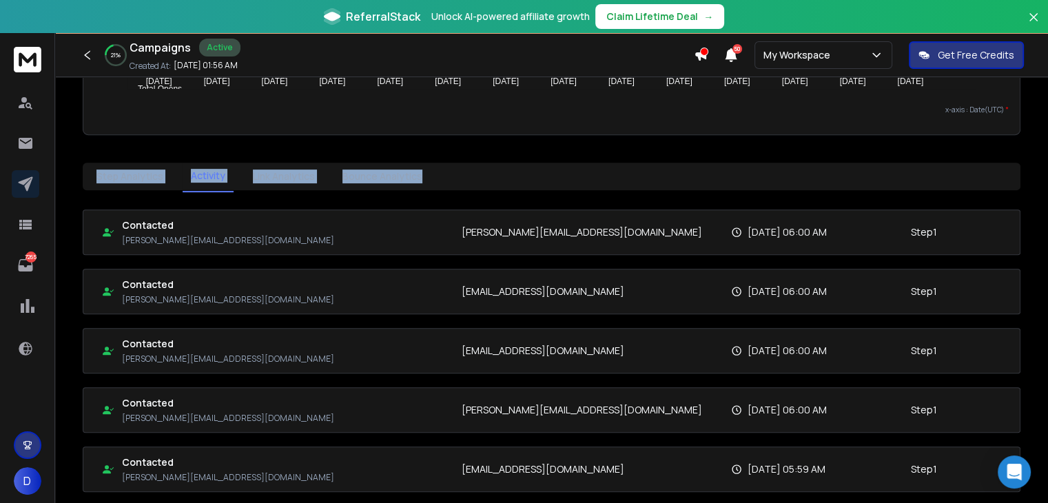
drag, startPoint x: 1046, startPoint y: 117, endPoint x: 1058, endPoint y: 152, distance: 37.0
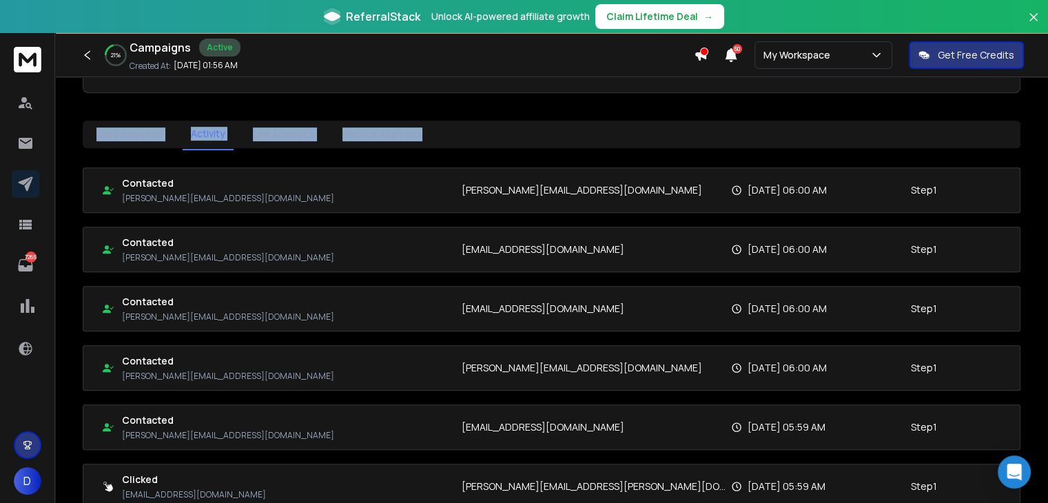
scroll to position [843, 0]
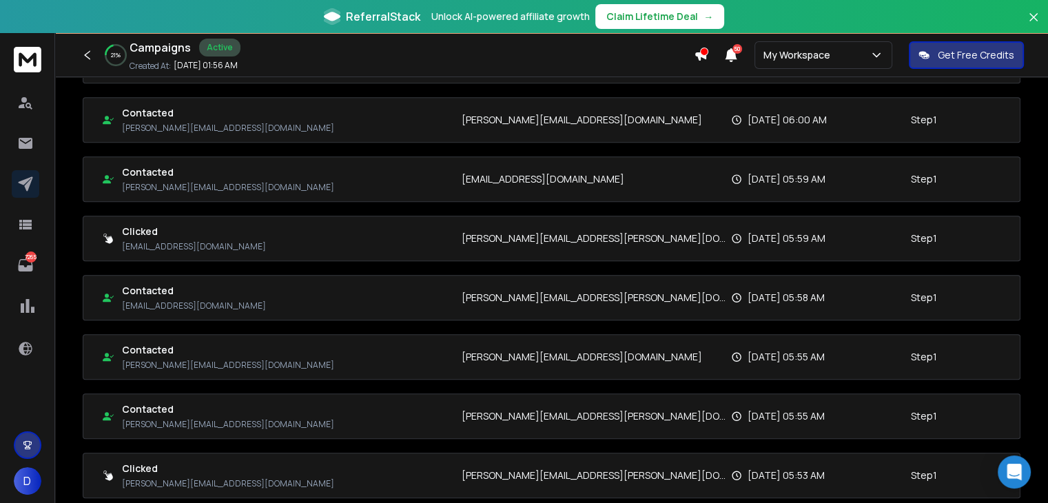
click at [488, 283] on div "Contacted [EMAIL_ADDRESS][DOMAIN_NAME] [PERSON_NAME][DOMAIN_NAME][EMAIL_ADDRESS…" at bounding box center [552, 297] width 938 height 45
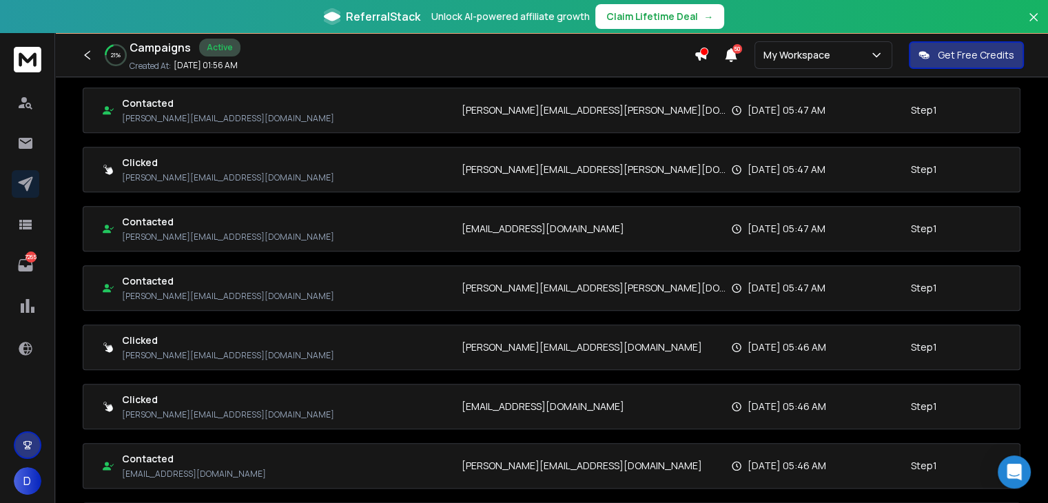
scroll to position [1617, 0]
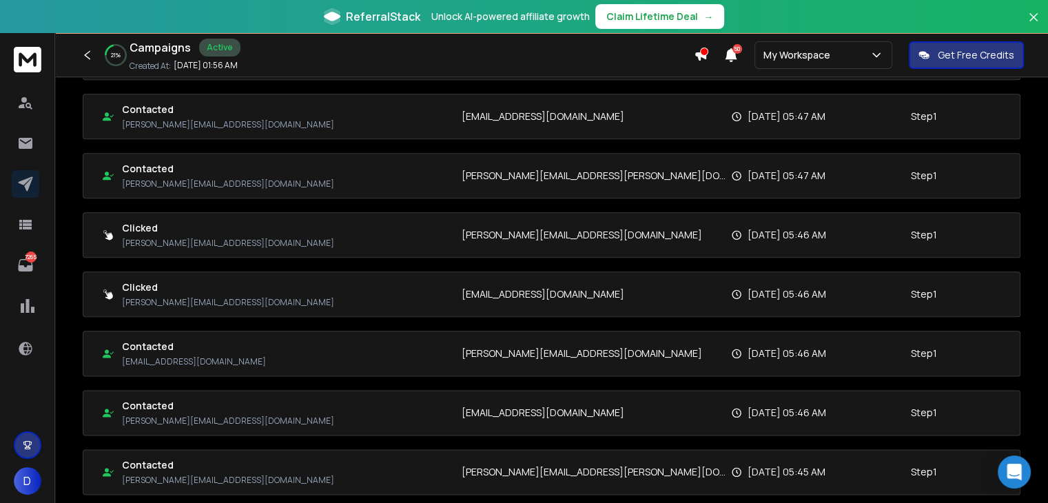
click at [447, 230] on div "Clicked [PERSON_NAME][EMAIL_ADDRESS][DOMAIN_NAME]" at bounding box center [282, 235] width 359 height 28
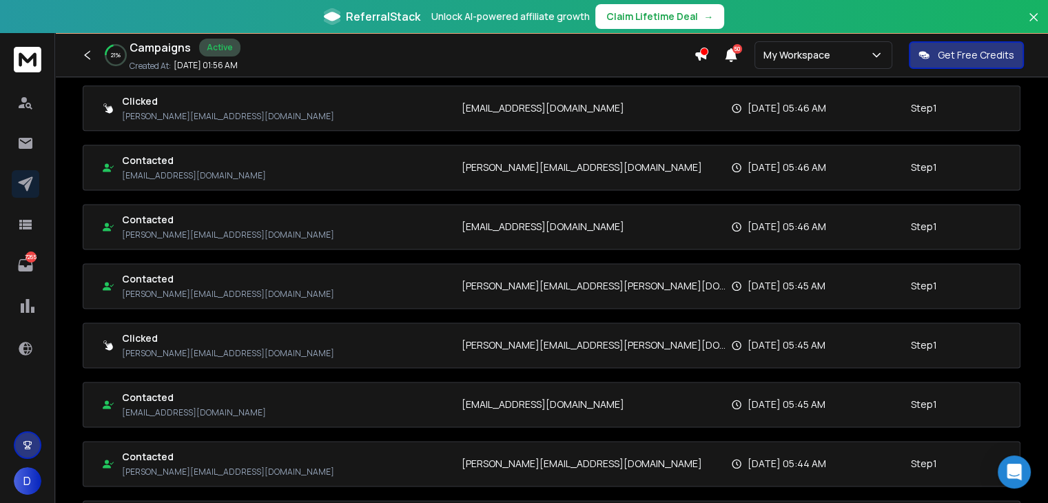
scroll to position [1817, 0]
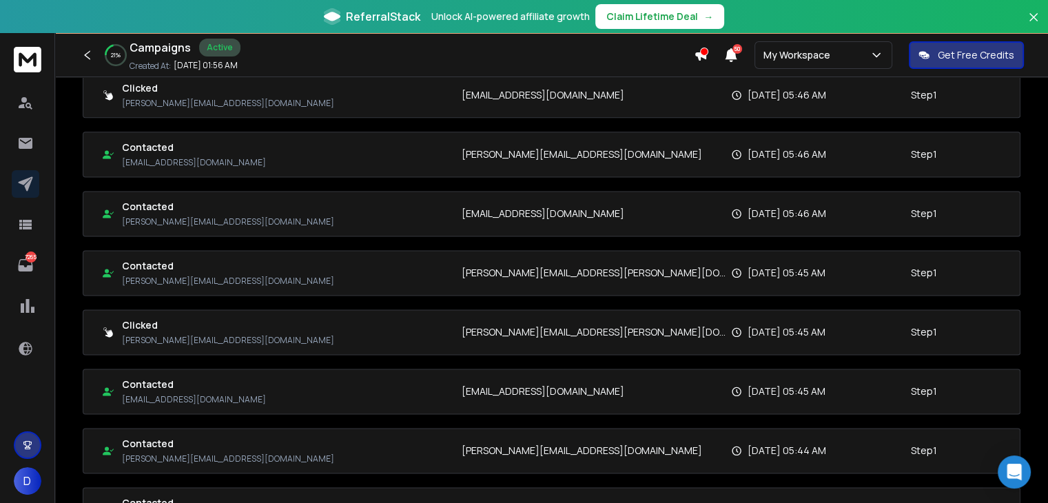
click at [575, 210] on div "[EMAIL_ADDRESS][DOMAIN_NAME]" at bounding box center [596, 214] width 269 height 14
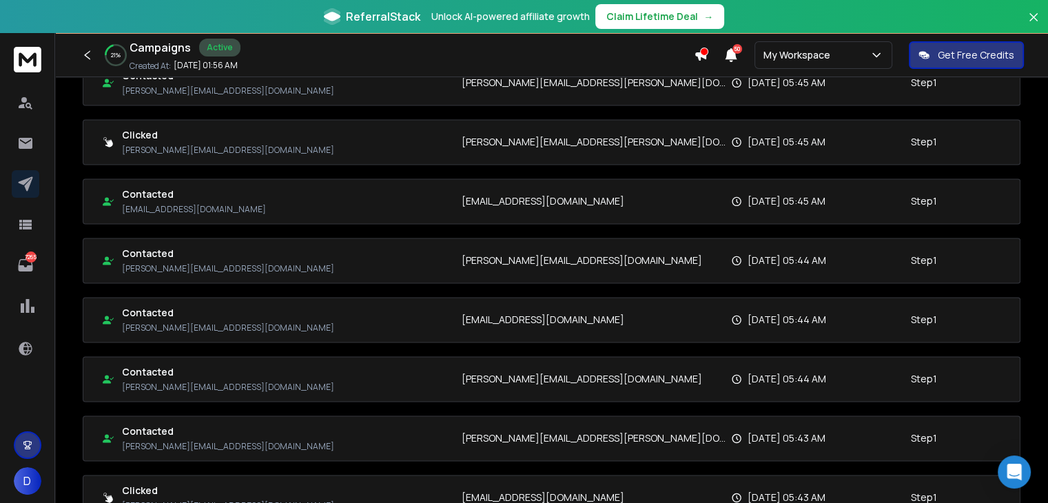
scroll to position [2081, 0]
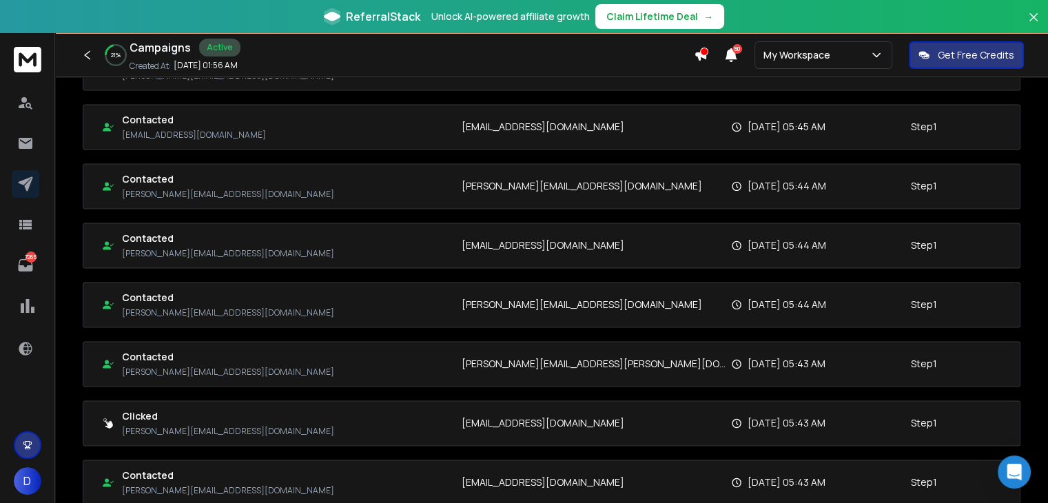
drag, startPoint x: 424, startPoint y: 216, endPoint x: 405, endPoint y: 216, distance: 19.3
click at [424, 223] on div "Contacted [PERSON_NAME][EMAIL_ADDRESS][DOMAIN_NAME] [EMAIL_ADDRESS][DOMAIN_NAME…" at bounding box center [552, 245] width 938 height 45
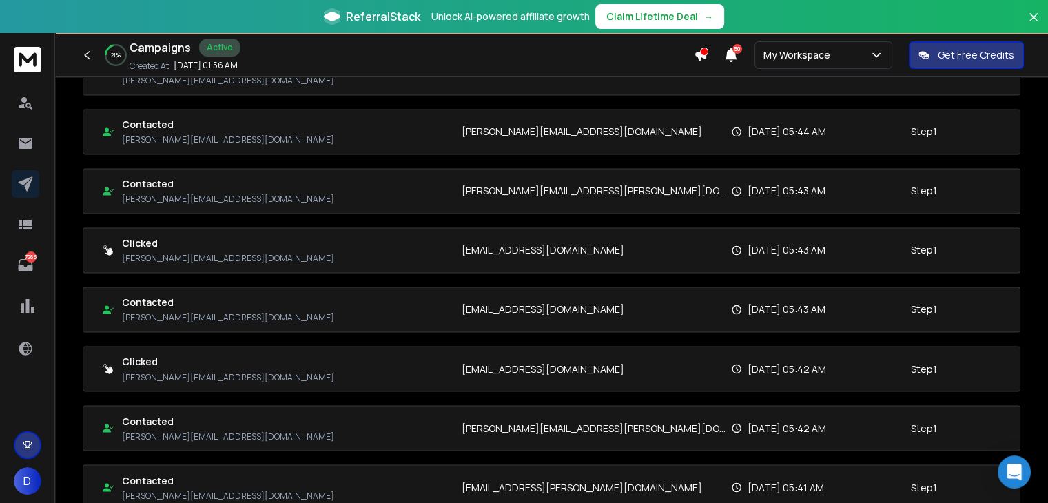
scroll to position [2284, 0]
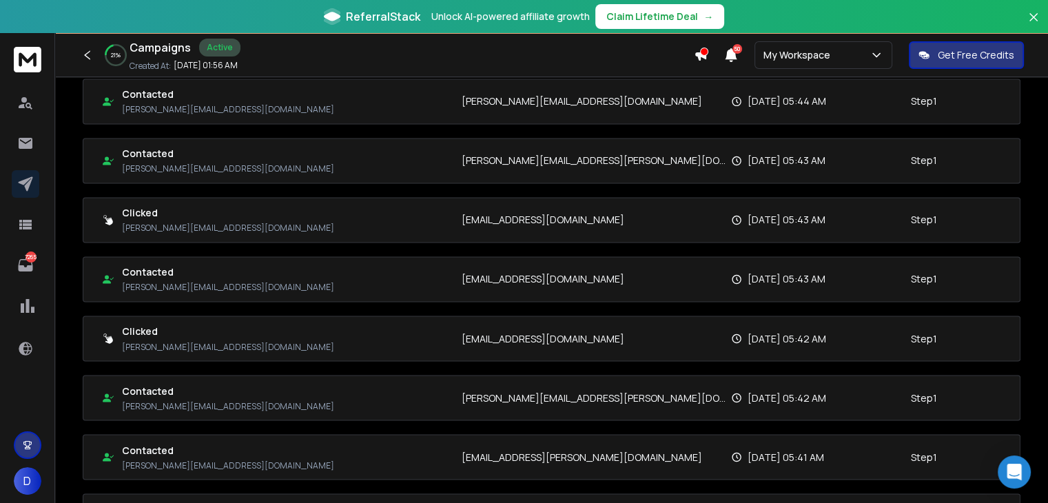
click at [485, 256] on div "Contacted [PERSON_NAME][EMAIL_ADDRESS][DOMAIN_NAME] [EMAIL_ADDRESS][DOMAIN_NAME…" at bounding box center [552, 278] width 938 height 45
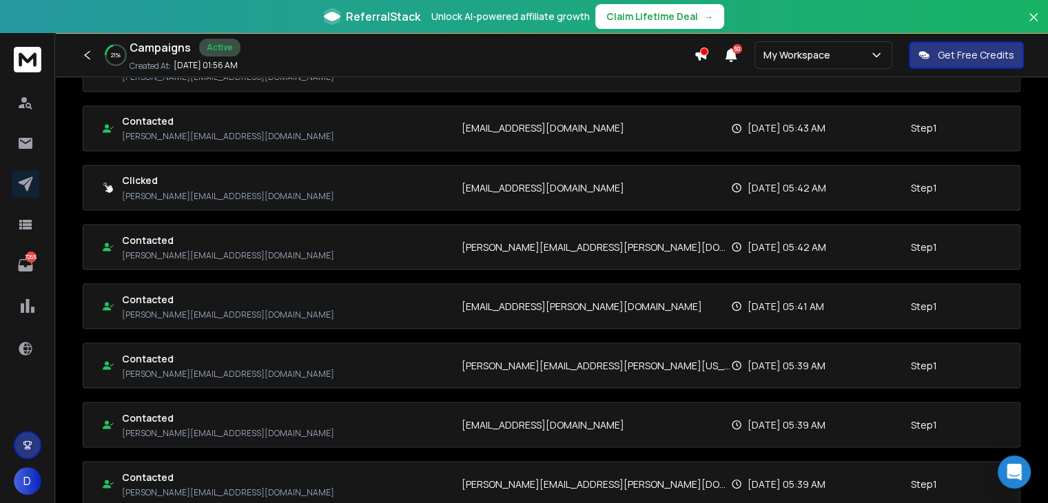
scroll to position [2497, 0]
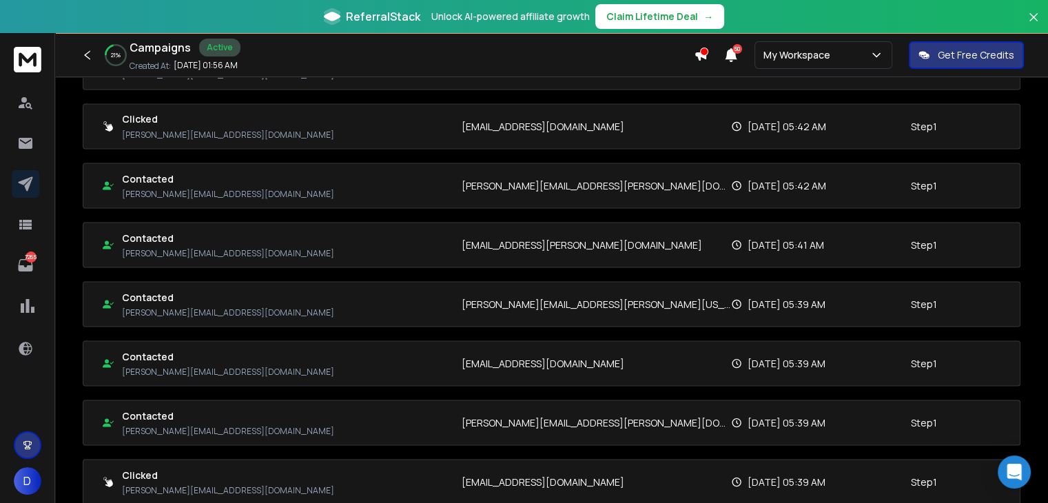
click at [502, 238] on p "[EMAIL_ADDRESS][PERSON_NAME][DOMAIN_NAME]" at bounding box center [582, 245] width 241 height 14
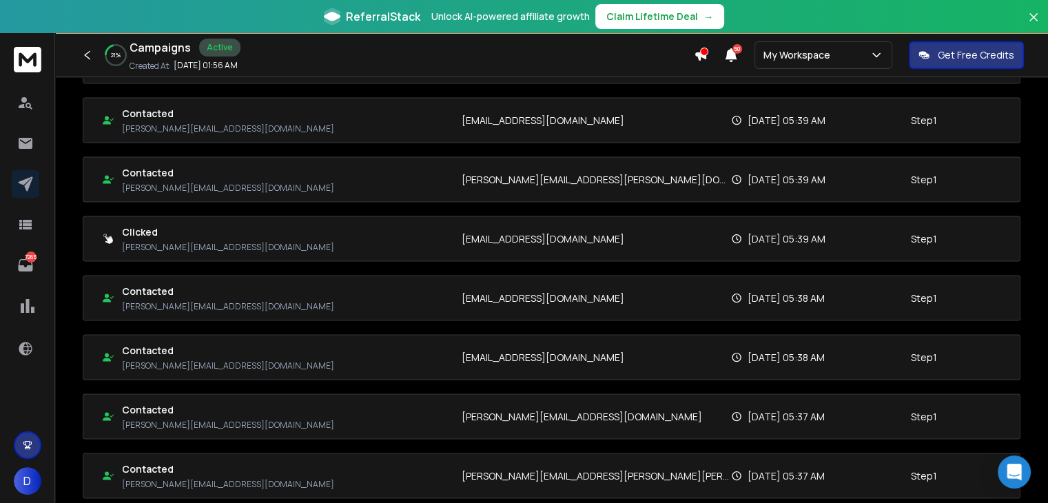
scroll to position [2905, 0]
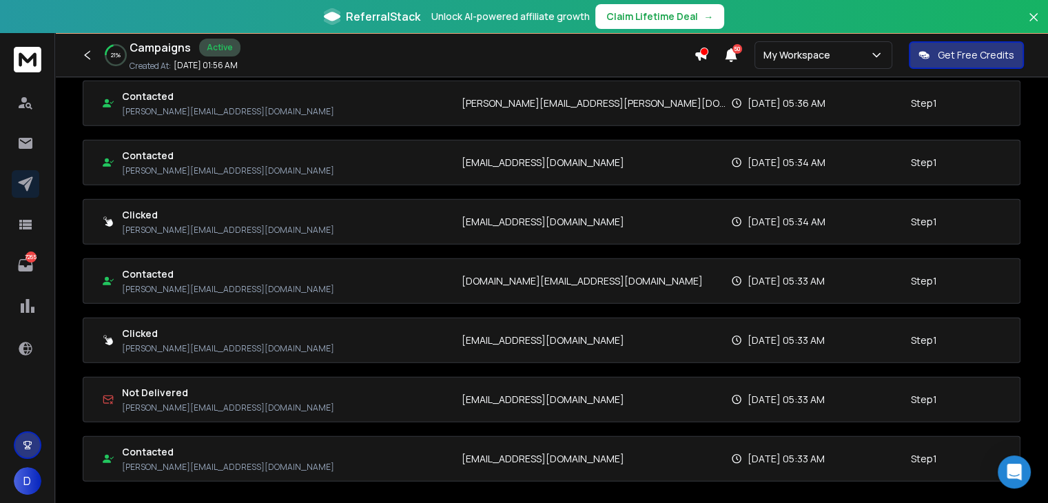
scroll to position [3235, 0]
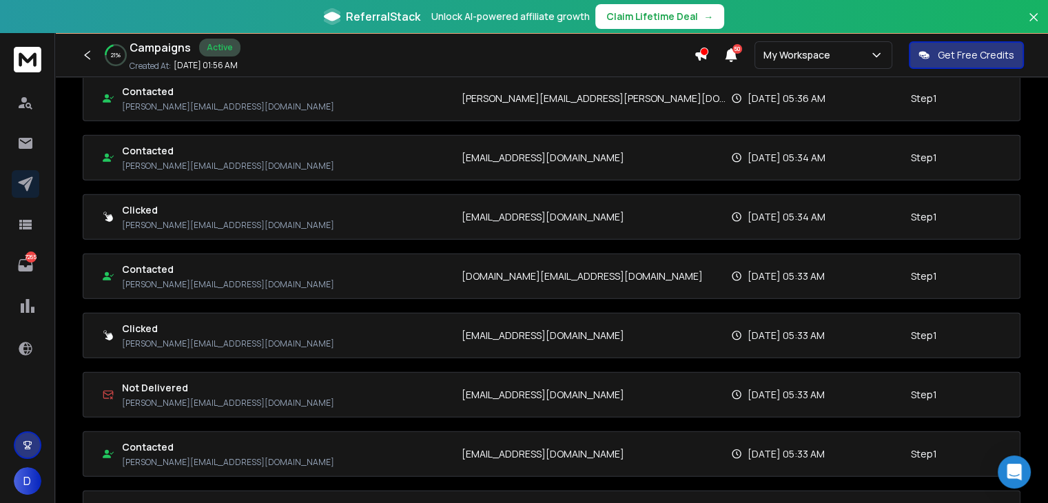
click at [769, 291] on div "Activity To Time Step Contacted [PERSON_NAME][EMAIL_ADDRESS][DOMAIN_NAME] [DOMA…" at bounding box center [552, 453] width 938 height 5853
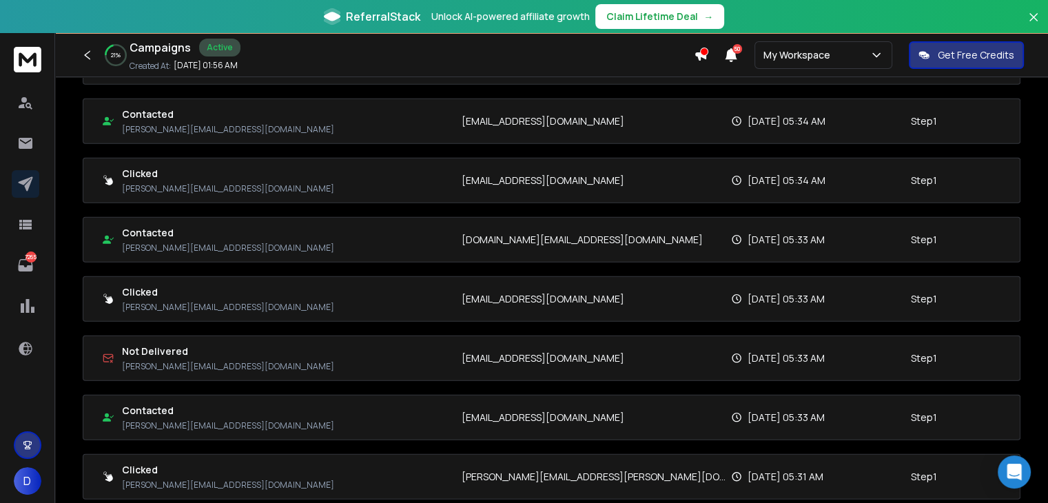
scroll to position [3379, 0]
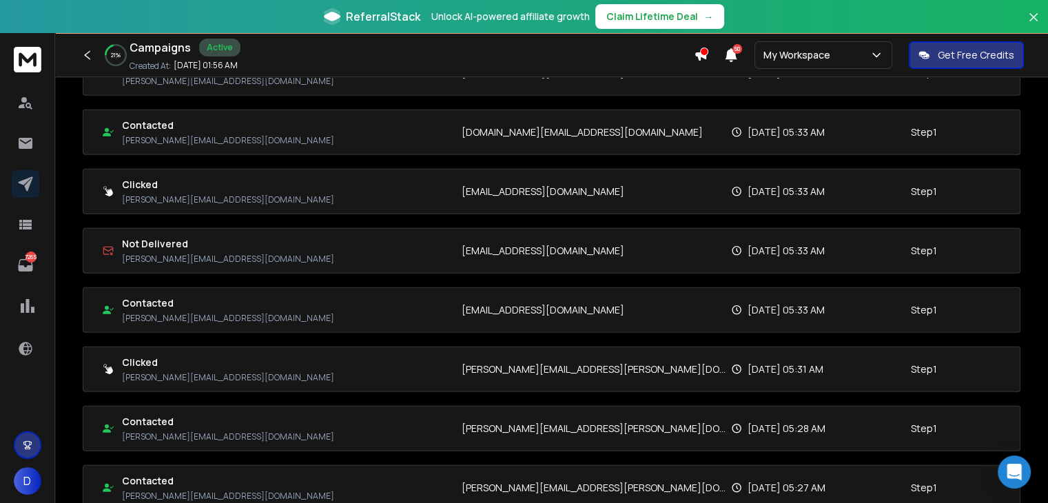
drag, startPoint x: 740, startPoint y: 272, endPoint x: 730, endPoint y: 272, distance: 10.4
click at [739, 272] on div "Activity To Time Step Contacted [PERSON_NAME][EMAIL_ADDRESS][DOMAIN_NAME] [DOMA…" at bounding box center [552, 309] width 938 height 5853
click at [560, 252] on div "Not Delivered [PERSON_NAME][EMAIL_ADDRESS][DOMAIN_NAME] [PERSON_NAME][EMAIL_ADD…" at bounding box center [552, 250] width 938 height 45
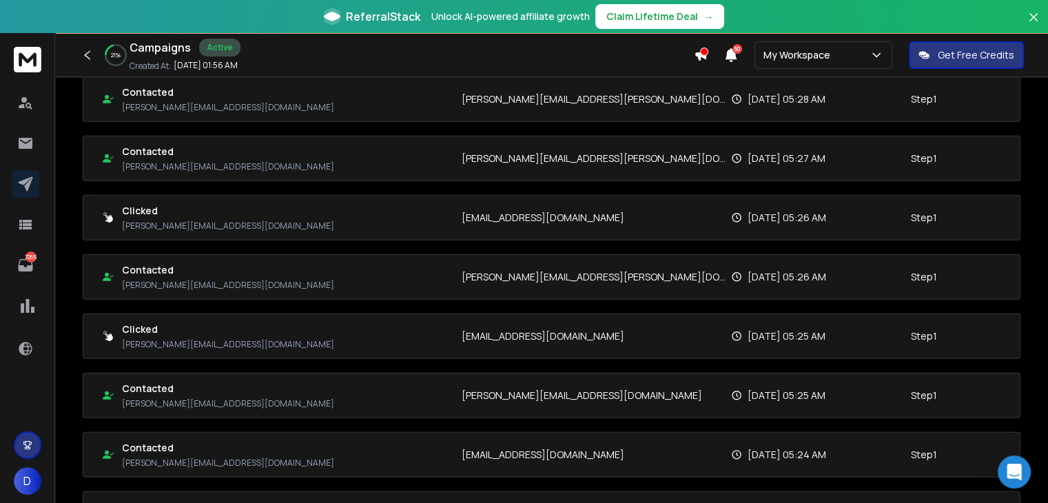
scroll to position [3710, 0]
click at [532, 253] on div "Contacted [PERSON_NAME][EMAIL_ADDRESS][DOMAIN_NAME] [PERSON_NAME][DOMAIN_NAME][…" at bounding box center [552, 275] width 938 height 45
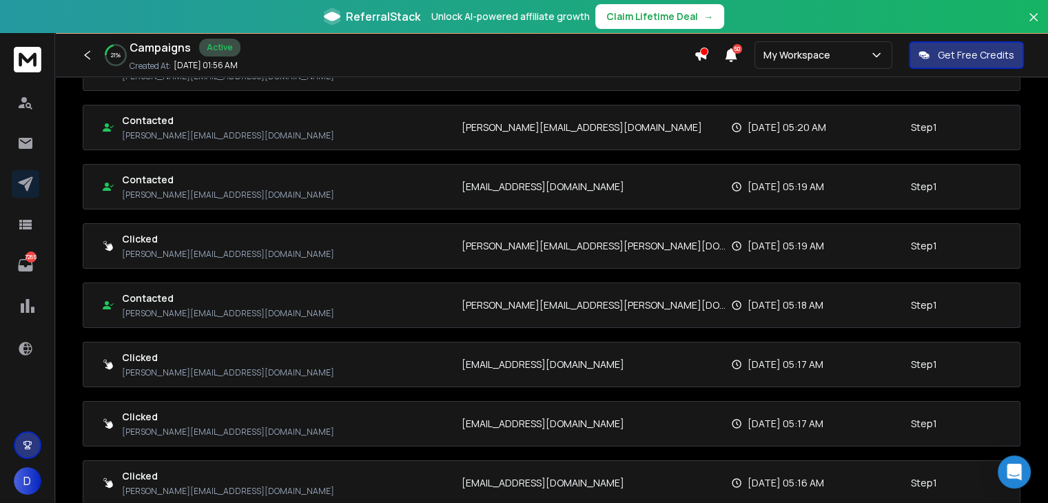
scroll to position [4955, 0]
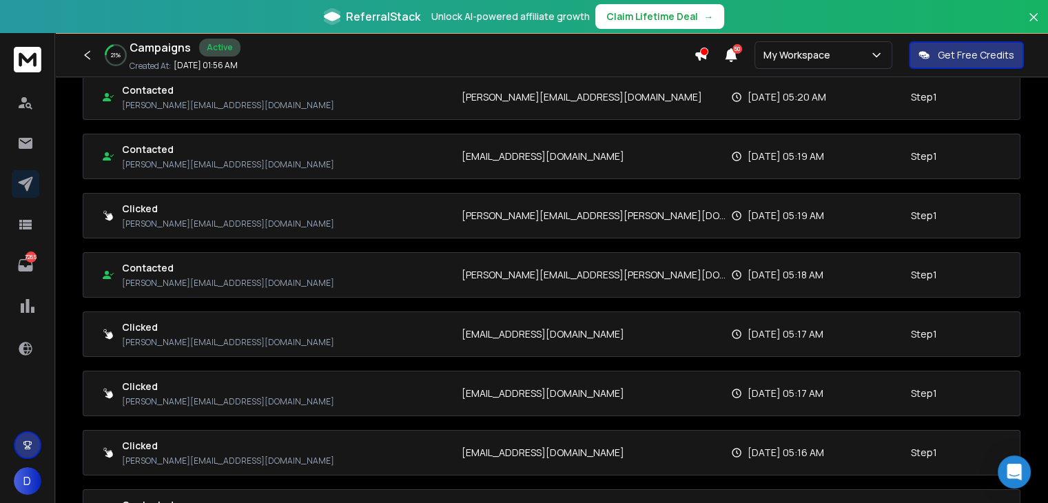
drag, startPoint x: 383, startPoint y: 292, endPoint x: 372, endPoint y: 292, distance: 11.0
click at [383, 311] on div "Clicked [PERSON_NAME][EMAIL_ADDRESS][DOMAIN_NAME] [PERSON_NAME][EMAIL_ADDRESS][…" at bounding box center [552, 333] width 938 height 45
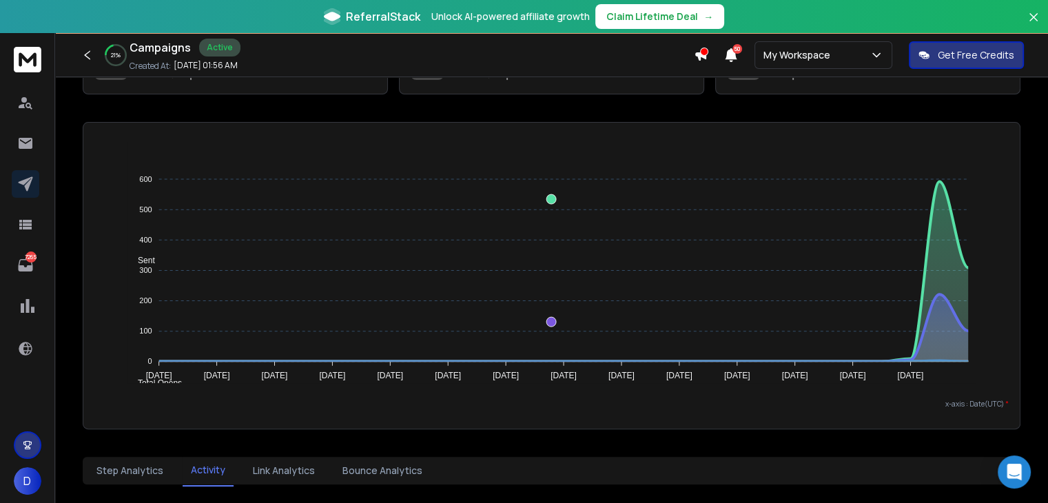
scroll to position [0, 0]
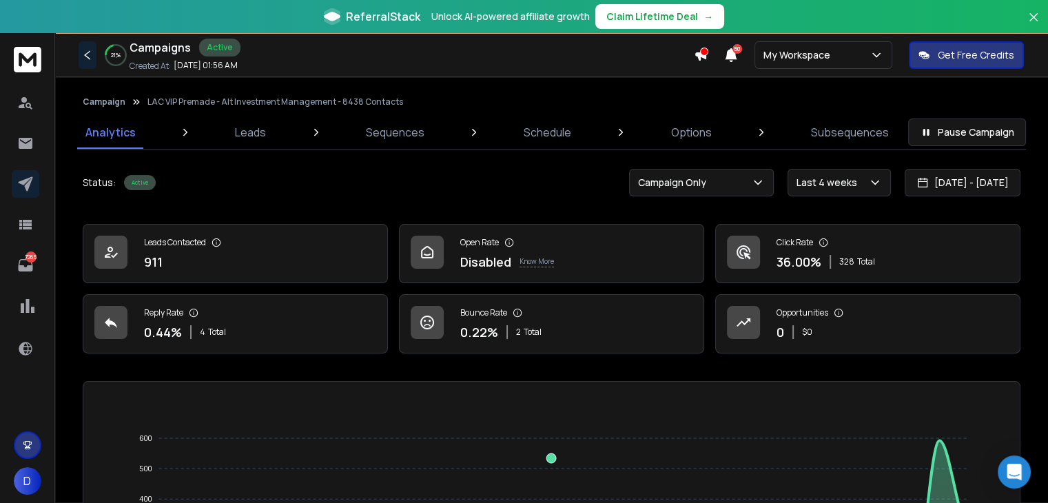
click at [89, 63] on button at bounding box center [88, 55] width 18 height 28
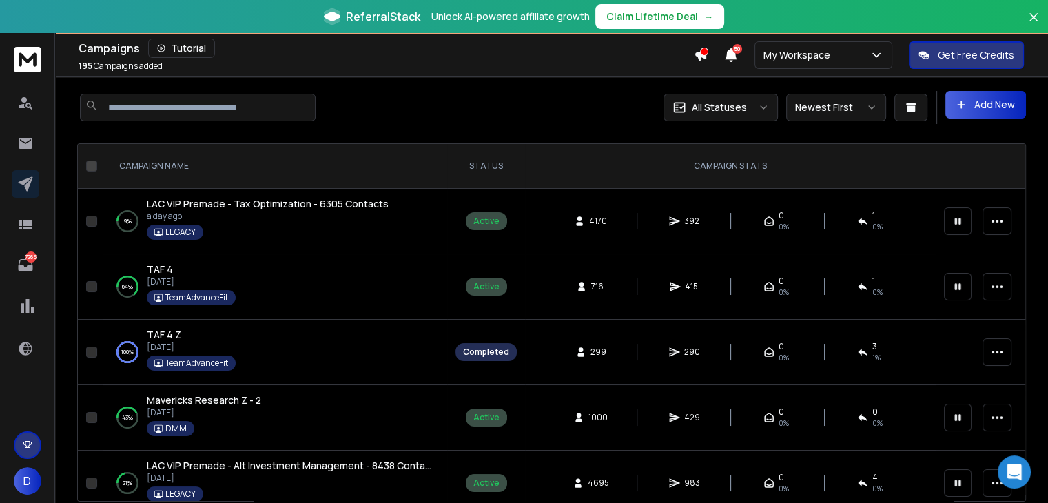
click at [1034, 184] on div "Campaigns 195 Campaigns Added All Statuses Newest First Add New CAMPAIGN NAME S…" at bounding box center [551, 342] width 993 height 531
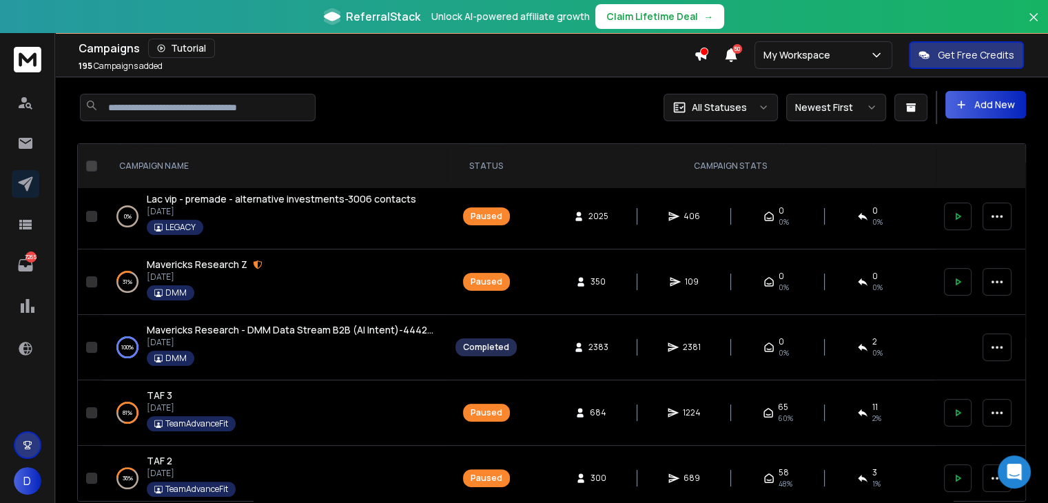
scroll to position [327, 0]
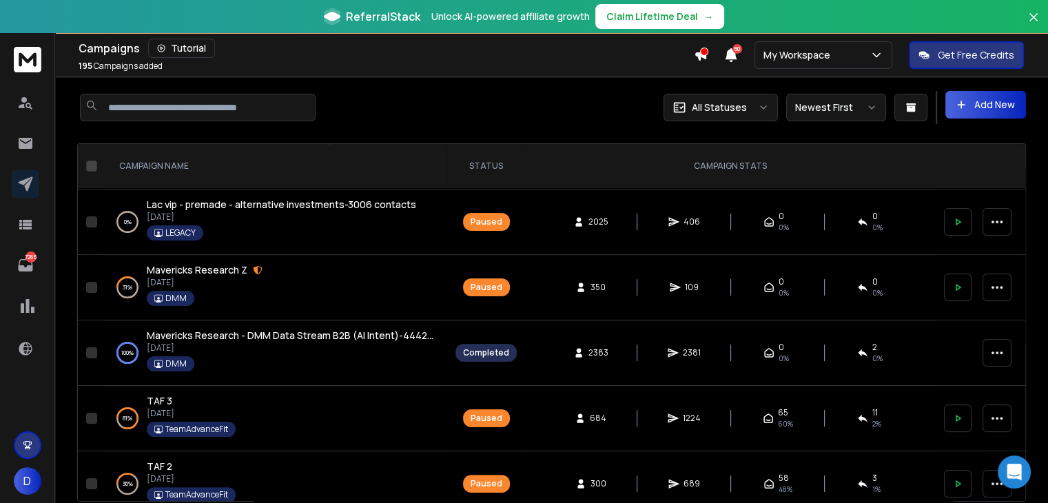
click at [474, 108] on div at bounding box center [314, 107] width 475 height 33
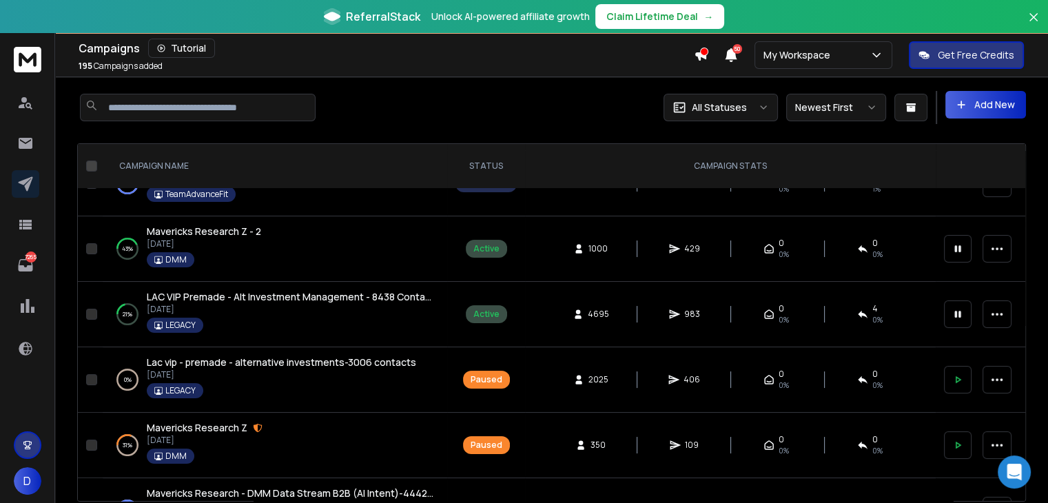
scroll to position [0, 0]
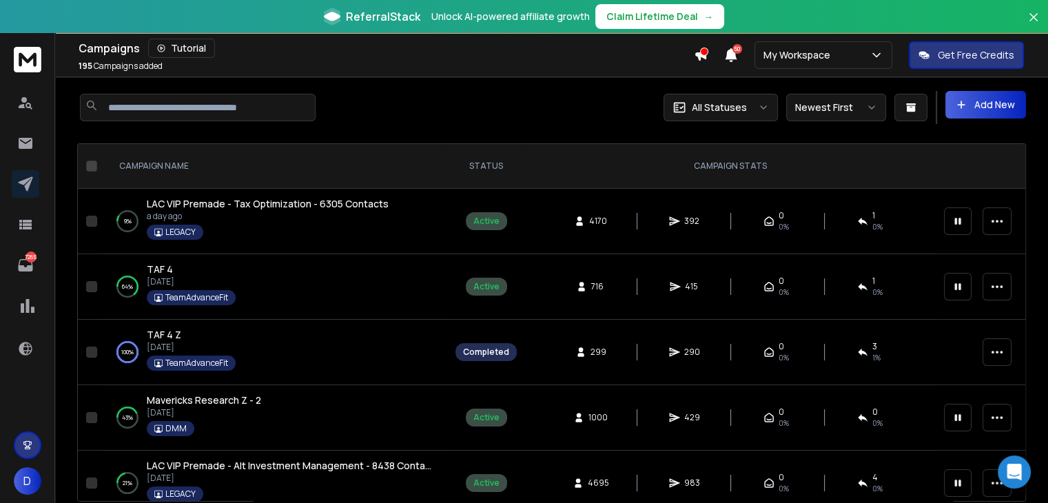
click at [451, 143] on div "CAMPAIGN NAME STATUS CAMPAIGN STATS 9 % LAC VIP Premade - Tax Optimization - 63…" at bounding box center [551, 322] width 949 height 358
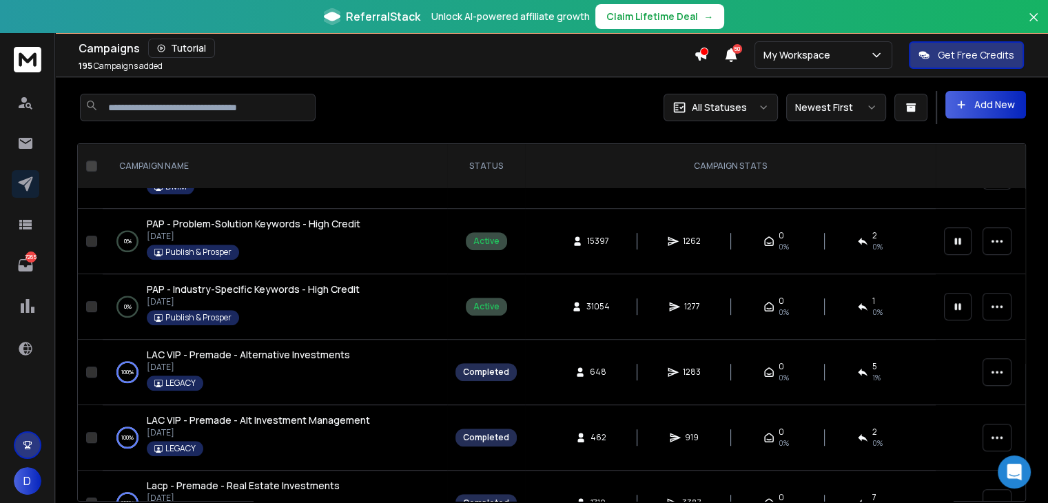
scroll to position [836, 0]
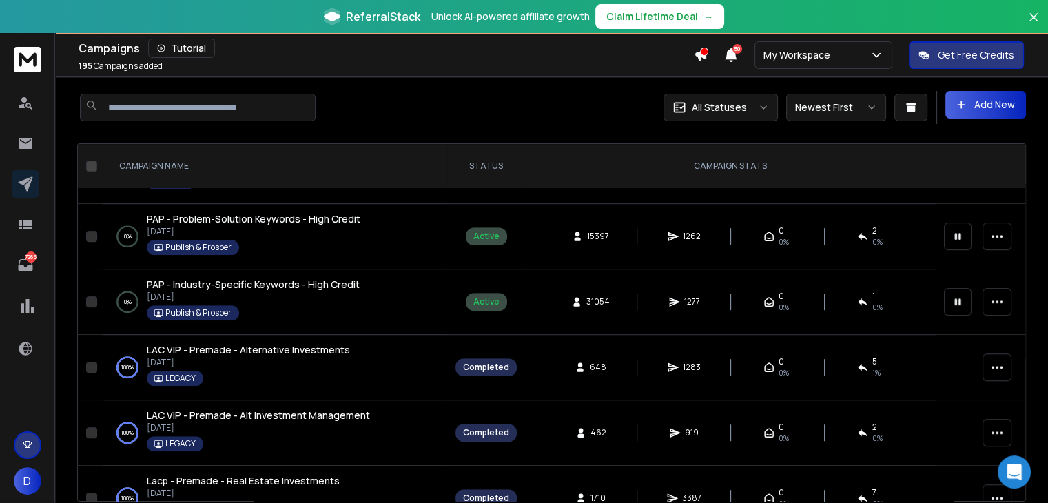
click at [367, 291] on div "0 % PAP - Industry-Specific Keywords - High Credit [DATE] Publish & Prosper" at bounding box center [274, 302] width 317 height 48
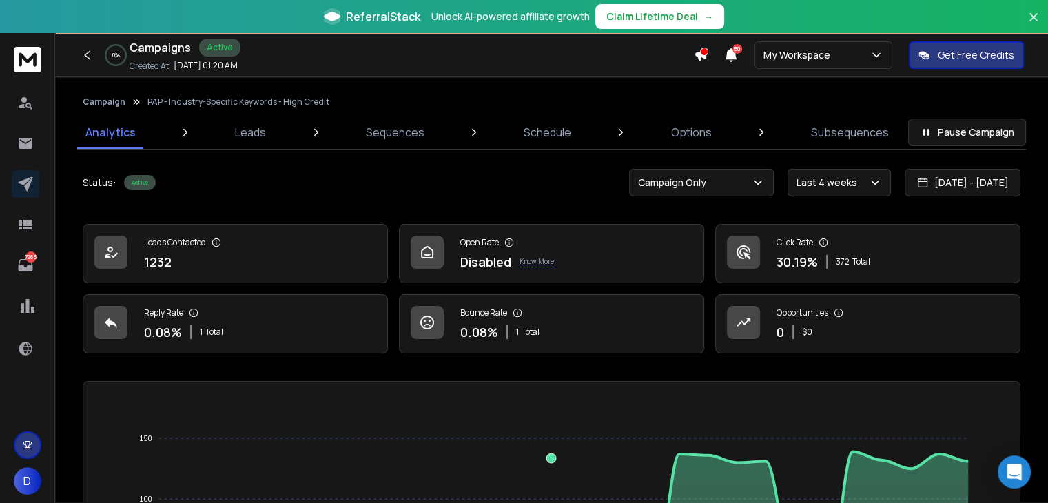
click at [1033, 17] on icon "Close banner" at bounding box center [1034, 17] width 8 height 8
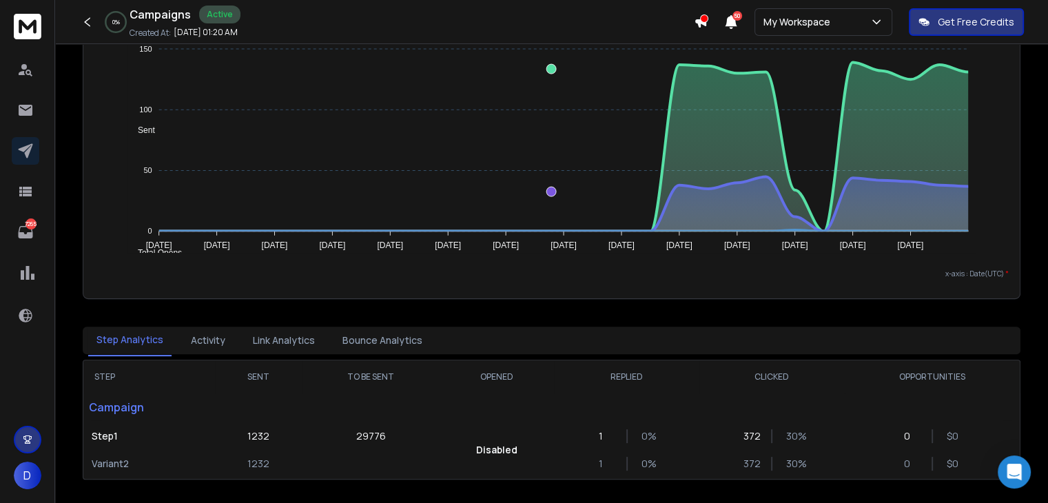
scroll to position [356, 0]
click at [208, 344] on button "Activity" at bounding box center [208, 341] width 51 height 30
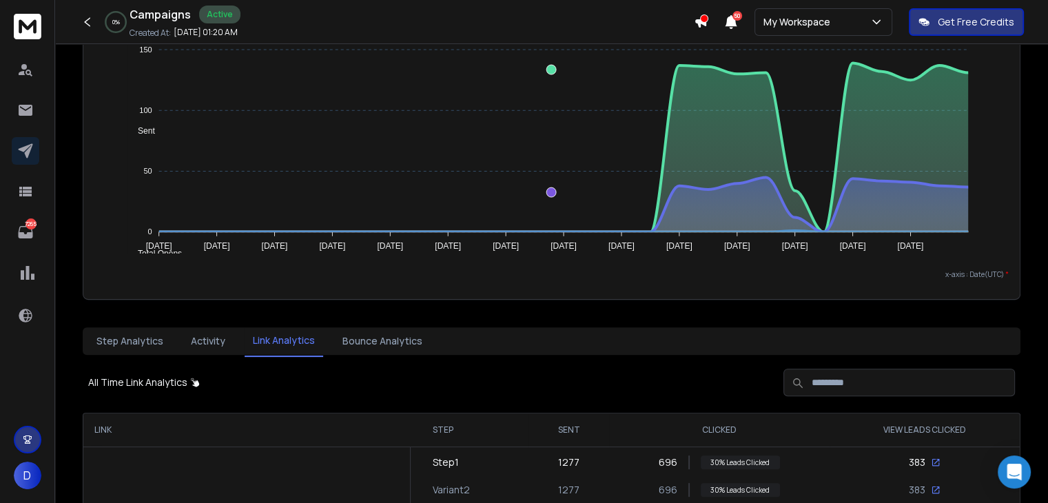
click at [285, 346] on button "Link Analytics" at bounding box center [284, 341] width 79 height 32
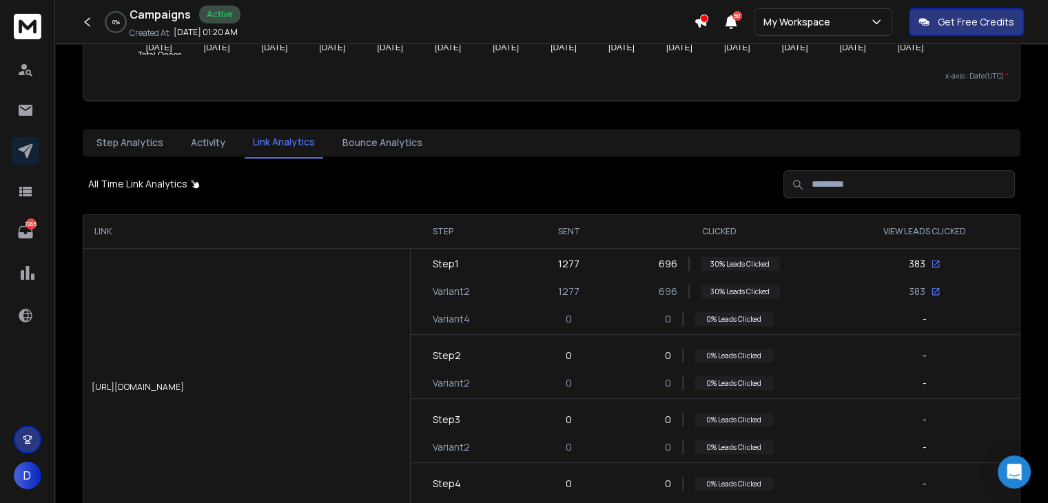
scroll to position [568, 0]
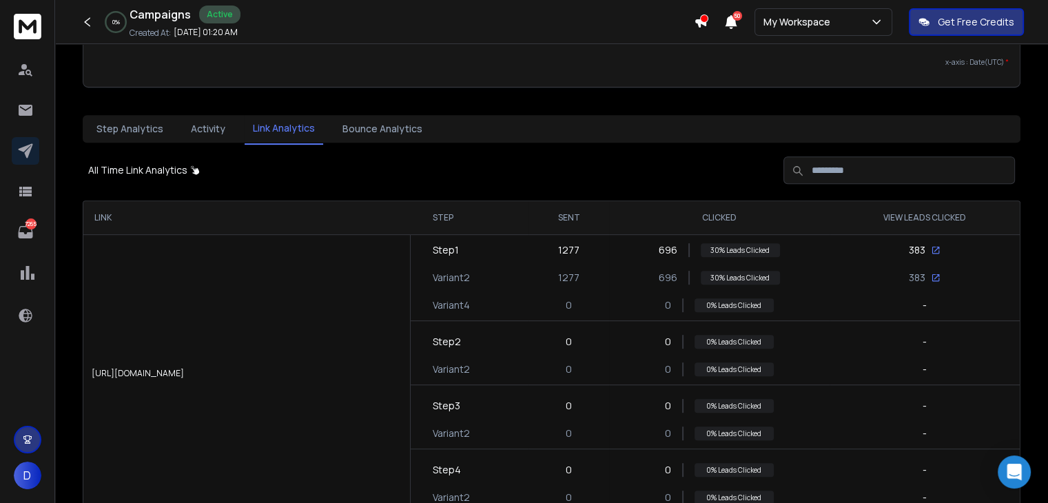
click at [912, 374] on div "- -" at bounding box center [925, 360] width 190 height 50
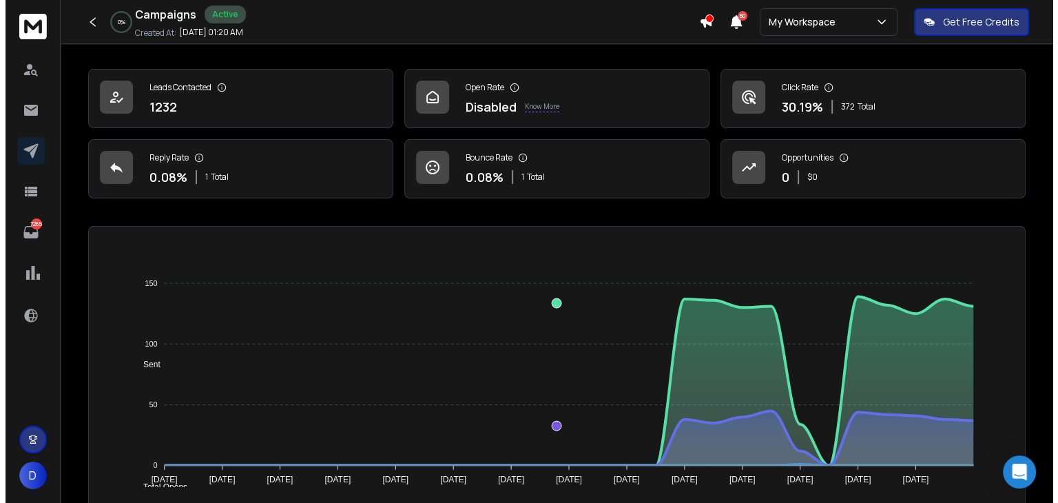
scroll to position [628, 0]
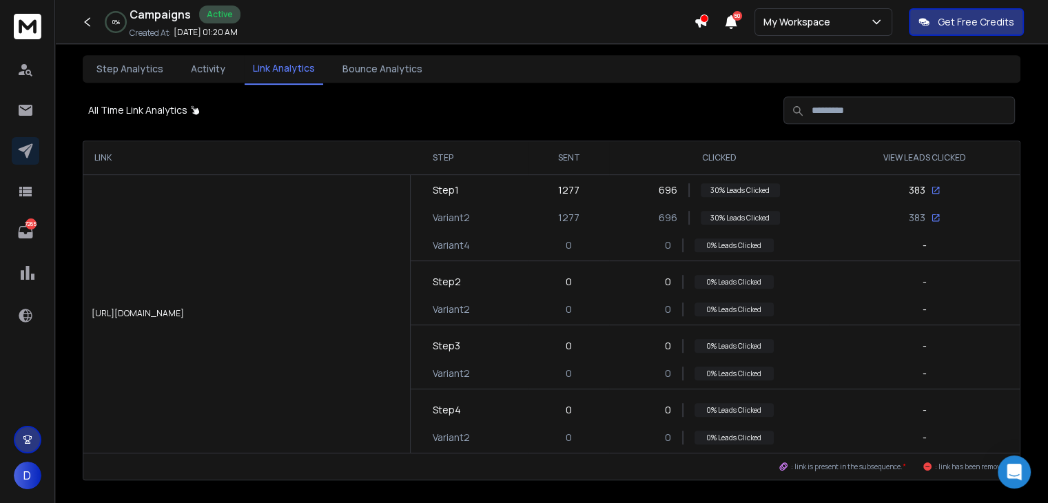
click at [575, 119] on div "All Time Link Analytics" at bounding box center [552, 110] width 938 height 28
click at [931, 190] on icon at bounding box center [936, 190] width 10 height 10
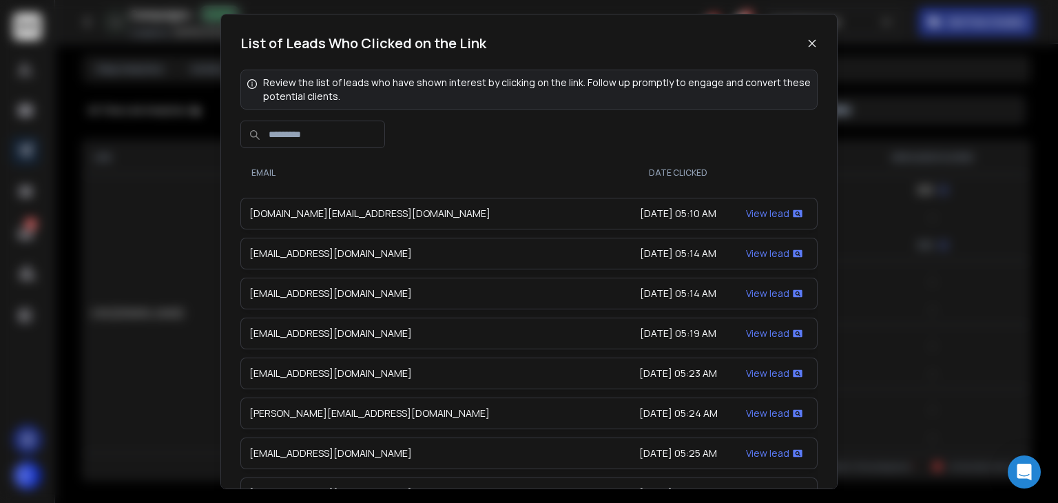
click at [395, 147] on div "Review the list of leads who have shown interest by clicking on the link. Follo…" at bounding box center [529, 382] width 577 height 624
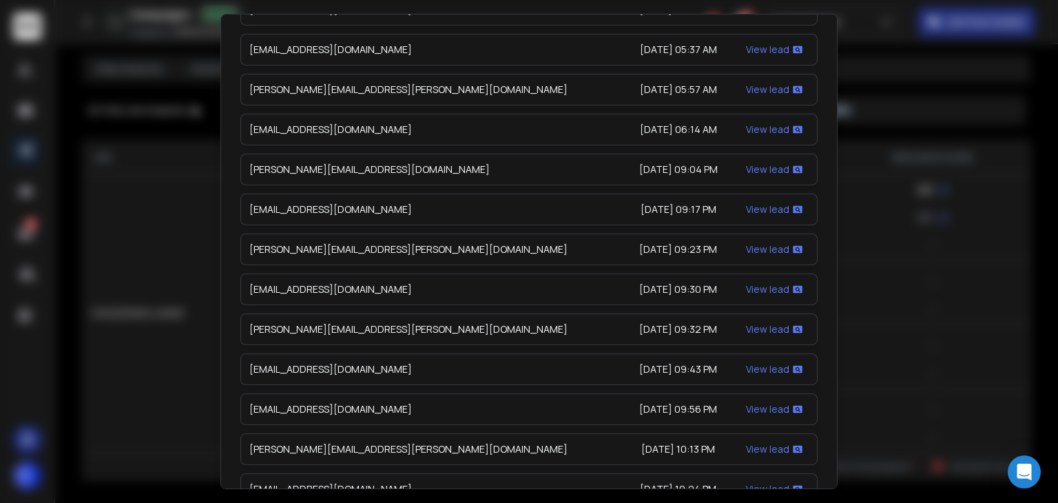
scroll to position [551, 0]
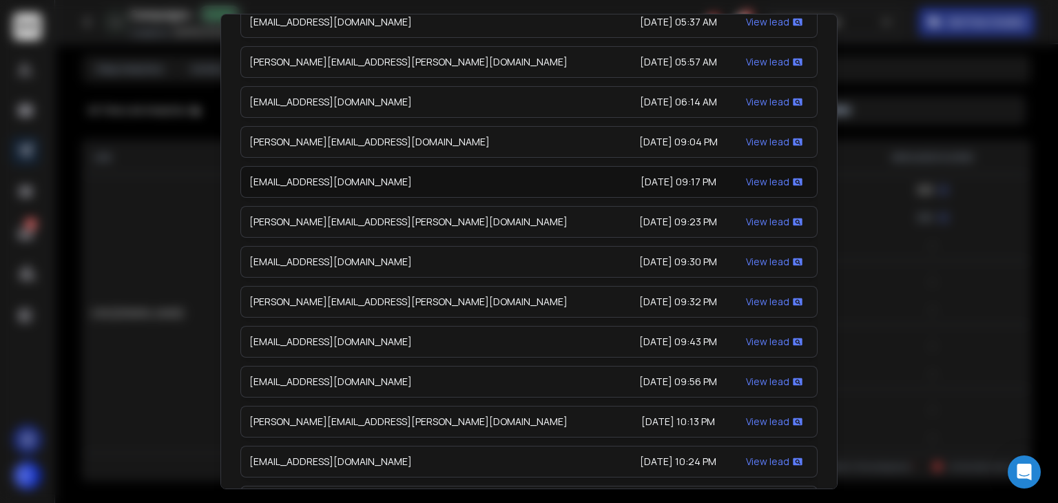
click at [455, 188] on td "[EMAIL_ADDRESS][DOMAIN_NAME]" at bounding box center [433, 182] width 384 height 32
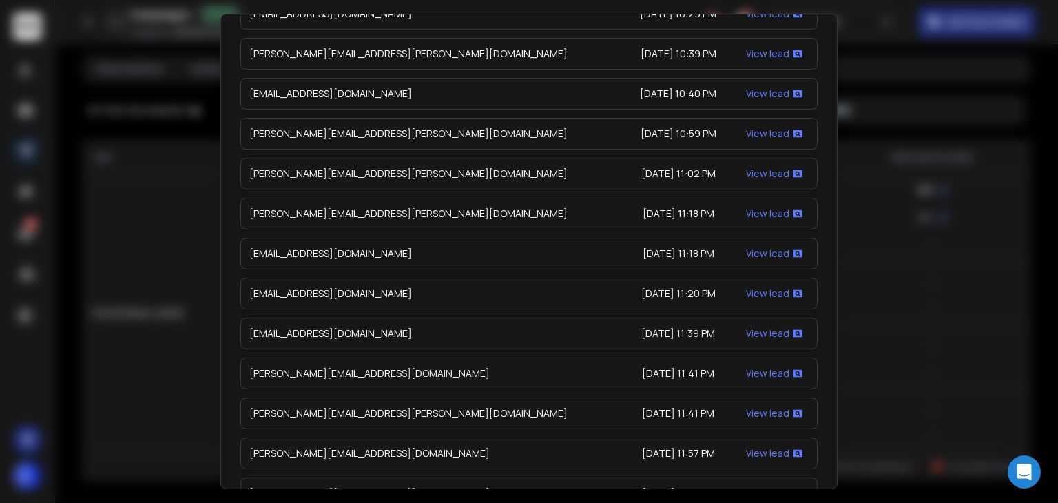
scroll to position [1130, 0]
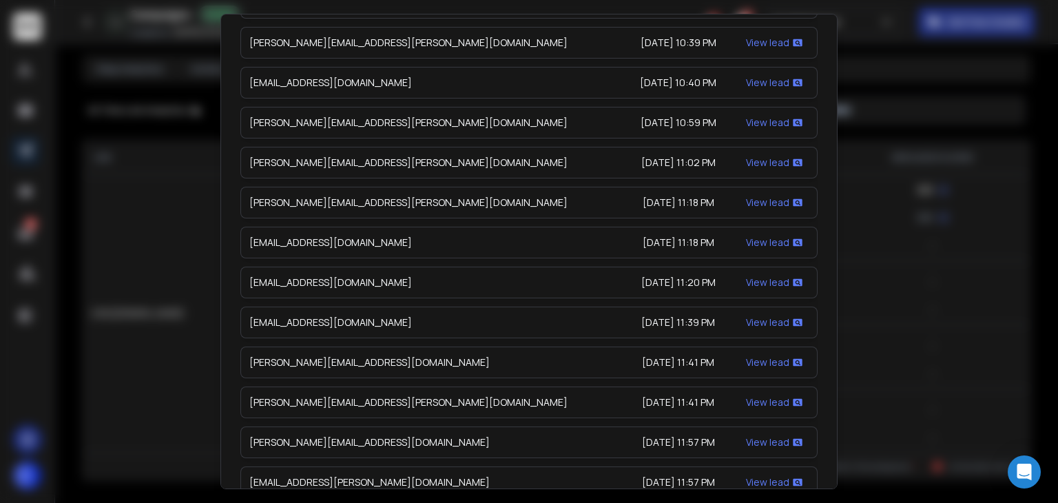
click at [456, 188] on td "[PERSON_NAME][EMAIL_ADDRESS][PERSON_NAME][DOMAIN_NAME]" at bounding box center [433, 203] width 384 height 32
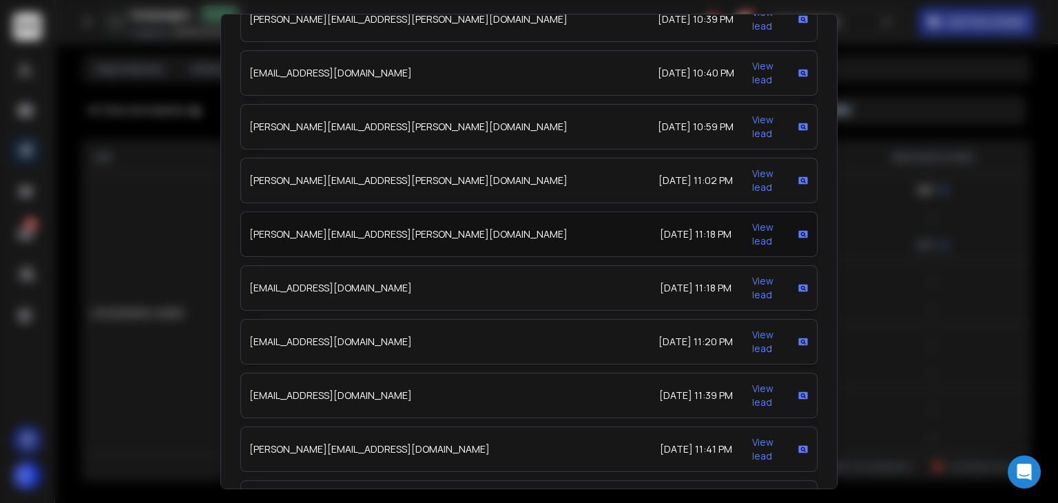
scroll to position [1519, 0]
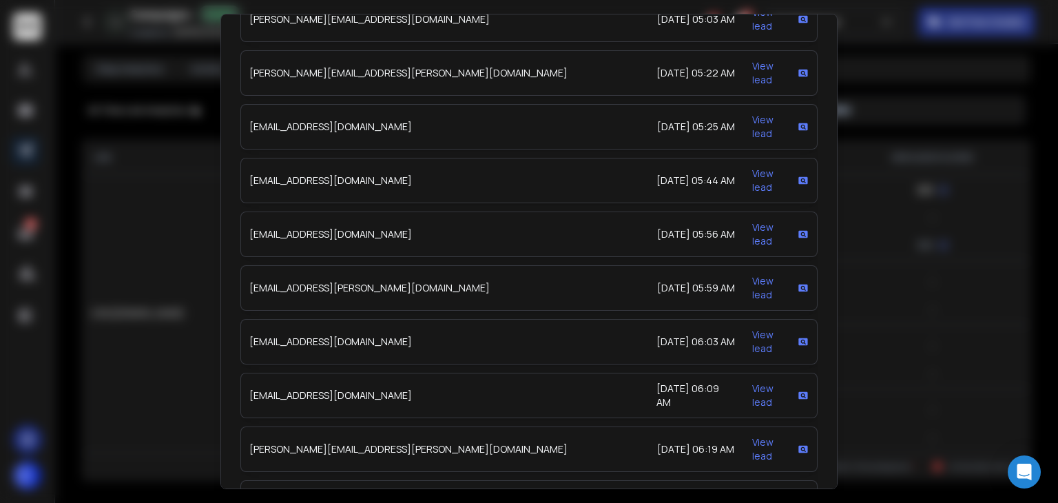
scroll to position [2291, 0]
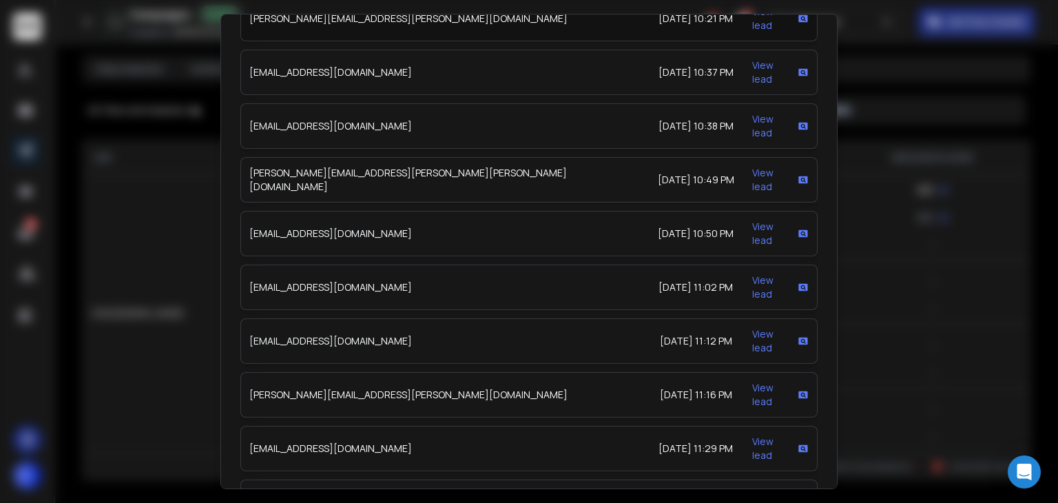
scroll to position [3531, 0]
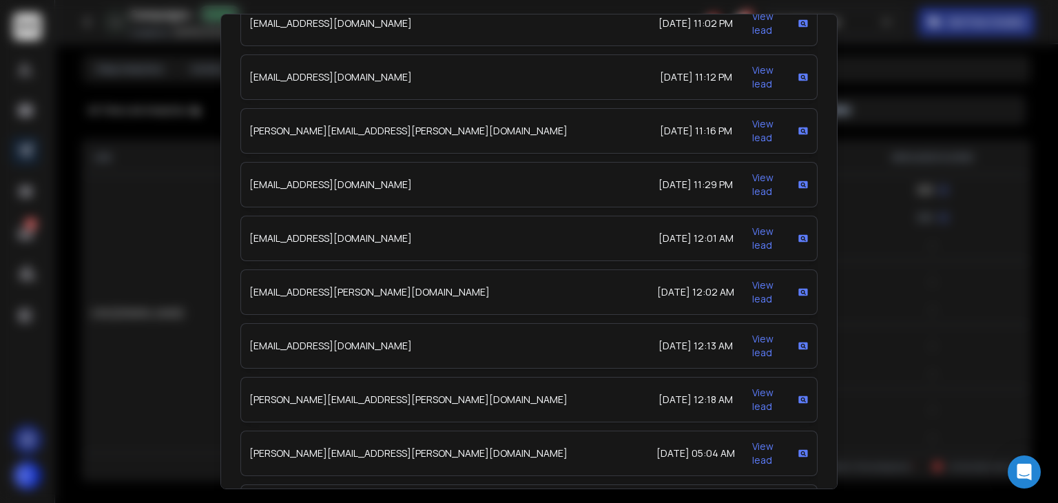
scroll to position [3752, 0]
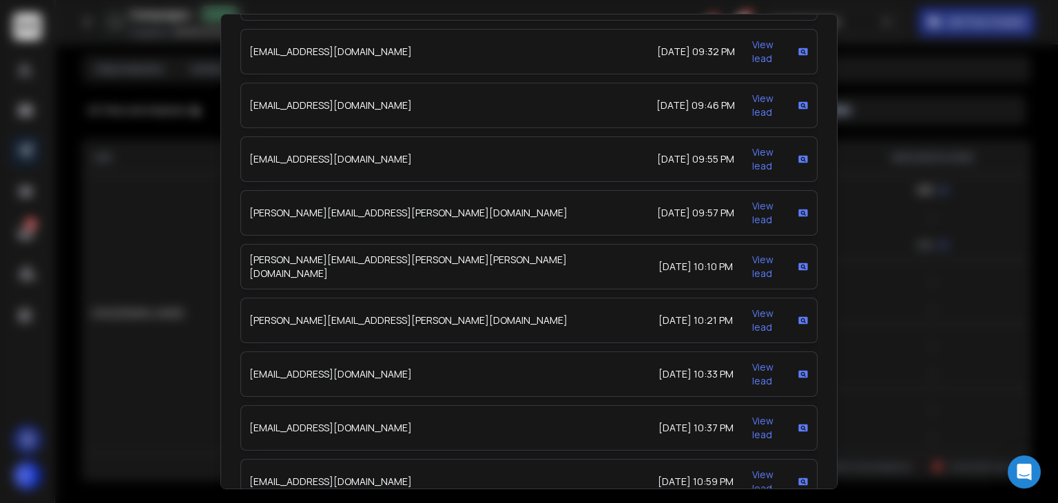
scroll to position [4864, 0]
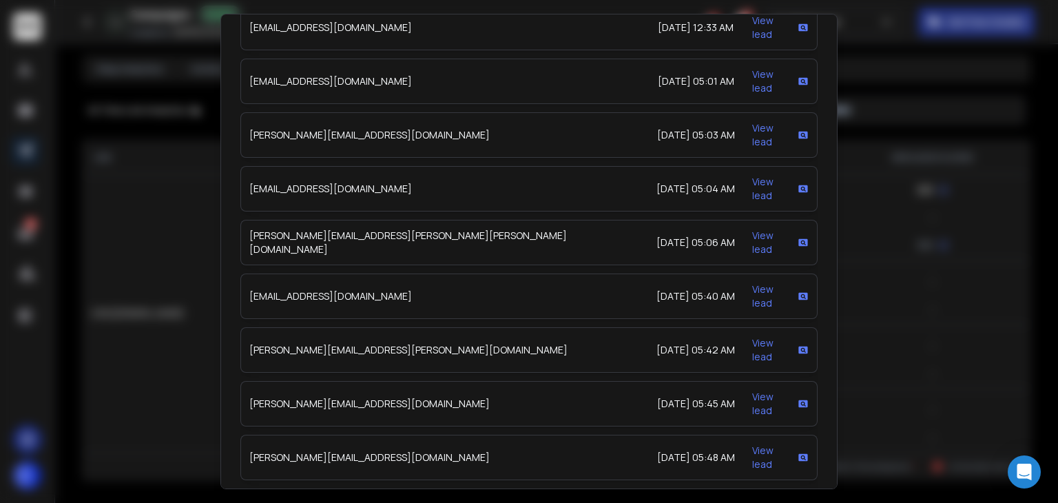
scroll to position [6294, 0]
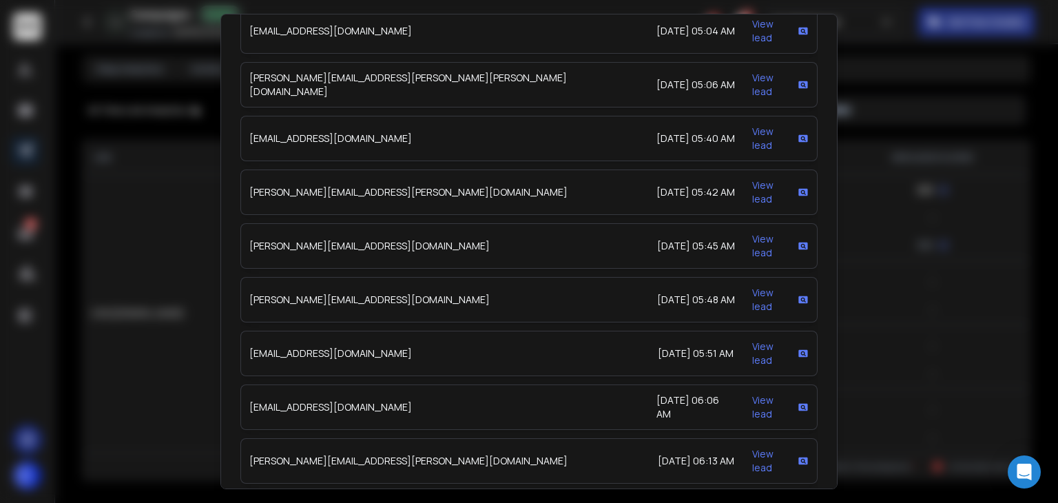
scroll to position [6432, 0]
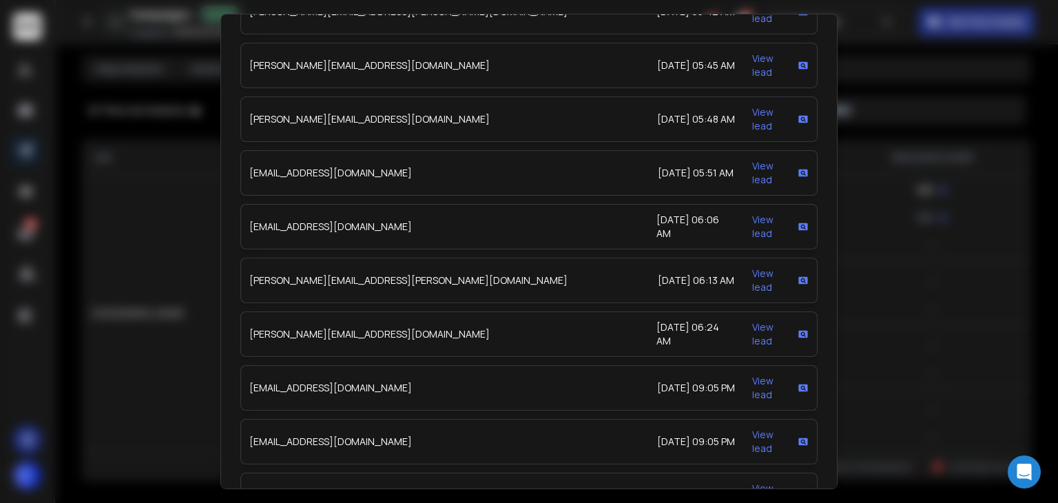
scroll to position [6575, 0]
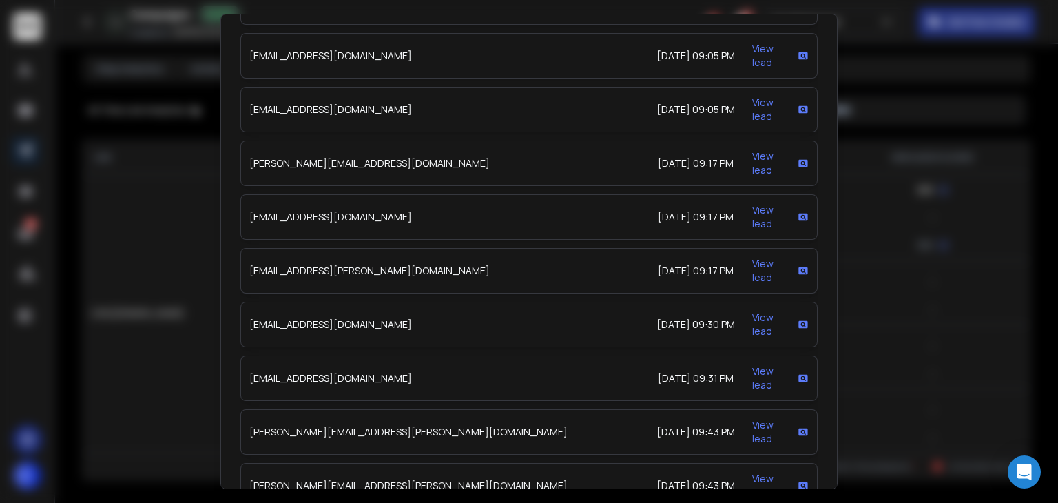
scroll to position [6889, 0]
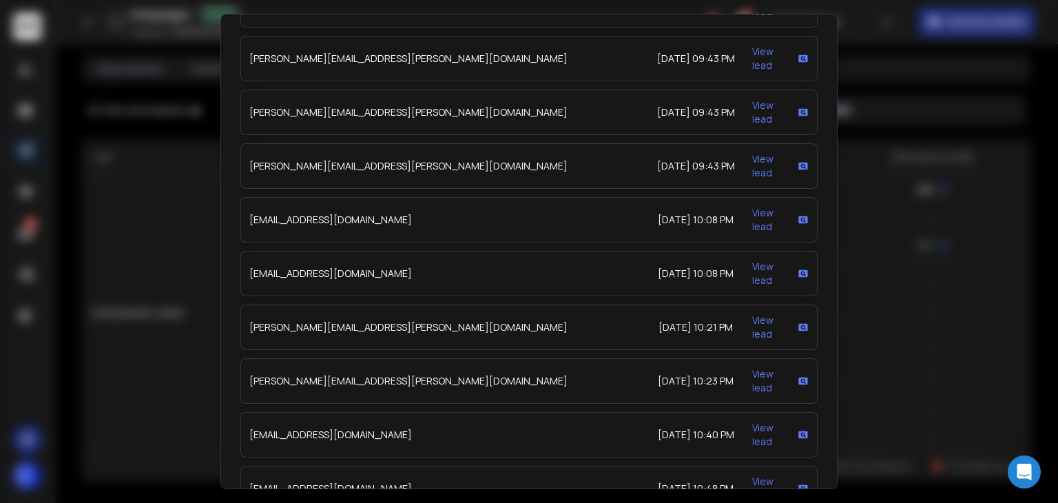
scroll to position [7275, 0]
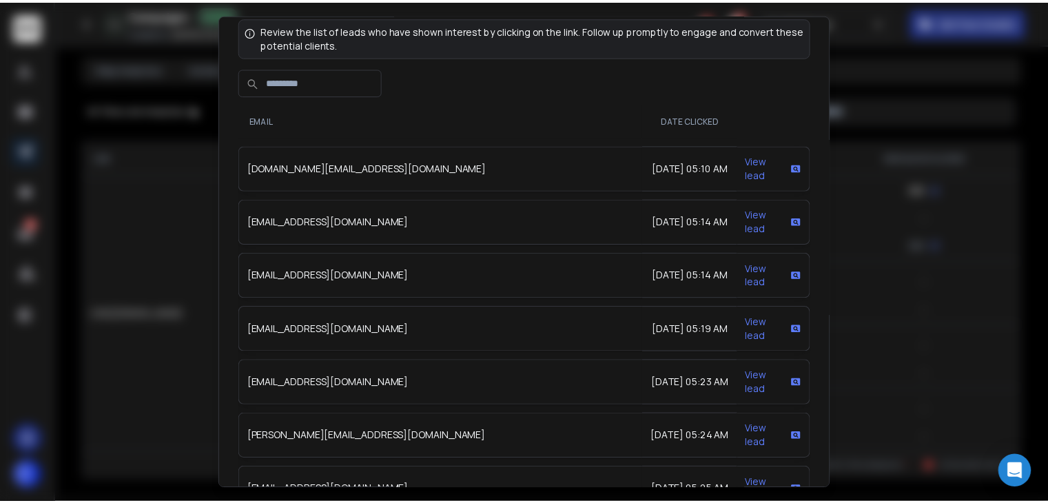
scroll to position [0, 0]
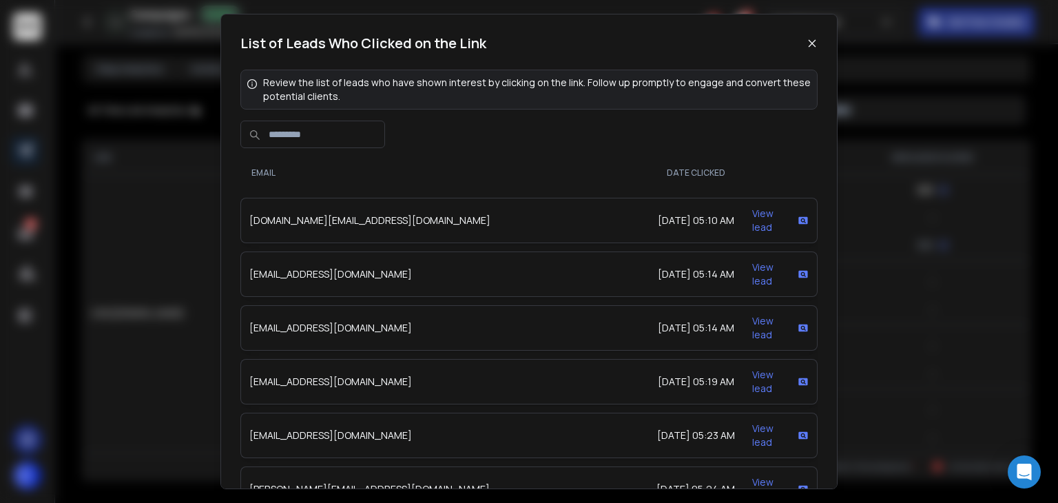
click at [811, 41] on icon at bounding box center [812, 43] width 11 height 11
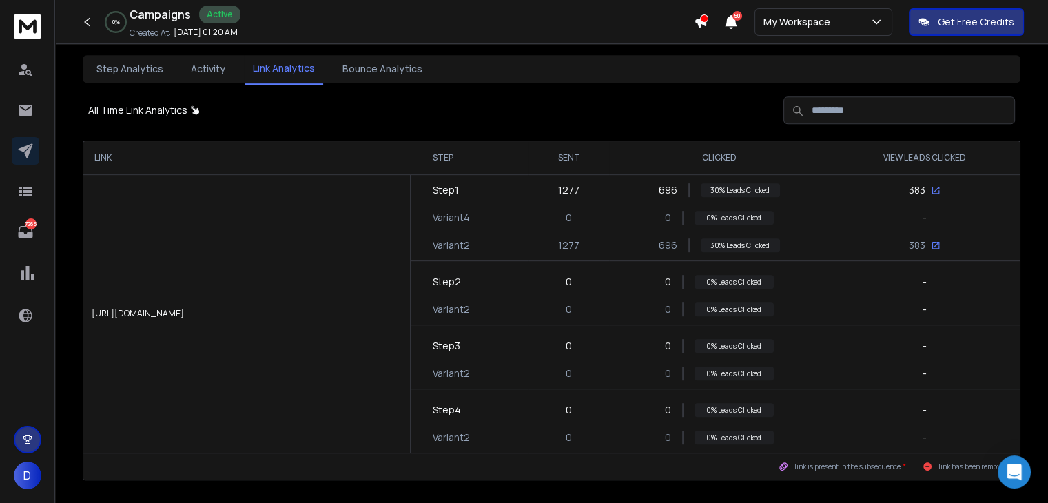
click at [448, 130] on div "All Time Link Analytics LINK STEP SENT CLICKED VIEW LEADS CLICKED [URL][DOMAIN_…" at bounding box center [552, 288] width 938 height 384
click at [342, 28] on div "0 % Campaigns Active Created At: [DATE] 01:20 AM 50 My Workspace Get Free Credi…" at bounding box center [524, 22] width 1048 height 44
